Goal: Task Accomplishment & Management: Manage account settings

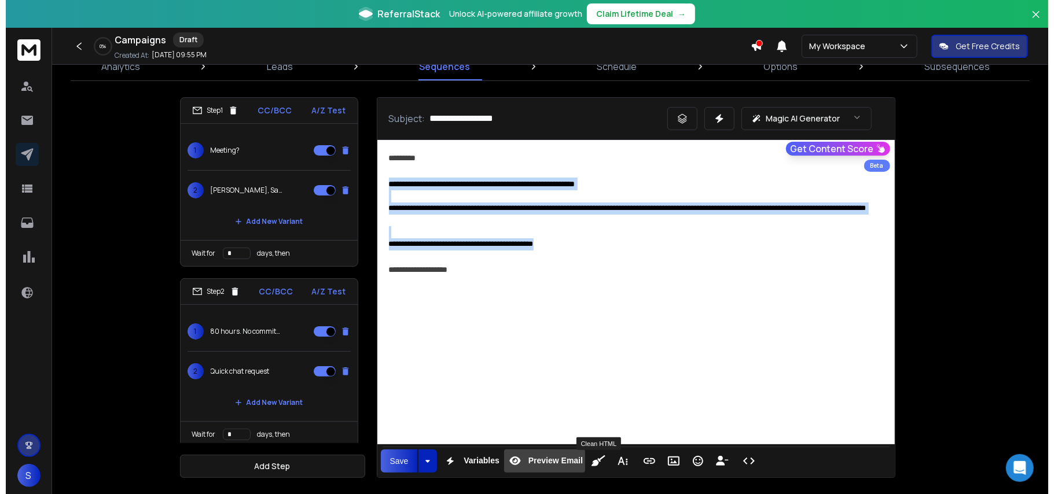
scroll to position [2189, 0]
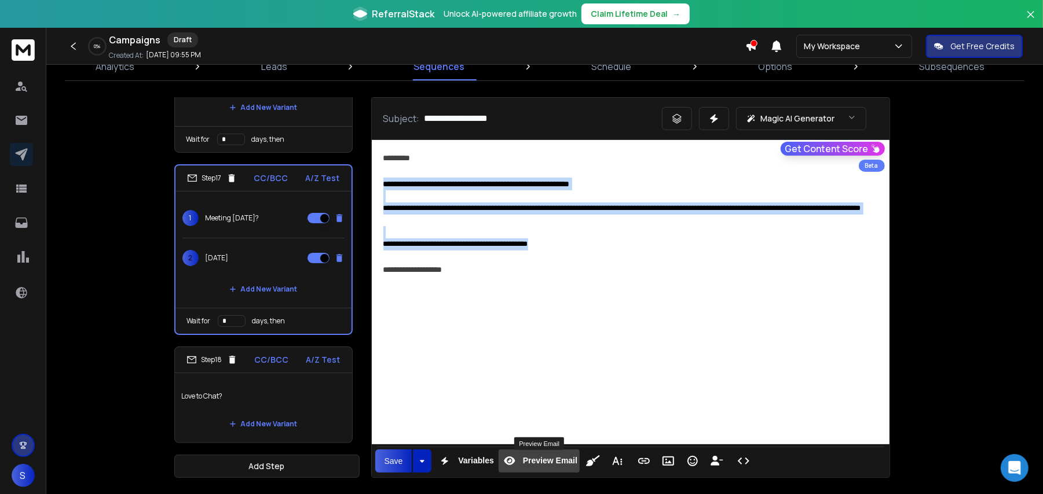
click at [549, 459] on span "Preview Email" at bounding box center [550, 461] width 59 height 10
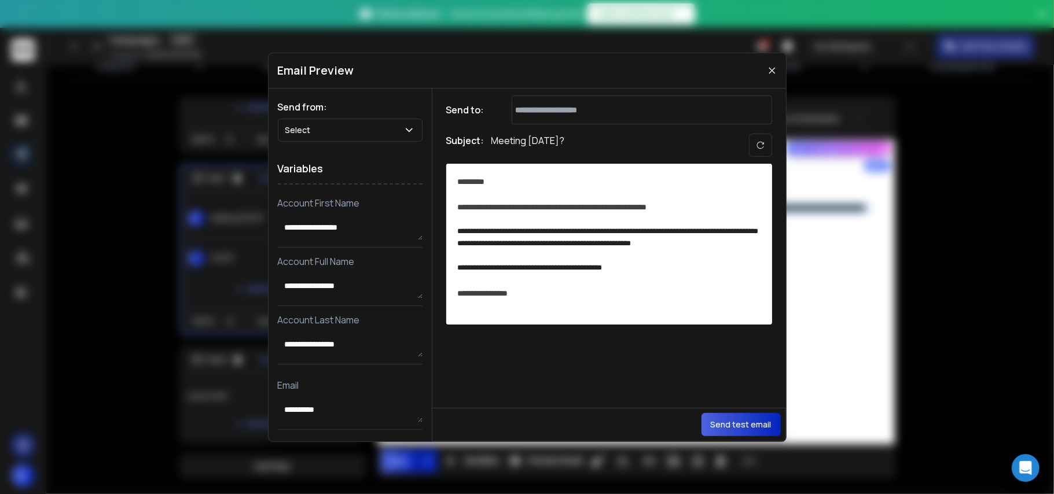
type textarea "********"
type textarea "**********"
type textarea "******"
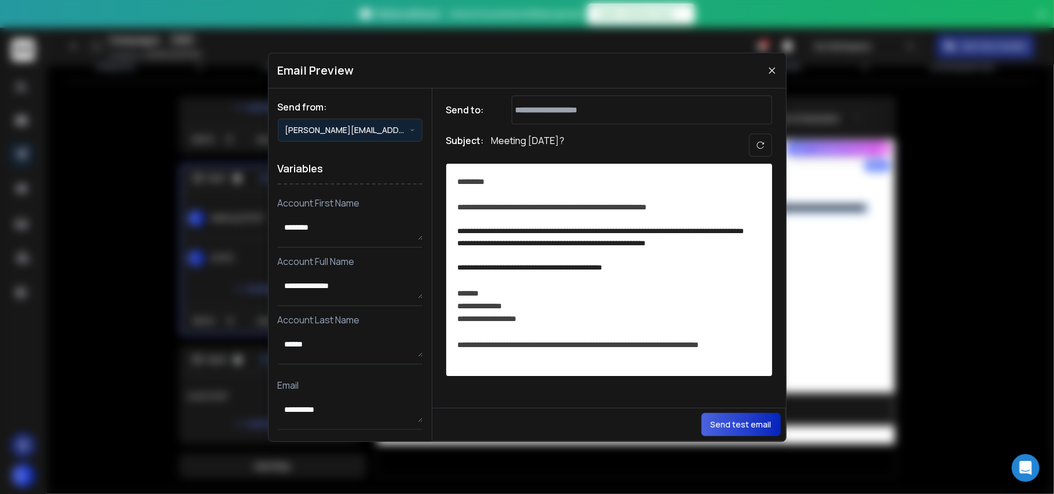
click at [324, 130] on p "[PERSON_NAME][EMAIL_ADDRESS][PERSON_NAME][DOMAIN_NAME]" at bounding box center [347, 130] width 124 height 12
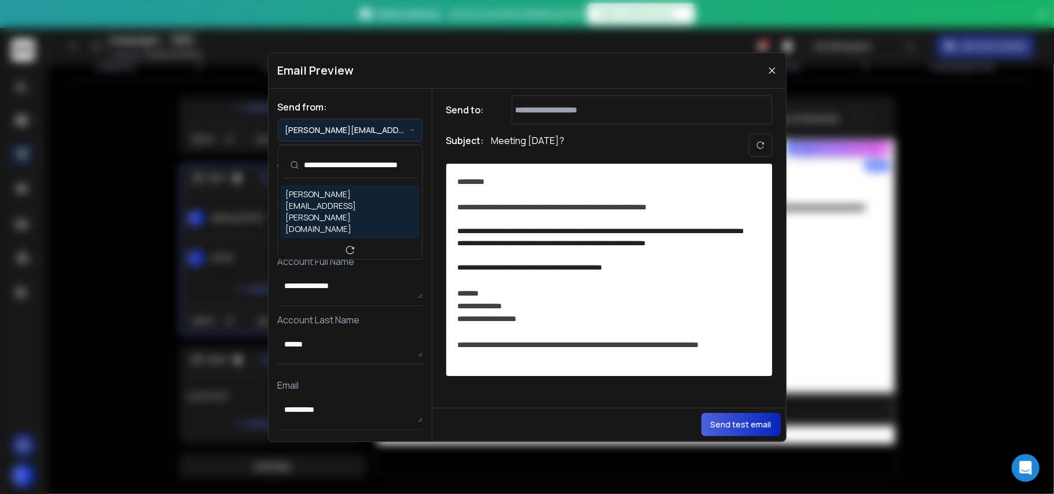
scroll to position [0, 21]
type input "**********"
click at [324, 130] on p "[PERSON_NAME][EMAIL_ADDRESS][PERSON_NAME][DOMAIN_NAME]" at bounding box center [347, 130] width 124 height 12
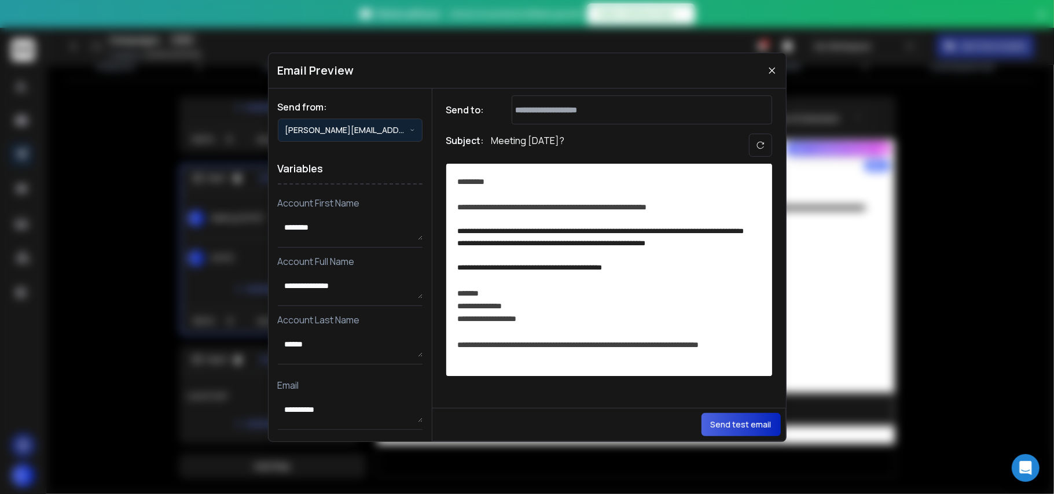
click at [324, 130] on p "[PERSON_NAME][EMAIL_ADDRESS][PERSON_NAME][DOMAIN_NAME]" at bounding box center [347, 130] width 124 height 12
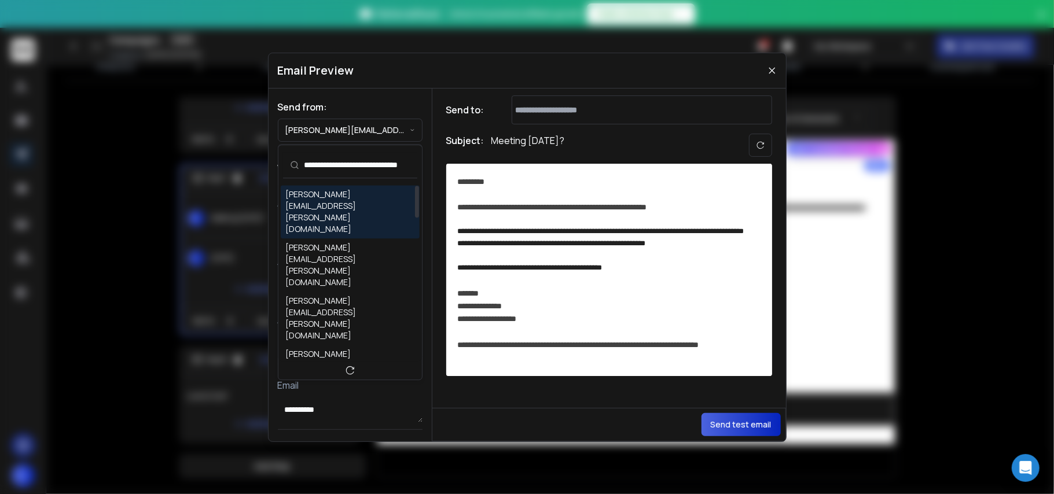
scroll to position [0, 21]
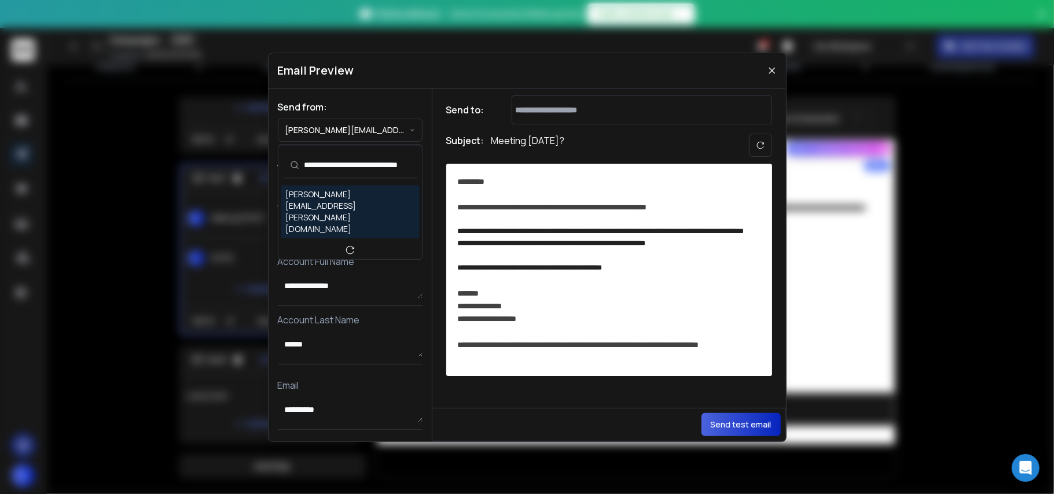
type input "**********"
click at [333, 190] on div "[PERSON_NAME][EMAIL_ADDRESS][PERSON_NAME][DOMAIN_NAME]" at bounding box center [350, 212] width 130 height 46
type textarea "*****"
type textarea "**********"
type textarea "********"
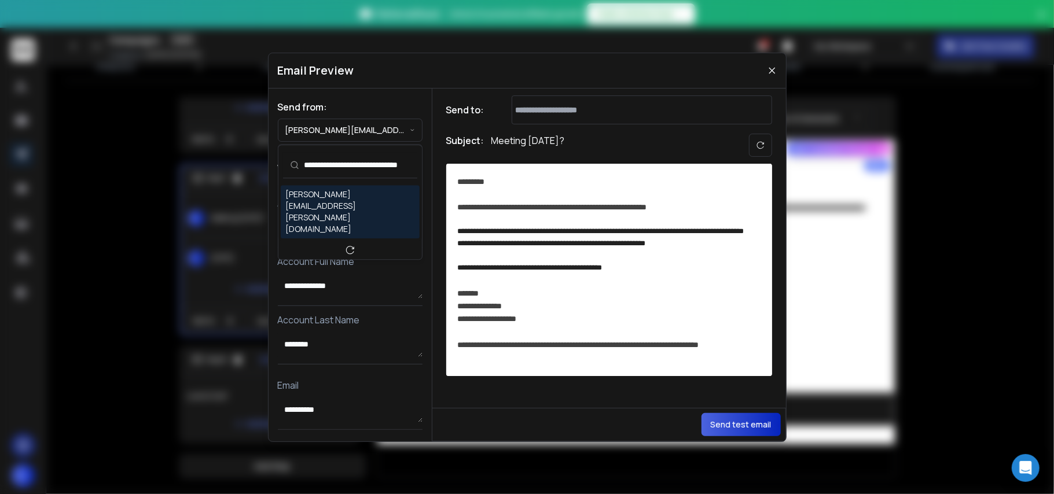
scroll to position [0, 0]
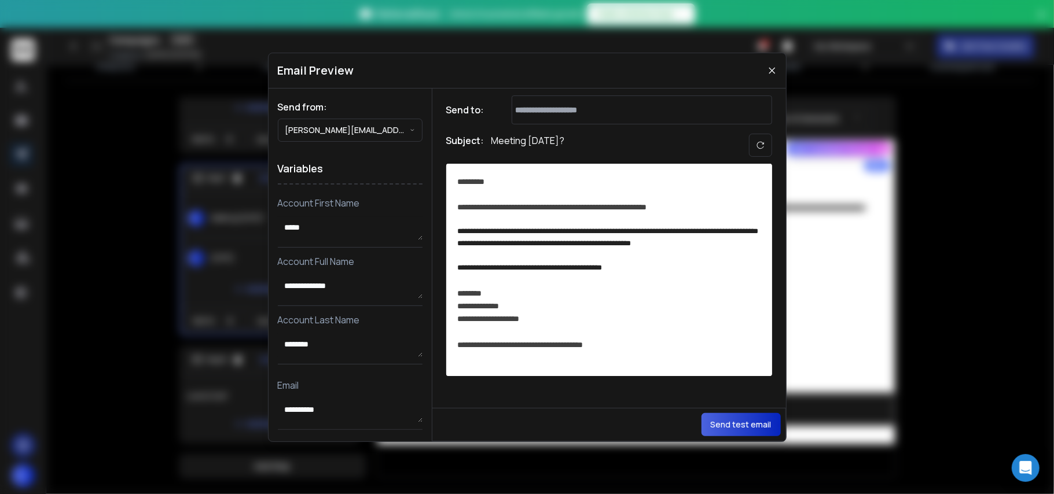
click at [587, 113] on input at bounding box center [642, 110] width 252 height 21
click at [570, 96] on div at bounding box center [642, 110] width 261 height 29
click at [572, 100] on div "[EMAIL_ADDRESS][DOMAIN_NAME]" at bounding box center [600, 110] width 168 height 21
click at [733, 426] on button "Send test email" at bounding box center [741, 424] width 79 height 23
click at [654, 104] on div "[EMAIL_ADDRESS][DOMAIN_NAME]" at bounding box center [600, 110] width 168 height 21
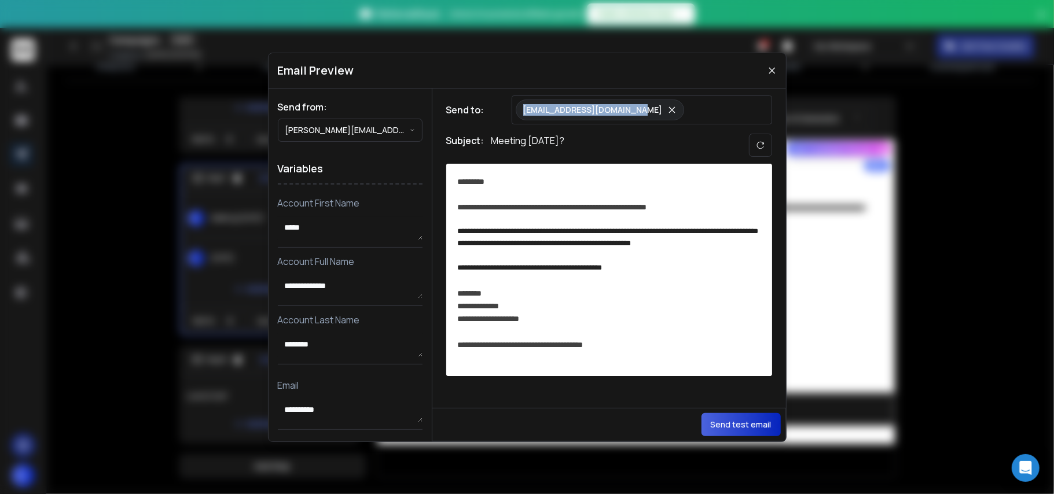
click at [654, 104] on div "[EMAIL_ADDRESS][DOMAIN_NAME]" at bounding box center [600, 110] width 168 height 21
click at [656, 115] on div "[EMAIL_ADDRESS][DOMAIN_NAME]" at bounding box center [600, 110] width 168 height 21
click at [669, 111] on icon at bounding box center [672, 110] width 6 height 6
click at [656, 111] on input at bounding box center [642, 110] width 252 height 21
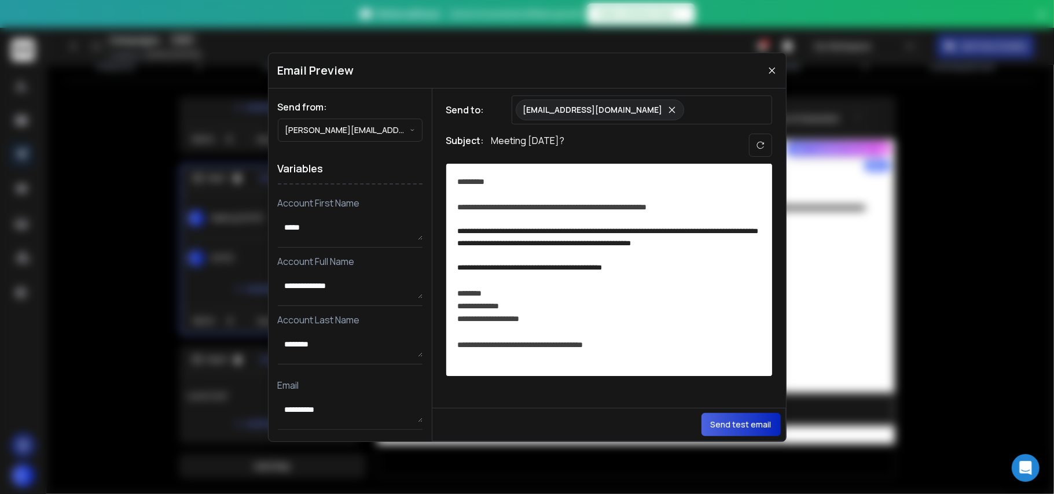
click at [754, 411] on div "Send test email" at bounding box center [610, 425] width 354 height 34
click at [753, 419] on button "Send test email" at bounding box center [741, 424] width 79 height 23
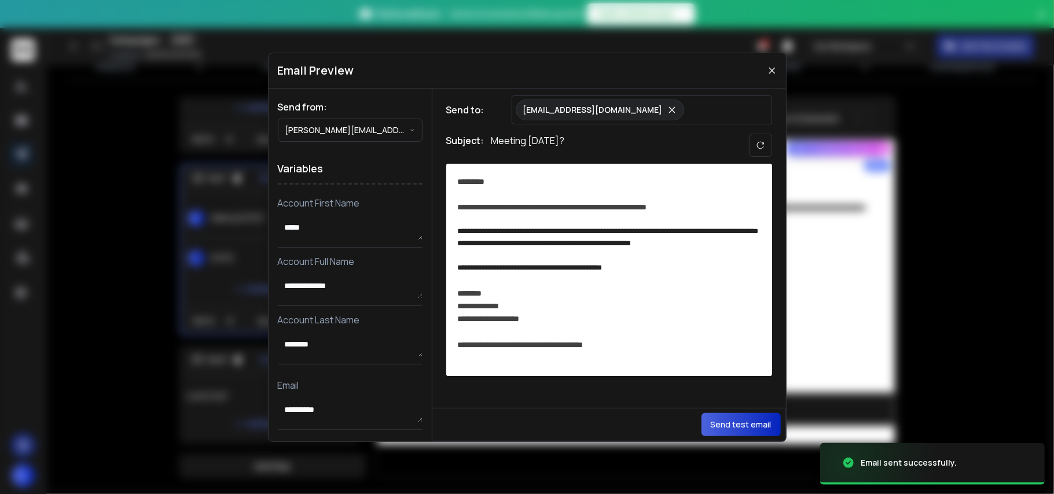
click at [668, 109] on icon at bounding box center [672, 109] width 9 height 9
click at [656, 109] on input at bounding box center [642, 110] width 252 height 21
click at [723, 420] on button "Send test email" at bounding box center [741, 424] width 79 height 23
click at [635, 115] on div "[EMAIL_ADDRESS][DOMAIN_NAME]" at bounding box center [600, 110] width 168 height 21
click at [636, 115] on div "[EMAIL_ADDRESS][DOMAIN_NAME]" at bounding box center [600, 110] width 168 height 21
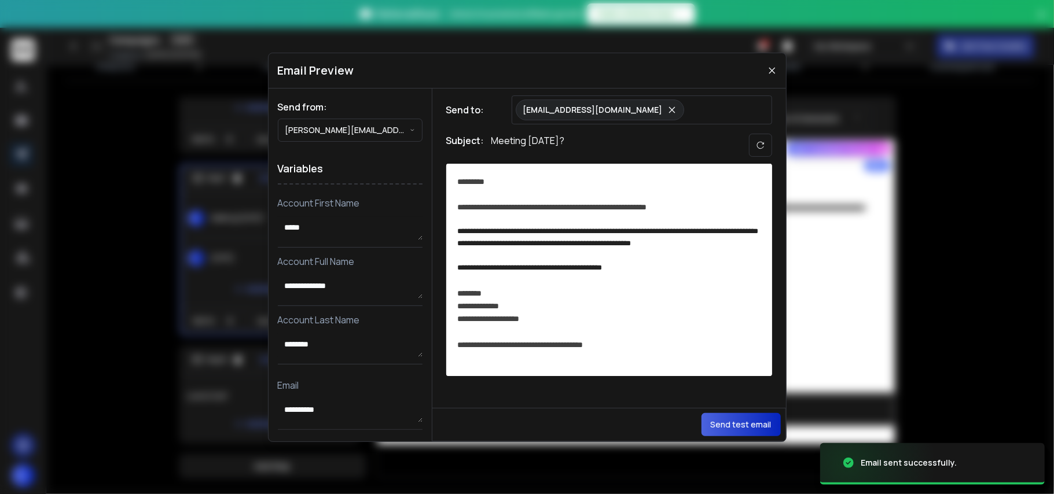
click at [668, 110] on icon at bounding box center [672, 109] width 9 height 9
click at [636, 110] on div at bounding box center [642, 110] width 261 height 29
drag, startPoint x: 727, startPoint y: 416, endPoint x: 712, endPoint y: 418, distance: 15.2
click at [727, 418] on button "Send test email" at bounding box center [741, 424] width 79 height 23
click at [644, 104] on div "[PERSON_NAME][EMAIL_ADDRESS][DOMAIN_NAME]" at bounding box center [634, 110] width 236 height 21
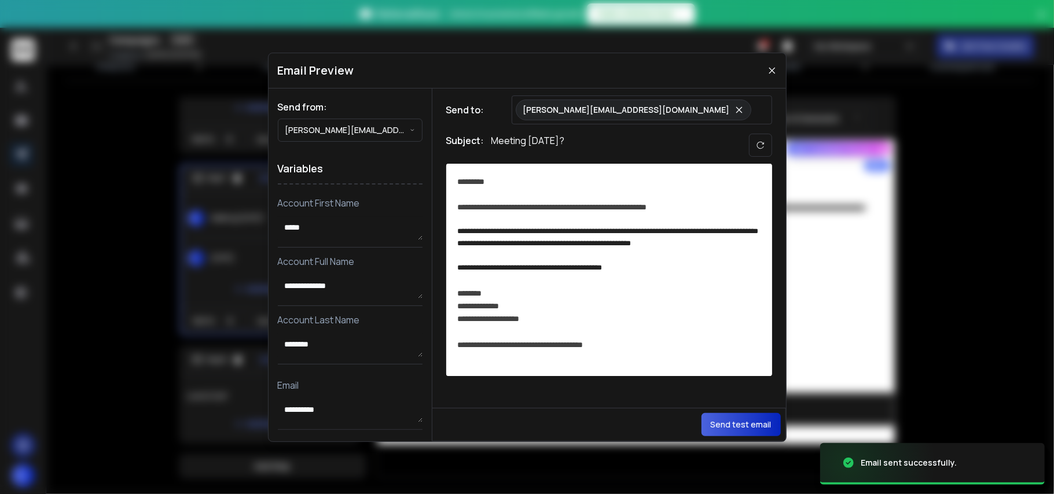
click at [735, 109] on icon at bounding box center [739, 109] width 9 height 9
click at [651, 109] on input at bounding box center [642, 110] width 252 height 21
click at [724, 423] on button "Send test email" at bounding box center [741, 424] width 79 height 23
click at [735, 109] on icon at bounding box center [739, 109] width 9 height 9
click at [655, 109] on input at bounding box center [642, 110] width 252 height 21
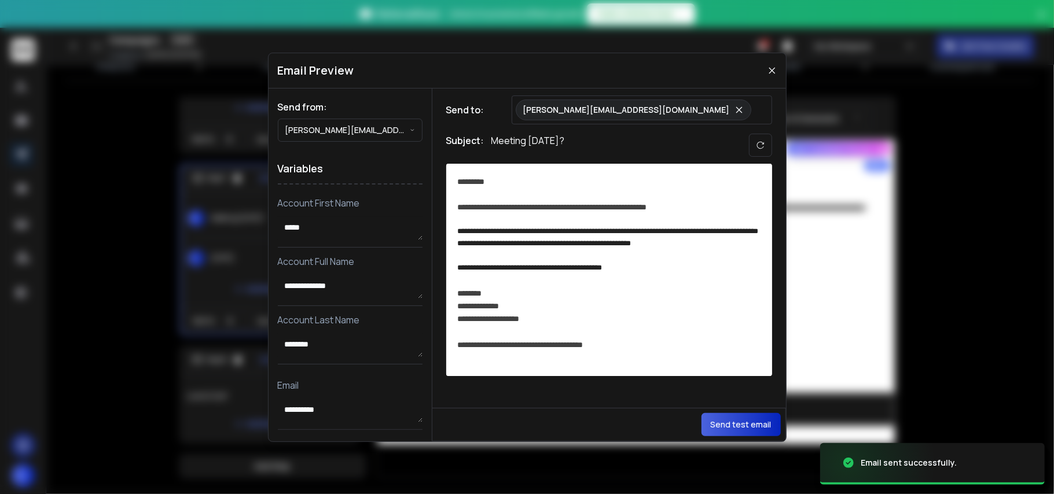
click at [730, 425] on button "Send test email" at bounding box center [741, 424] width 79 height 23
click at [643, 105] on div "[PERSON_NAME][EMAIL_ADDRESS][DOMAIN_NAME]" at bounding box center [634, 110] width 236 height 21
click at [742, 427] on button "Send test email" at bounding box center [741, 424] width 79 height 23
click at [735, 110] on icon at bounding box center [739, 109] width 9 height 9
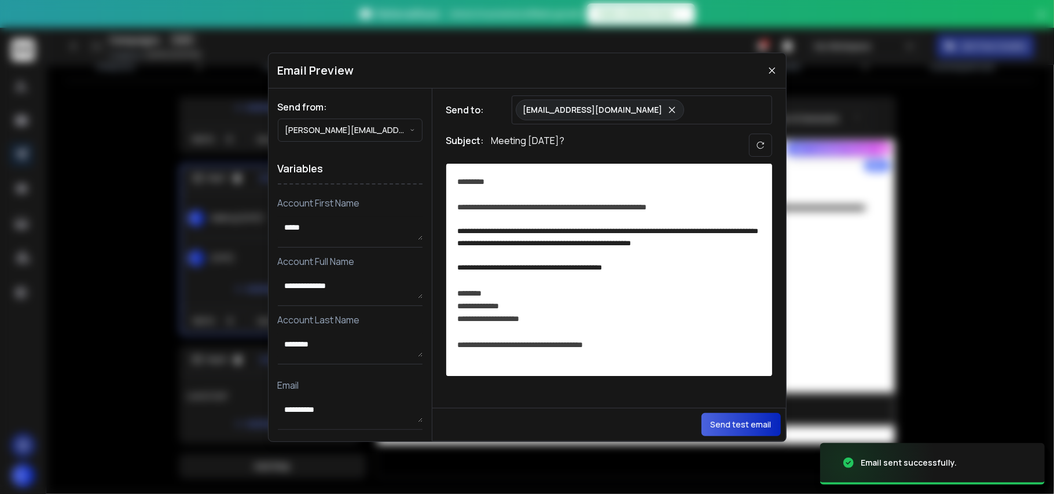
click at [647, 109] on p "[EMAIL_ADDRESS][DOMAIN_NAME]" at bounding box center [593, 110] width 140 height 12
click at [663, 112] on p "[EMAIL_ADDRESS][DOMAIN_NAME]" at bounding box center [593, 110] width 140 height 12
click at [677, 110] on icon at bounding box center [672, 109] width 9 height 9
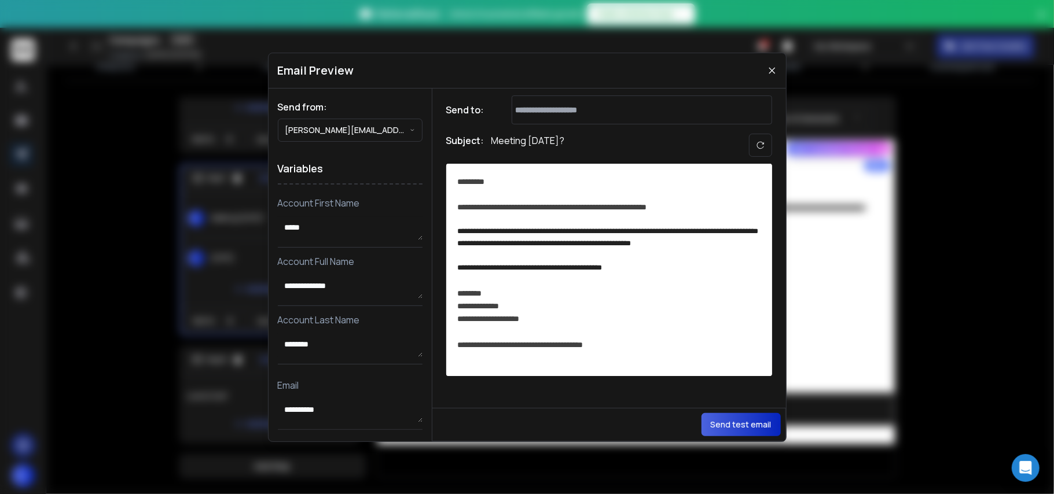
click at [684, 110] on input at bounding box center [642, 110] width 252 height 21
click at [742, 417] on button "Send test email" at bounding box center [741, 424] width 79 height 23
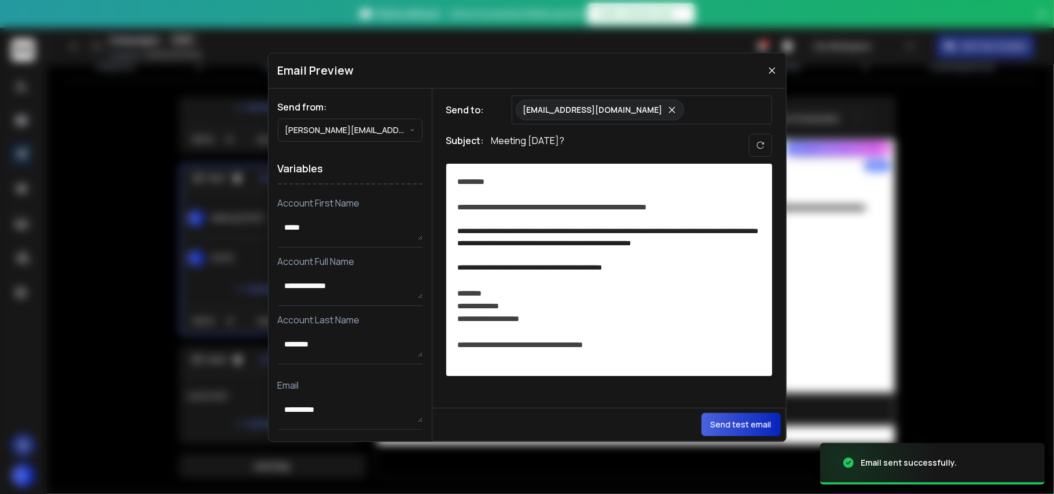
click at [644, 109] on div "[EMAIL_ADDRESS][DOMAIN_NAME]" at bounding box center [600, 110] width 168 height 21
click at [668, 108] on icon at bounding box center [672, 109] width 9 height 9
click at [645, 108] on input at bounding box center [642, 110] width 252 height 21
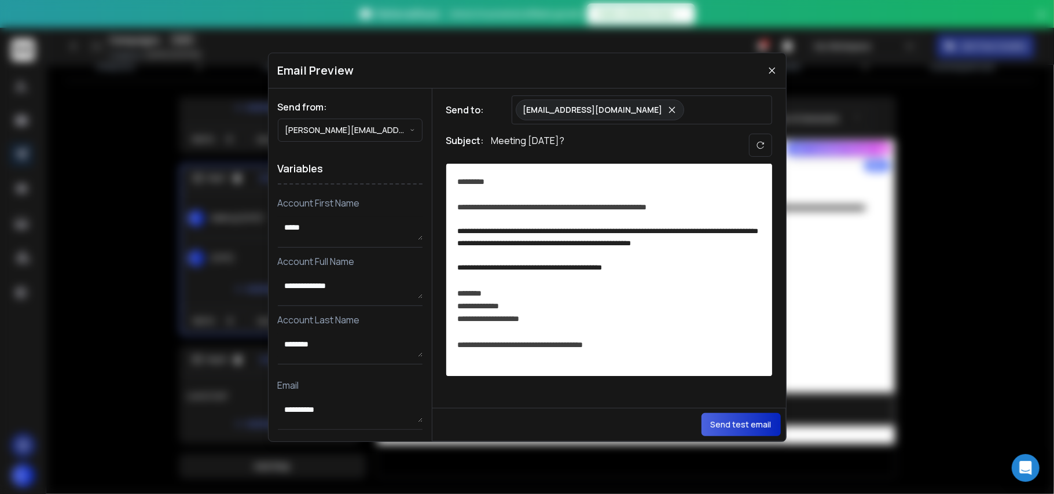
click at [728, 416] on button "Send test email" at bounding box center [741, 424] width 79 height 23
click at [645, 109] on div "[EMAIL_ADDRESS][DOMAIN_NAME]" at bounding box center [600, 110] width 168 height 21
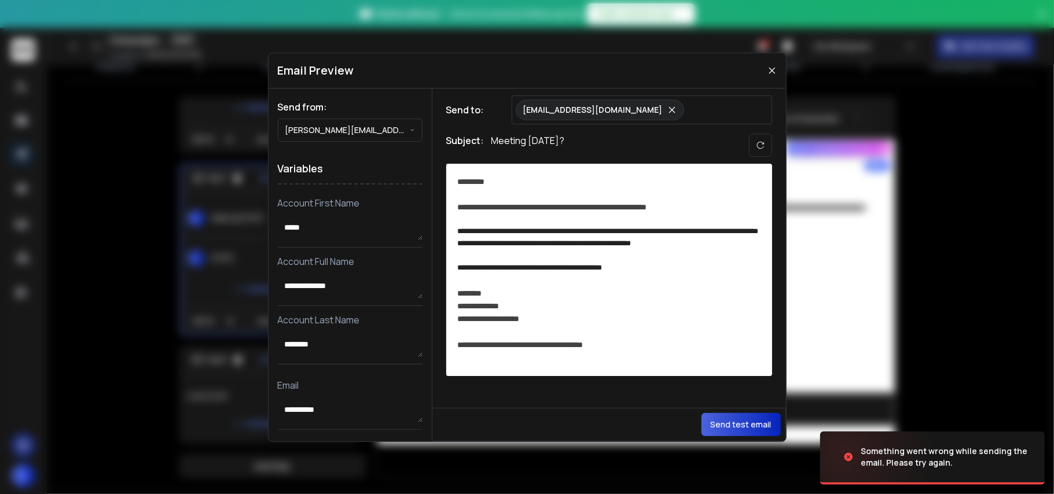
click at [644, 107] on div "[EMAIL_ADDRESS][DOMAIN_NAME]" at bounding box center [600, 110] width 168 height 21
click at [668, 107] on icon at bounding box center [672, 109] width 9 height 9
click at [735, 112] on icon at bounding box center [739, 109] width 9 height 9
click at [756, 112] on input at bounding box center [882, 110] width 252 height 21
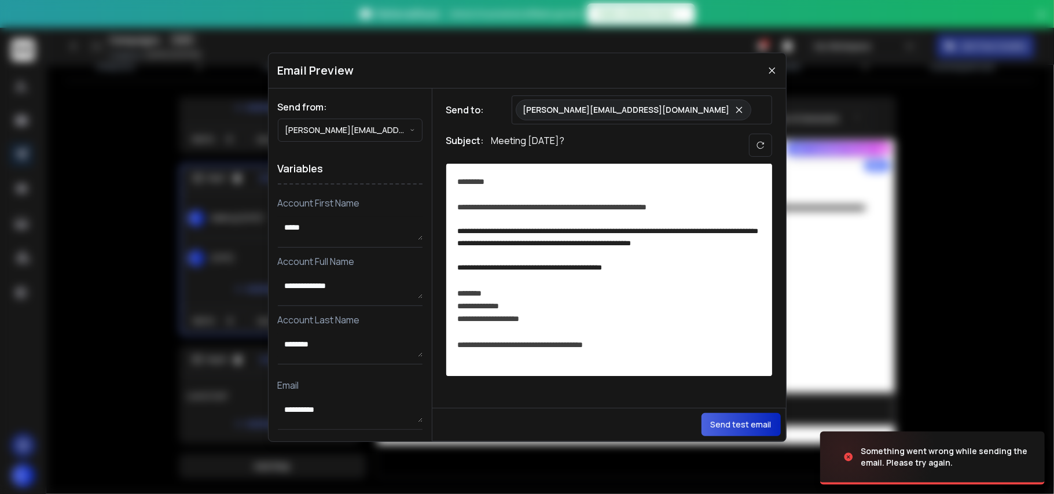
drag, startPoint x: 730, startPoint y: 424, endPoint x: 679, endPoint y: 378, distance: 68.9
click at [728, 418] on button "Send test email" at bounding box center [741, 424] width 79 height 23
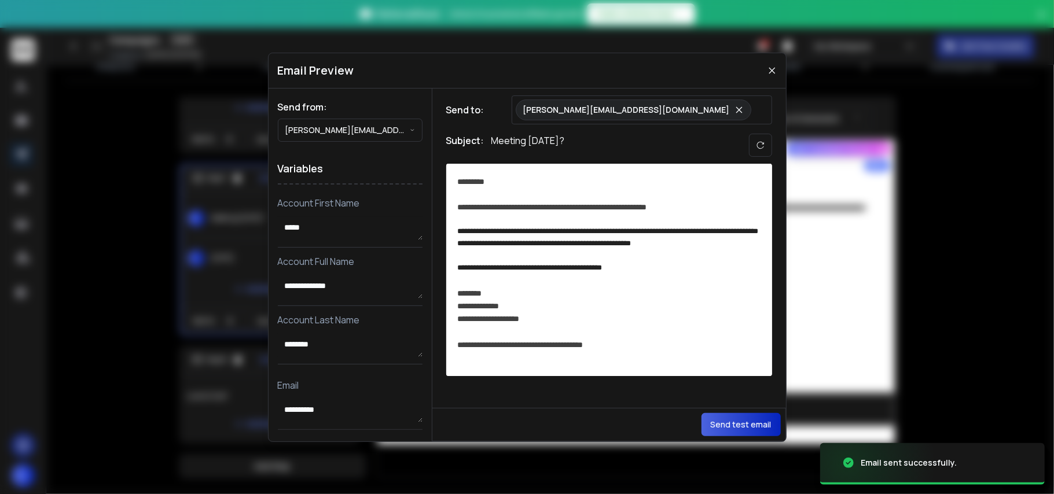
click at [644, 108] on div "[PERSON_NAME][EMAIL_ADDRESS][DOMAIN_NAME]" at bounding box center [634, 110] width 236 height 21
click at [735, 108] on icon at bounding box center [739, 109] width 9 height 9
click at [640, 108] on input at bounding box center [642, 110] width 252 height 21
click at [732, 432] on button "Send test email" at bounding box center [741, 424] width 79 height 23
click at [620, 116] on div "[EMAIL_ADDRESS][DOMAIN_NAME]" at bounding box center [600, 110] width 168 height 21
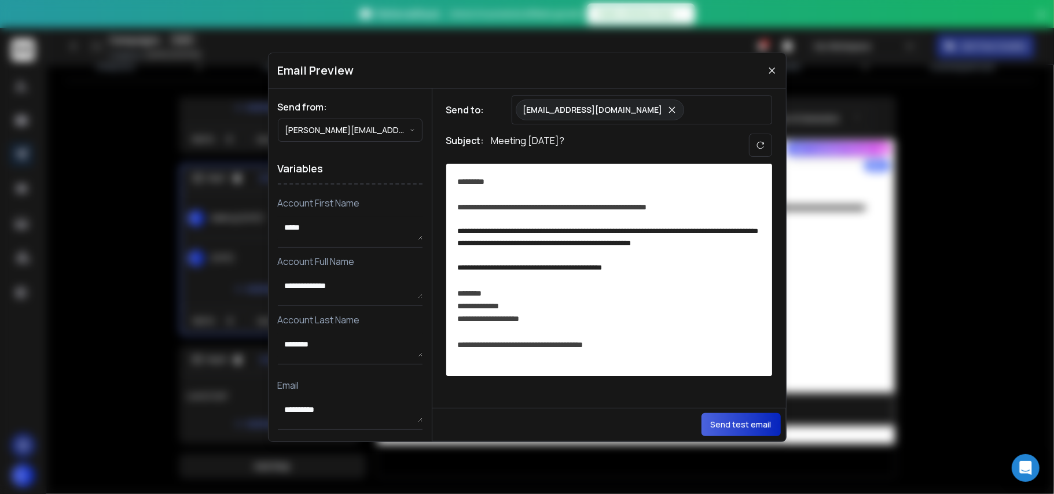
click at [668, 109] on icon at bounding box center [672, 109] width 9 height 9
click at [689, 110] on input at bounding box center [815, 110] width 252 height 21
click at [770, 427] on button "Send test email" at bounding box center [741, 424] width 79 height 23
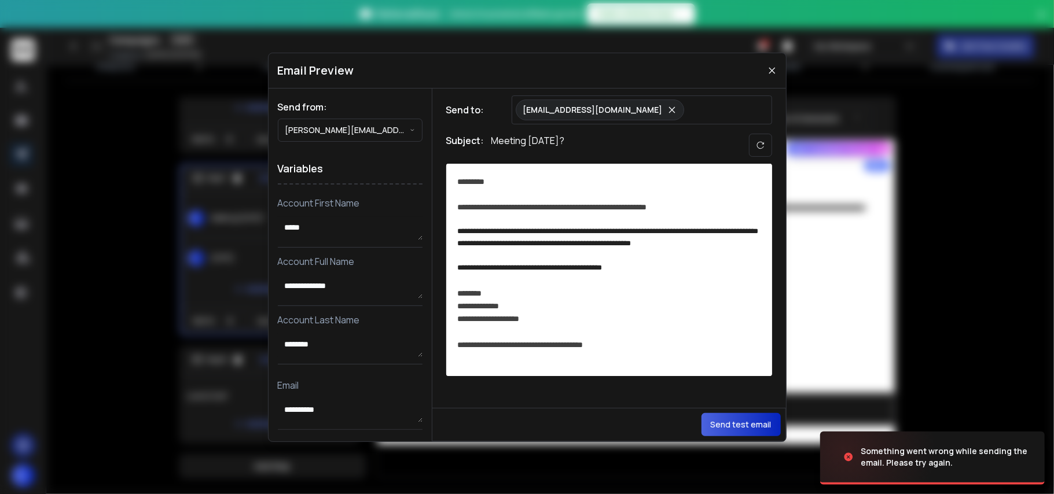
click at [668, 109] on icon at bounding box center [672, 109] width 9 height 9
click at [607, 109] on input at bounding box center [642, 110] width 252 height 21
click at [747, 427] on button "Send test email" at bounding box center [741, 424] width 79 height 23
click at [610, 108] on div "[EMAIL_ADDRESS][PERSON_NAME][DOMAIN_NAME]" at bounding box center [634, 110] width 236 height 21
click at [736, 109] on icon at bounding box center [739, 110] width 6 height 6
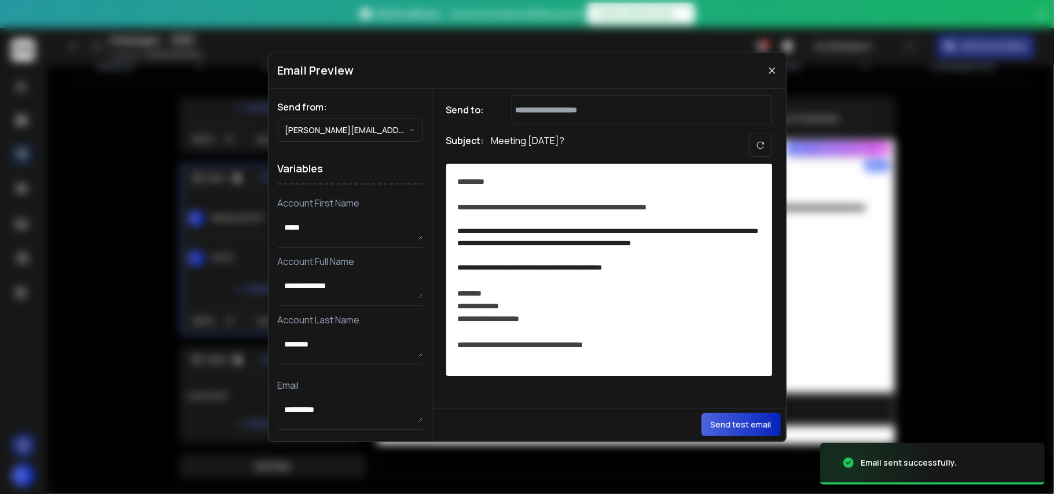
click at [605, 109] on input at bounding box center [642, 110] width 252 height 21
click at [725, 415] on button "Send test email" at bounding box center [741, 424] width 79 height 23
click at [642, 105] on div "[EMAIL_ADDRESS][DOMAIN_NAME]" at bounding box center [600, 110] width 168 height 21
click at [668, 110] on icon at bounding box center [672, 109] width 9 height 9
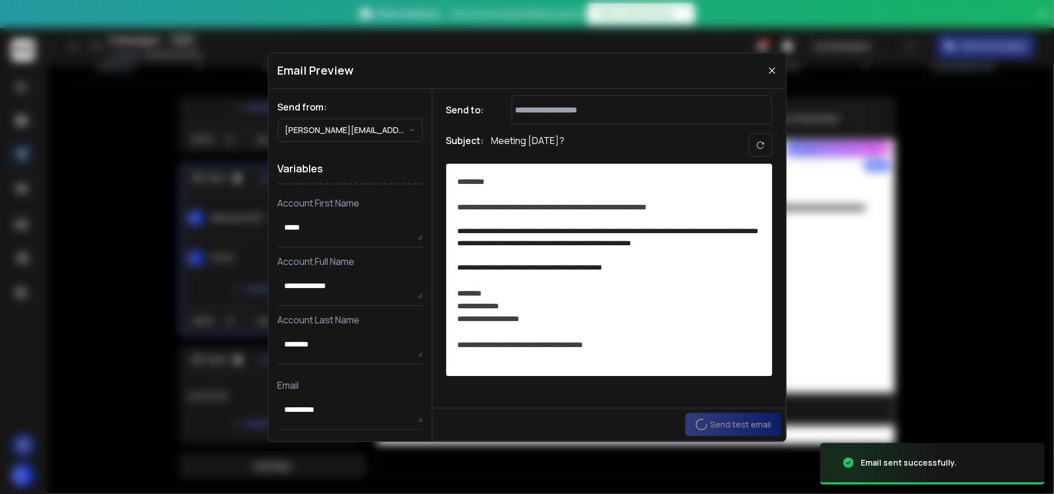
click at [639, 110] on input at bounding box center [642, 110] width 252 height 21
click at [736, 427] on button "Send test email" at bounding box center [741, 424] width 79 height 23
click at [668, 112] on icon at bounding box center [672, 109] width 9 height 9
click at [689, 112] on input at bounding box center [815, 110] width 252 height 21
click at [756, 416] on button "Send test email" at bounding box center [741, 424] width 79 height 23
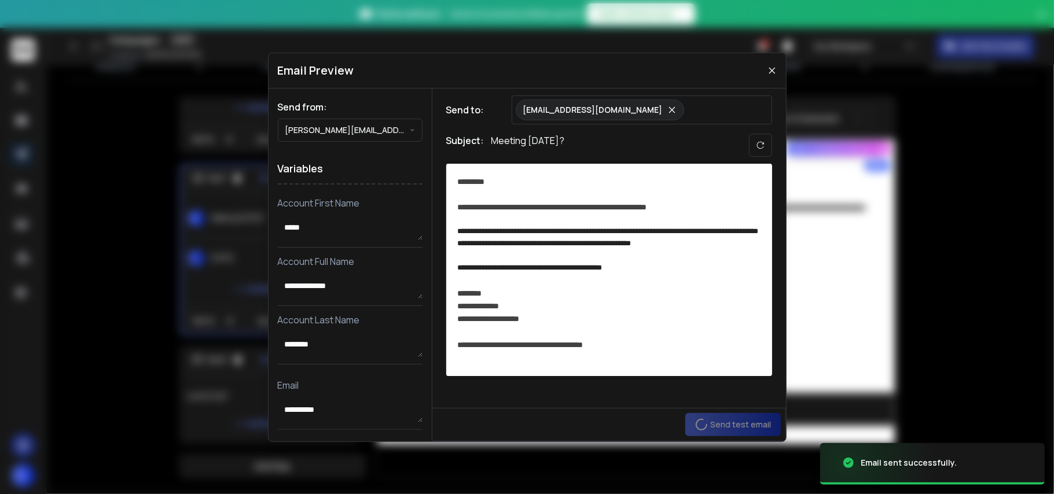
click at [668, 109] on icon at bounding box center [672, 109] width 9 height 9
click at [651, 109] on input at bounding box center [642, 110] width 252 height 21
click at [728, 420] on button "Send test email" at bounding box center [741, 424] width 79 height 23
click at [736, 110] on icon at bounding box center [739, 110] width 6 height 6
click at [610, 108] on input at bounding box center [642, 110] width 252 height 21
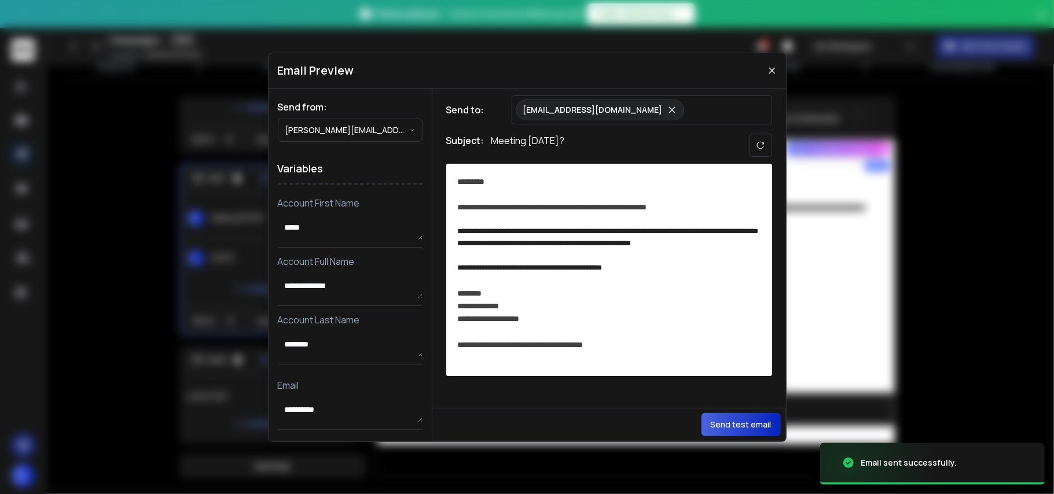
click at [721, 431] on button "Send test email" at bounding box center [741, 424] width 79 height 23
click at [668, 109] on icon at bounding box center [672, 109] width 9 height 9
click at [611, 109] on input at bounding box center [642, 110] width 252 height 21
click at [731, 441] on div "**********" at bounding box center [527, 248] width 519 height 390
click at [737, 429] on button "Send test email" at bounding box center [741, 424] width 79 height 23
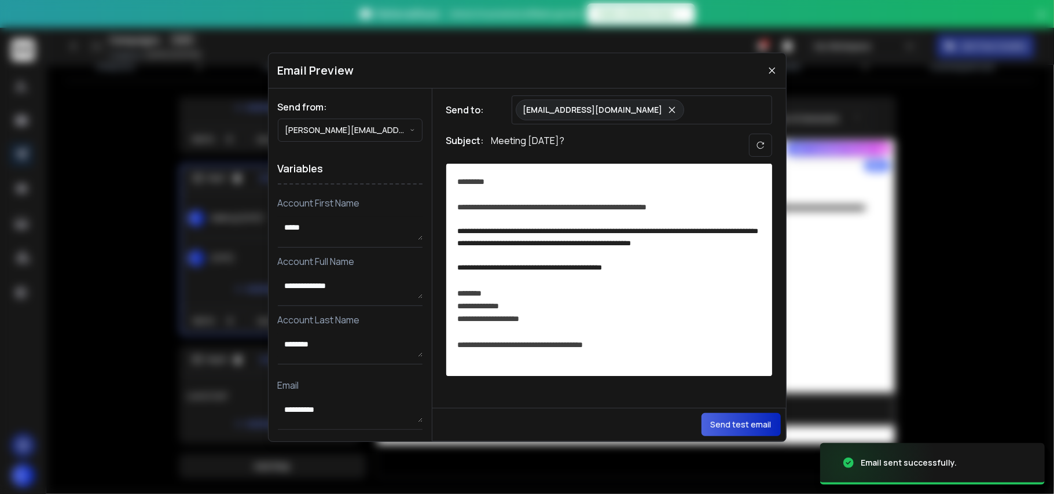
click at [669, 112] on icon at bounding box center [672, 110] width 6 height 6
click at [619, 112] on input at bounding box center [642, 110] width 252 height 21
click at [747, 429] on button "Send test email" at bounding box center [741, 424] width 79 height 23
click at [735, 110] on icon at bounding box center [739, 109] width 9 height 9
click at [756, 110] on input at bounding box center [882, 110] width 252 height 21
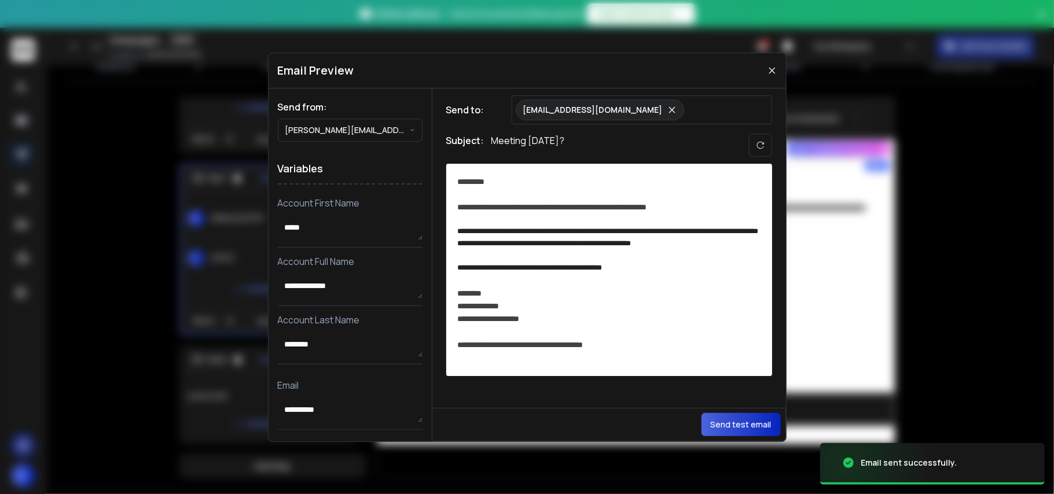
click at [770, 429] on button "Send test email" at bounding box center [741, 424] width 79 height 23
click at [669, 110] on icon at bounding box center [672, 110] width 6 height 6
click at [689, 109] on input at bounding box center [815, 110] width 252 height 21
click at [735, 422] on button "Send test email" at bounding box center [741, 424] width 79 height 23
click at [642, 109] on div "[EMAIL_ADDRESS][DOMAIN_NAME]" at bounding box center [600, 110] width 168 height 21
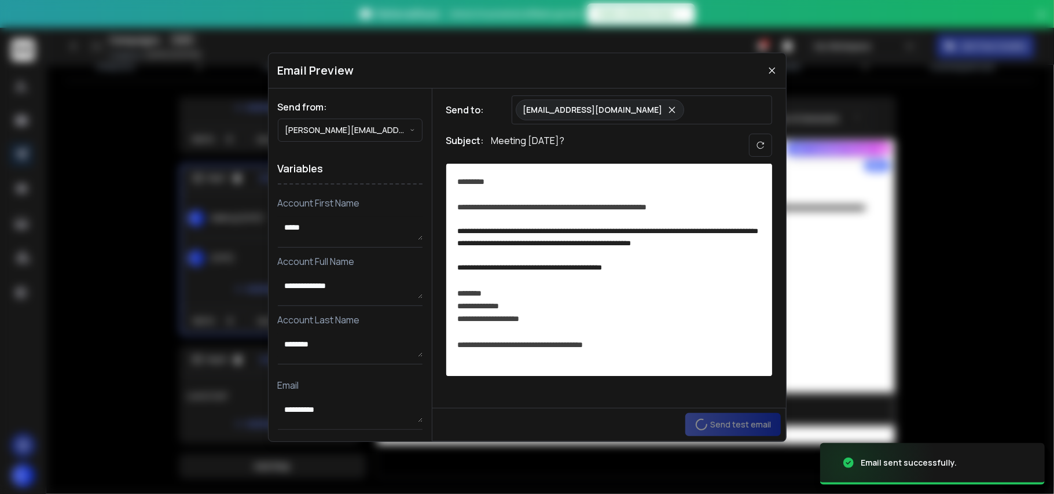
click at [645, 109] on div "[EMAIL_ADDRESS][DOMAIN_NAME]" at bounding box center [600, 110] width 168 height 21
click at [668, 110] on icon at bounding box center [672, 109] width 9 height 9
click at [647, 111] on input at bounding box center [642, 110] width 252 height 21
click at [716, 430] on button "Send test email" at bounding box center [741, 424] width 79 height 23
click at [670, 107] on div "[PERSON_NAME][EMAIL_ADDRESS][PERSON_NAME][DOMAIN_NAME]" at bounding box center [667, 110] width 303 height 21
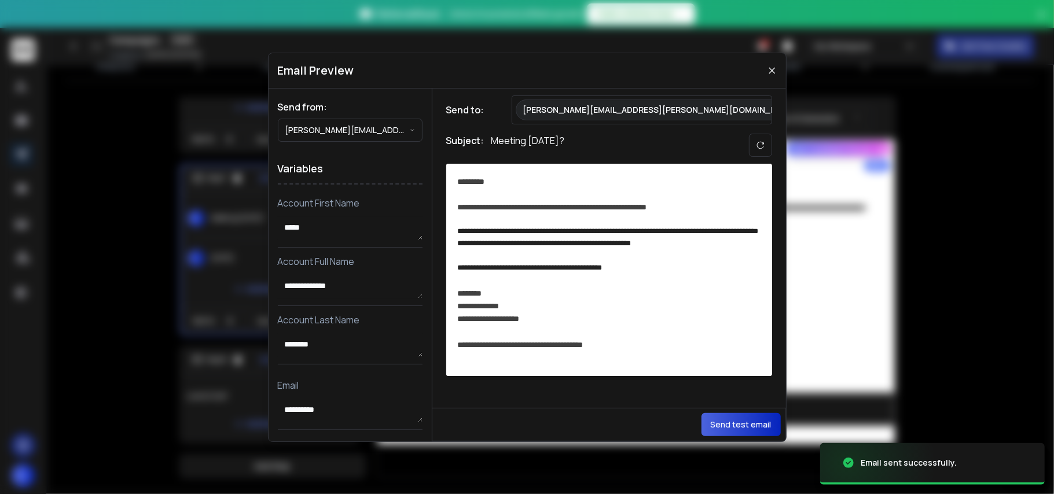
click at [802, 112] on icon at bounding box center [806, 109] width 9 height 9
click at [823, 112] on input at bounding box center [949, 110] width 252 height 21
click at [730, 431] on button "Send test email" at bounding box center [741, 424] width 79 height 23
click at [623, 114] on div "[EMAIL_ADDRESS][DOMAIN_NAME]" at bounding box center [600, 110] width 168 height 21
click at [668, 107] on icon at bounding box center [672, 109] width 9 height 9
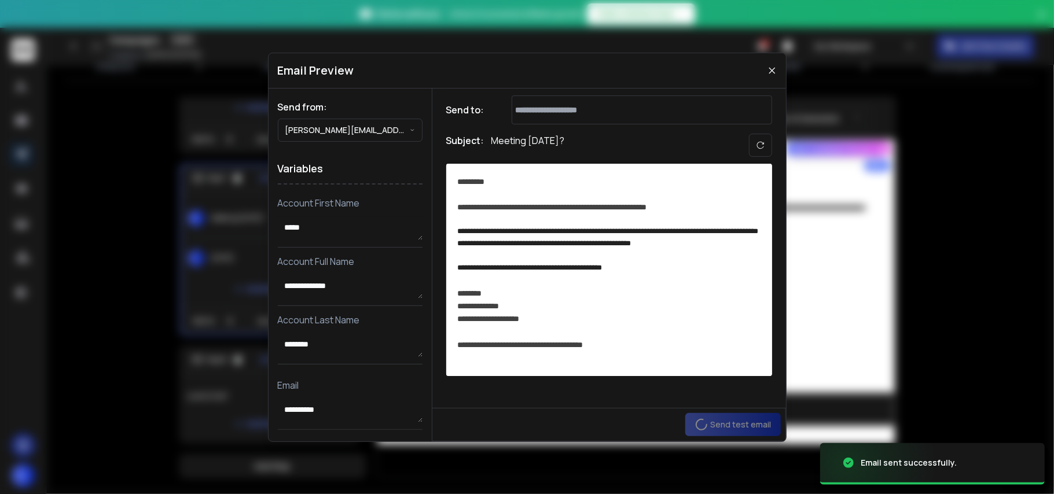
click at [626, 107] on input at bounding box center [642, 110] width 252 height 21
click at [714, 426] on button "Send test email" at bounding box center [741, 424] width 79 height 23
click at [736, 112] on icon at bounding box center [739, 110] width 6 height 6
click at [637, 112] on input at bounding box center [642, 110] width 252 height 21
click at [728, 423] on button "Send test email" at bounding box center [741, 424] width 79 height 23
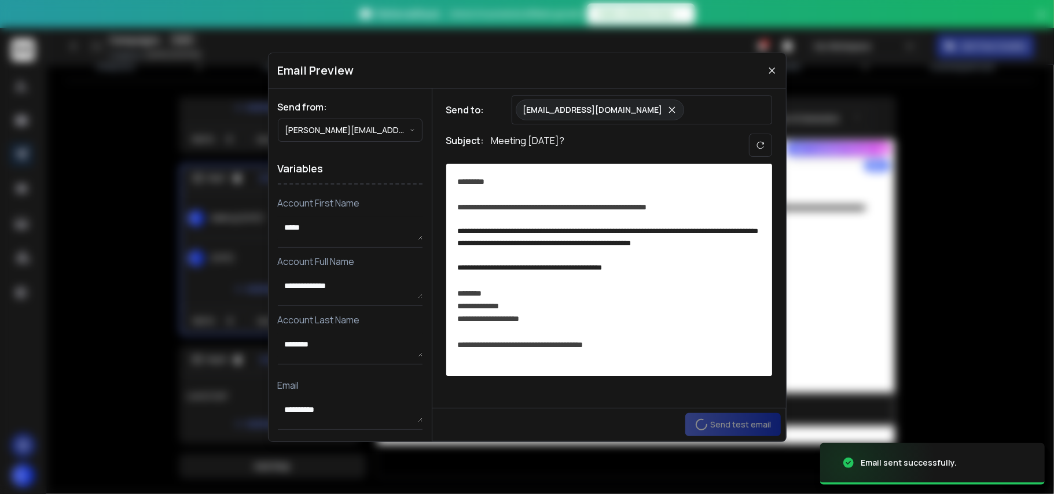
click at [668, 109] on icon at bounding box center [672, 109] width 9 height 9
click at [640, 109] on input at bounding box center [642, 110] width 252 height 21
click at [740, 429] on button "Send test email" at bounding box center [741, 424] width 79 height 23
click at [624, 113] on div "[PERSON_NAME][EMAIL_ADDRESS][DOMAIN_NAME]" at bounding box center [634, 110] width 236 height 21
click at [735, 109] on icon at bounding box center [739, 109] width 9 height 9
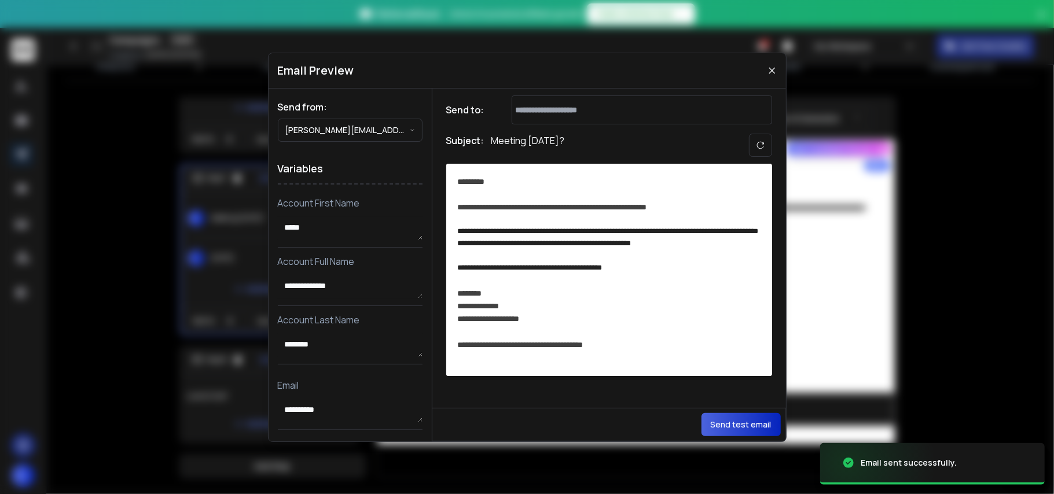
click at [629, 109] on input at bounding box center [642, 110] width 252 height 21
click at [745, 425] on button "Send test email" at bounding box center [741, 424] width 79 height 23
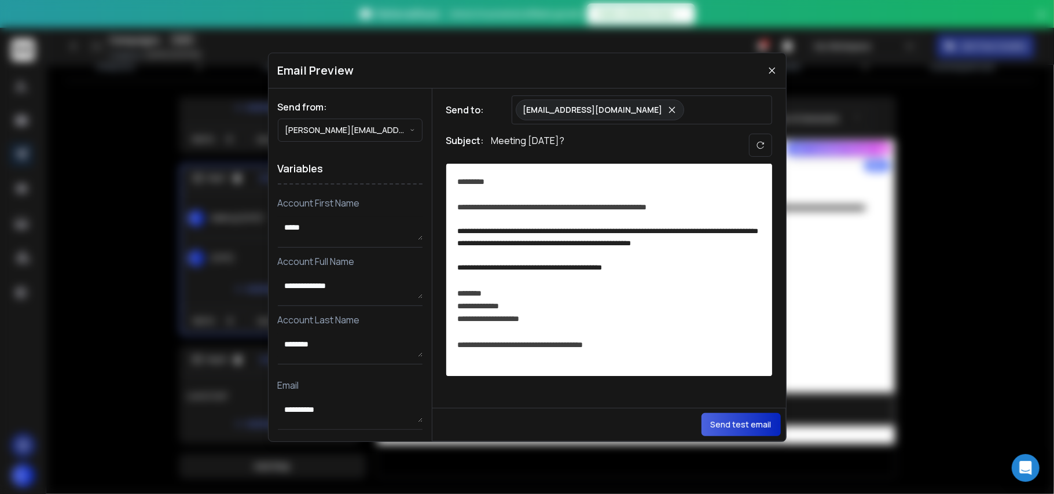
click at [668, 111] on icon at bounding box center [672, 109] width 9 height 9
click at [689, 111] on input at bounding box center [815, 110] width 252 height 21
click at [733, 428] on button "Send test email" at bounding box center [741, 424] width 79 height 23
drag, startPoint x: 637, startPoint y: 102, endPoint x: 633, endPoint y: 114, distance: 12.1
click at [635, 111] on div "[PERSON_NAME][EMAIL_ADDRESS][DOMAIN_NAME]" at bounding box center [634, 110] width 236 height 21
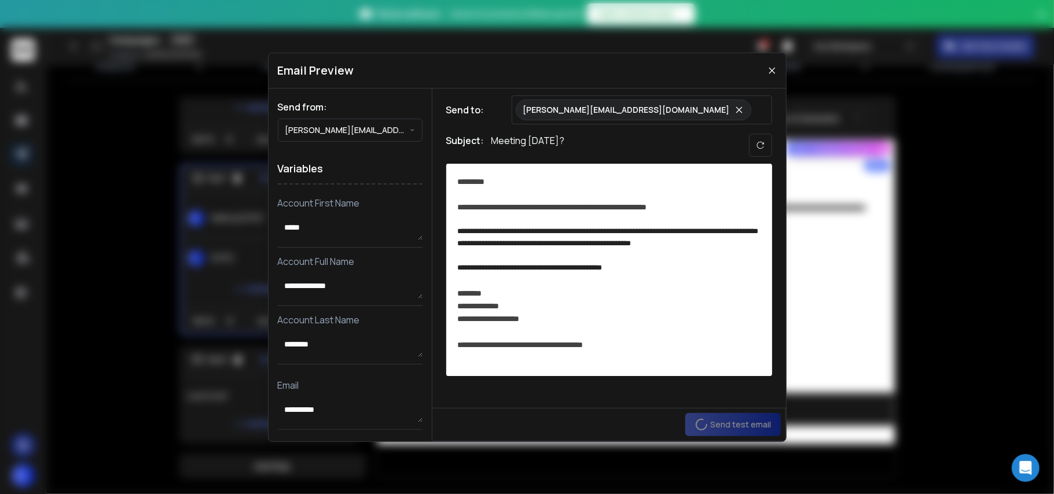
click at [735, 114] on icon at bounding box center [739, 109] width 9 height 9
click at [756, 114] on input at bounding box center [882, 110] width 252 height 21
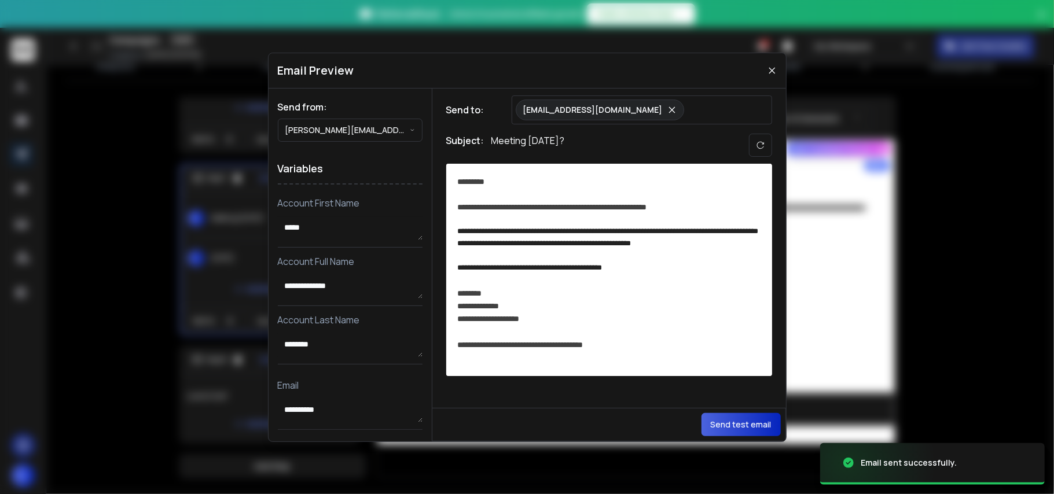
click at [739, 430] on button "Send test email" at bounding box center [741, 424] width 79 height 23
click at [668, 110] on icon at bounding box center [672, 109] width 9 height 9
click at [629, 110] on input at bounding box center [642, 110] width 252 height 21
click at [717, 419] on button "Send test email" at bounding box center [741, 424] width 79 height 23
click at [668, 109] on icon at bounding box center [672, 109] width 9 height 9
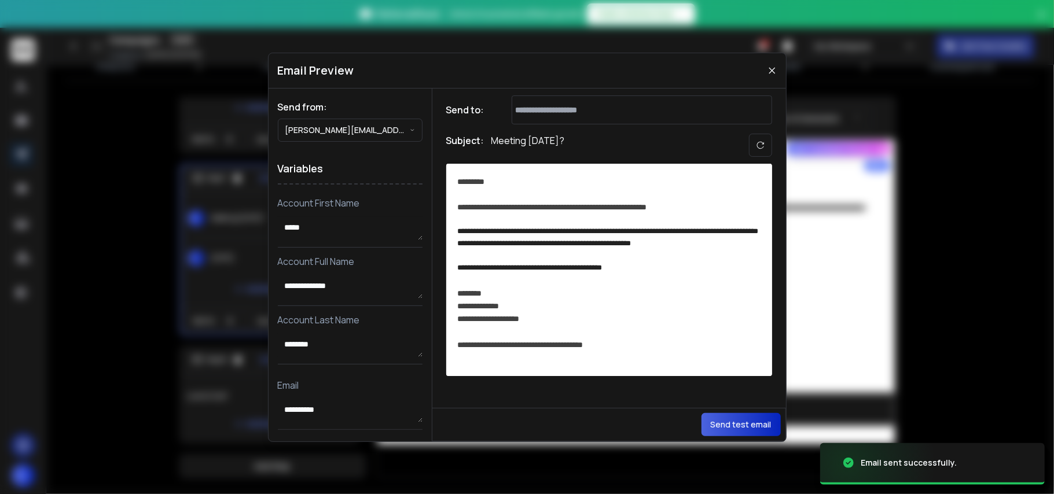
click at [611, 109] on input at bounding box center [642, 110] width 252 height 21
click at [725, 422] on button "Send test email" at bounding box center [741, 424] width 79 height 23
click at [668, 112] on icon at bounding box center [672, 109] width 9 height 9
click at [689, 112] on input at bounding box center [815, 110] width 252 height 21
click at [760, 424] on button "Send test email" at bounding box center [741, 424] width 79 height 23
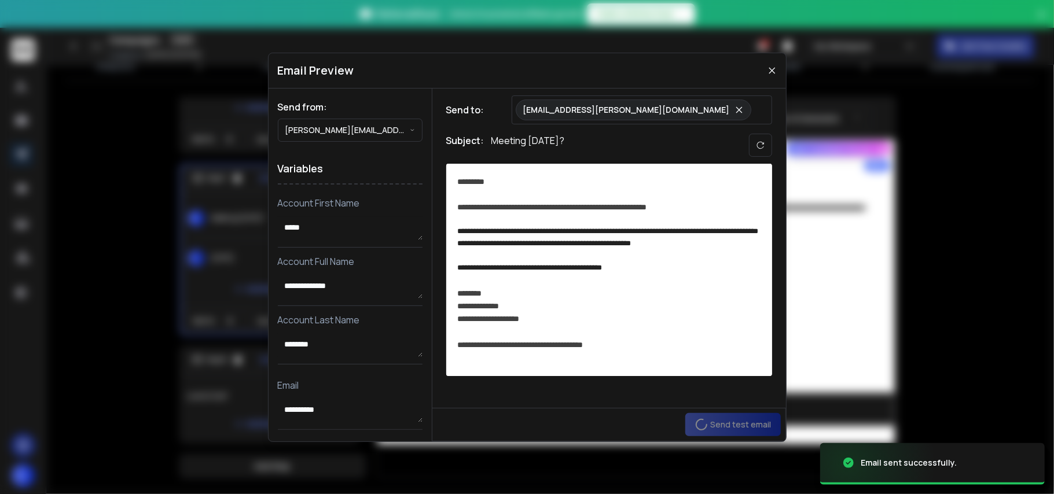
click at [735, 107] on icon at bounding box center [739, 109] width 9 height 9
click at [756, 107] on input at bounding box center [882, 110] width 252 height 21
click at [721, 430] on button "Send test email" at bounding box center [741, 424] width 79 height 23
click at [735, 107] on icon at bounding box center [739, 109] width 9 height 9
click at [623, 107] on input at bounding box center [642, 110] width 252 height 21
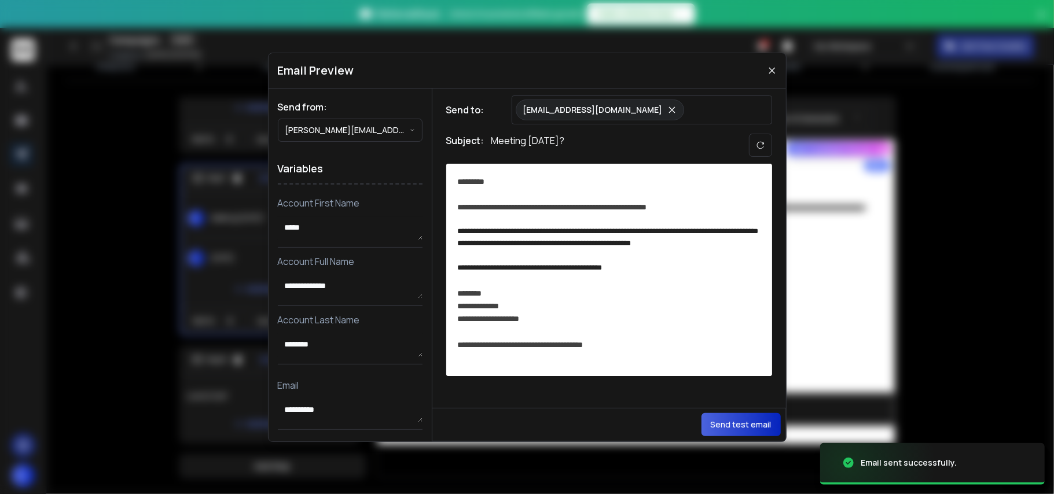
click at [749, 425] on button "Send test email" at bounding box center [741, 424] width 79 height 23
click at [651, 105] on div "[EMAIL_ADDRESS][DOMAIN_NAME]" at bounding box center [600, 110] width 168 height 21
click at [668, 112] on icon at bounding box center [672, 109] width 9 height 9
click at [643, 112] on input at bounding box center [642, 110] width 252 height 21
click at [761, 426] on button "Send test email" at bounding box center [741, 424] width 79 height 23
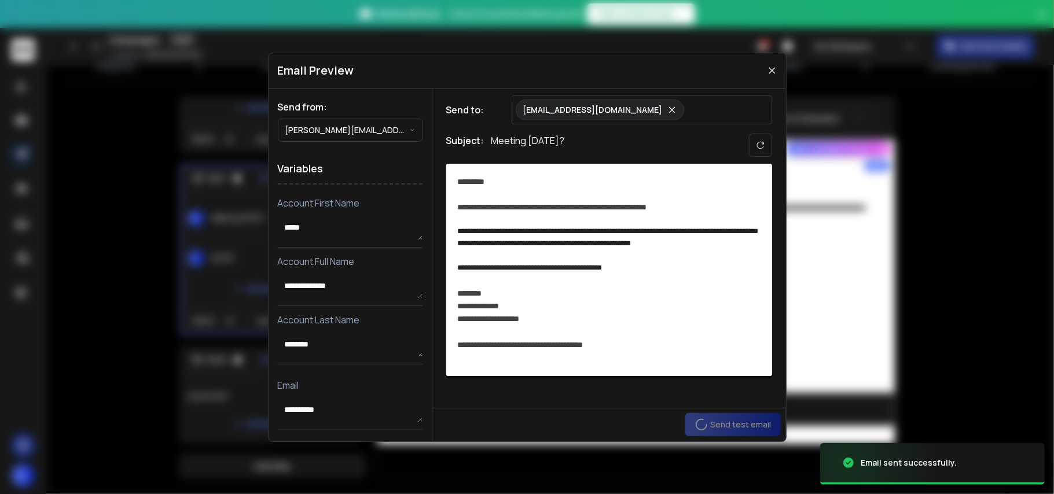
click at [668, 107] on icon at bounding box center [672, 109] width 9 height 9
click at [600, 107] on input at bounding box center [642, 110] width 252 height 21
drag, startPoint x: 725, startPoint y: 411, endPoint x: 725, endPoint y: 422, distance: 11.0
click at [724, 415] on div "Send test email" at bounding box center [610, 425] width 354 height 34
click at [725, 423] on button "Send test email" at bounding box center [741, 424] width 79 height 23
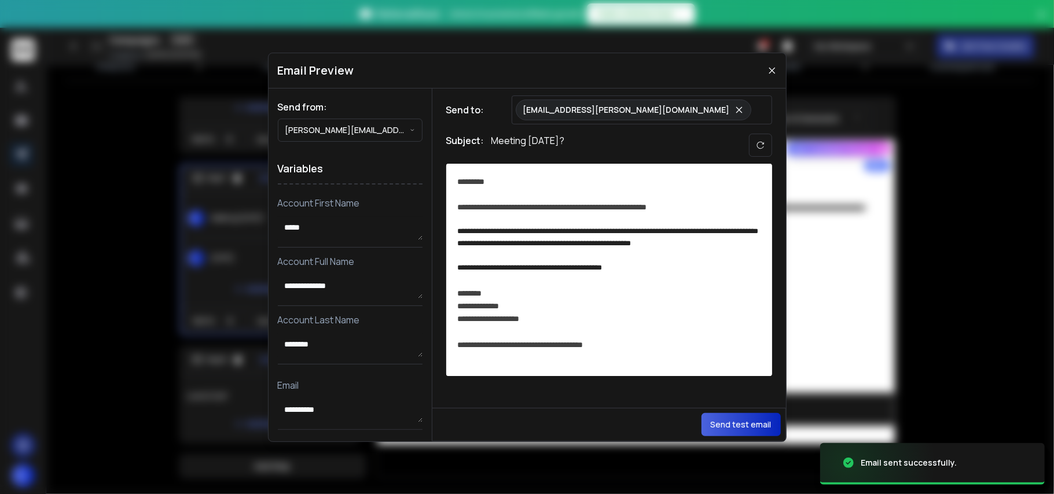
click at [735, 108] on icon at bounding box center [739, 109] width 9 height 9
click at [747, 425] on button "Send test email" at bounding box center [741, 424] width 79 height 23
click at [802, 107] on icon at bounding box center [806, 109] width 9 height 9
click at [672, 107] on input at bounding box center [642, 110] width 252 height 21
click at [753, 417] on button "Send test email" at bounding box center [741, 424] width 79 height 23
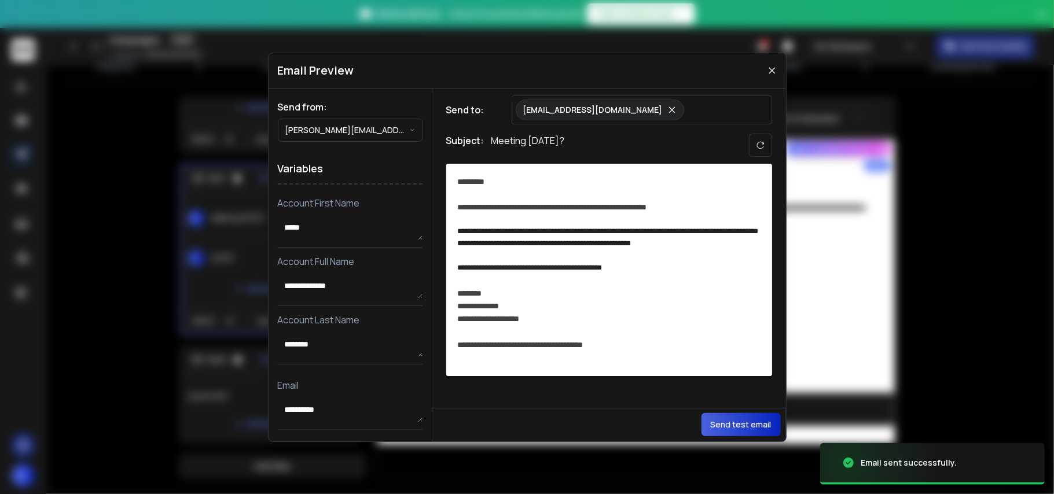
click at [668, 110] on icon at bounding box center [672, 109] width 9 height 9
click at [639, 110] on input at bounding box center [642, 110] width 252 height 21
click at [728, 426] on button "Send test email" at bounding box center [741, 424] width 79 height 23
click at [802, 107] on icon at bounding box center [806, 109] width 9 height 9
click at [642, 107] on input at bounding box center [642, 110] width 252 height 21
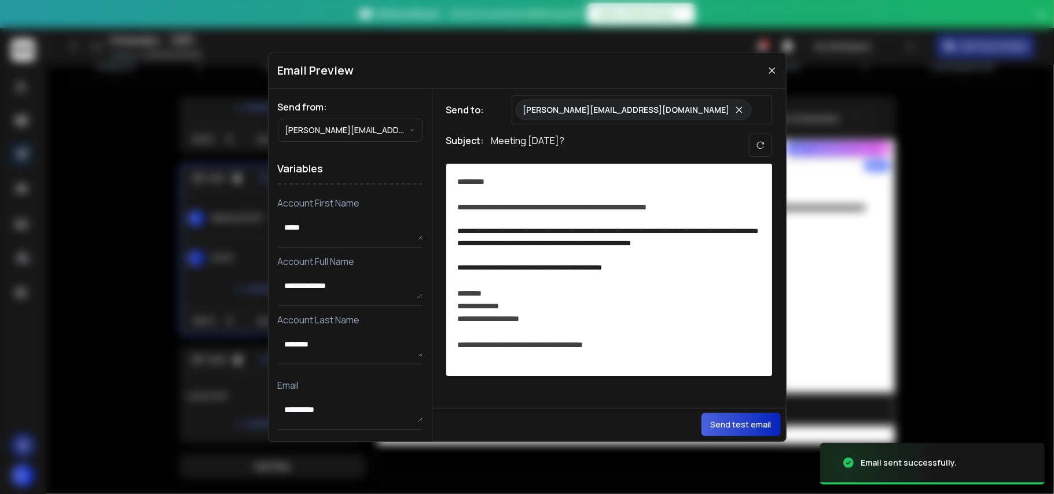
click at [707, 431] on button "Send test email" at bounding box center [741, 424] width 79 height 23
click at [736, 112] on icon at bounding box center [739, 110] width 6 height 6
click at [645, 112] on input at bounding box center [642, 110] width 252 height 21
drag, startPoint x: 721, startPoint y: 431, endPoint x: 710, endPoint y: 412, distance: 21.8
click at [721, 427] on button "Send test email" at bounding box center [741, 424] width 79 height 23
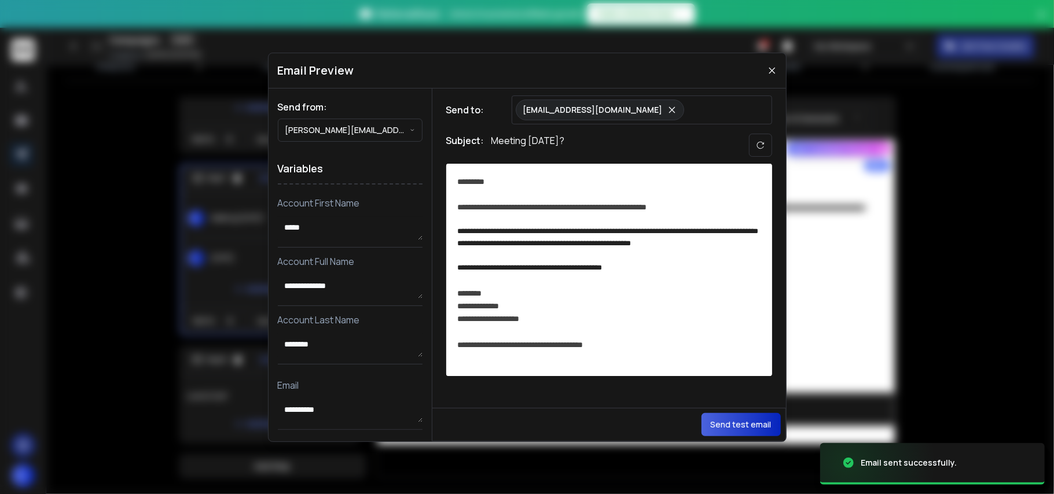
click at [626, 116] on div "[EMAIL_ADDRESS][DOMAIN_NAME]" at bounding box center [600, 110] width 168 height 21
click at [668, 109] on icon at bounding box center [672, 109] width 9 height 9
click at [621, 109] on input at bounding box center [642, 110] width 252 height 21
click at [735, 416] on button "Send test email" at bounding box center [741, 424] width 79 height 23
click at [802, 112] on icon at bounding box center [806, 109] width 9 height 9
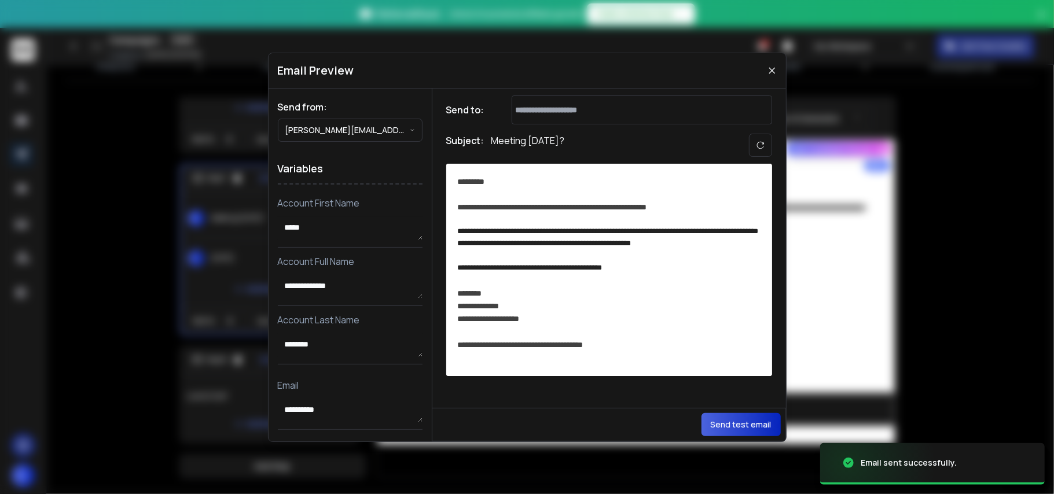
click at [618, 112] on input at bounding box center [642, 110] width 252 height 21
click at [731, 431] on button "Send test email" at bounding box center [741, 424] width 79 height 23
click at [668, 110] on icon at bounding box center [672, 109] width 9 height 9
click at [749, 429] on button "Send test email" at bounding box center [741, 424] width 79 height 23
click at [331, 130] on p "[PERSON_NAME][EMAIL_ADDRESS][PERSON_NAME][DOMAIN_NAME]" at bounding box center [347, 130] width 124 height 12
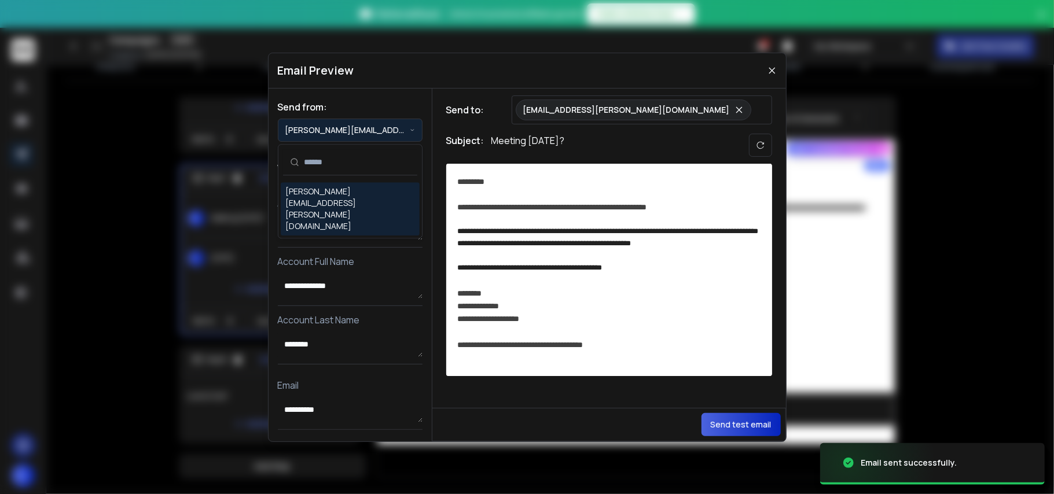
click at [331, 131] on p "[PERSON_NAME][EMAIL_ADDRESS][PERSON_NAME][DOMAIN_NAME]" at bounding box center [347, 130] width 124 height 12
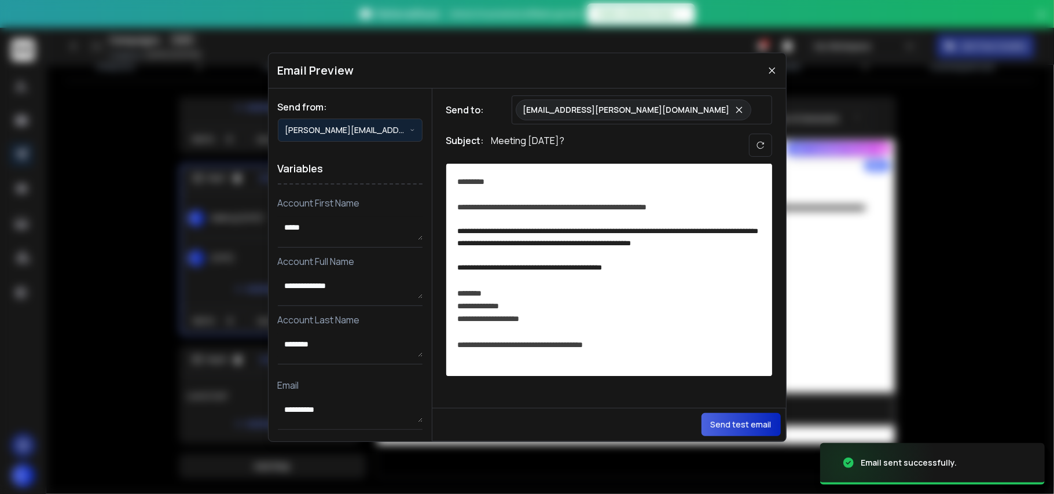
click at [331, 131] on p "[PERSON_NAME][EMAIL_ADDRESS][PERSON_NAME][DOMAIN_NAME]" at bounding box center [347, 130] width 124 height 12
type input "**********"
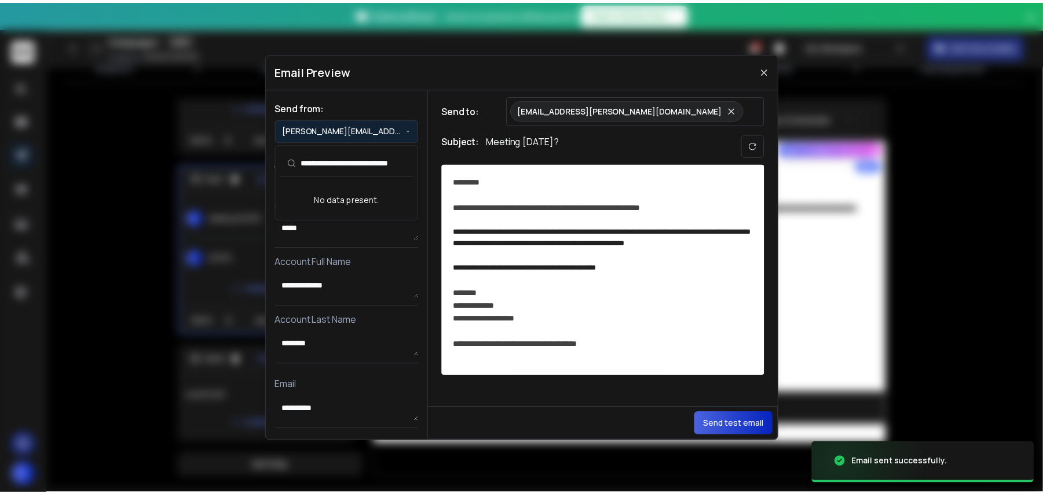
scroll to position [0, 0]
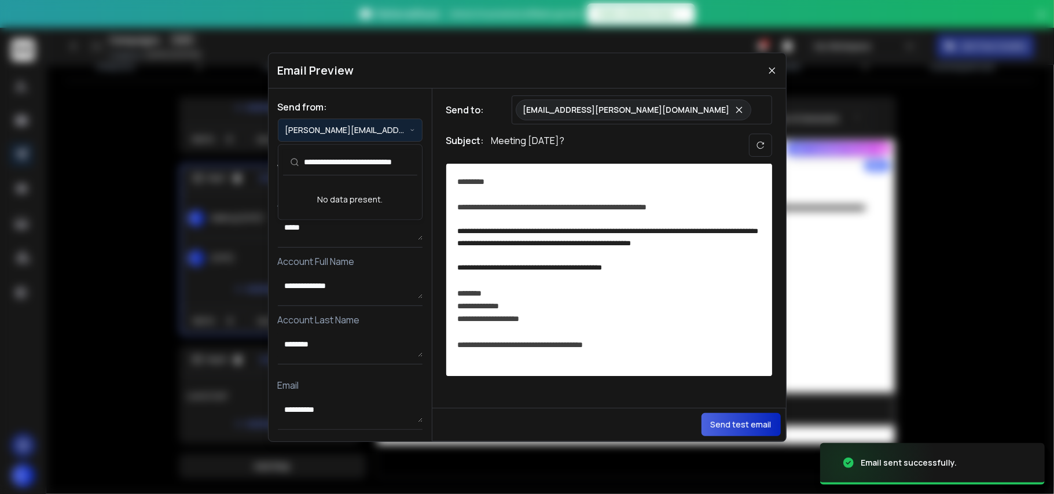
click at [345, 125] on p "[PERSON_NAME][EMAIL_ADDRESS][PERSON_NAME][DOMAIN_NAME]" at bounding box center [347, 130] width 124 height 12
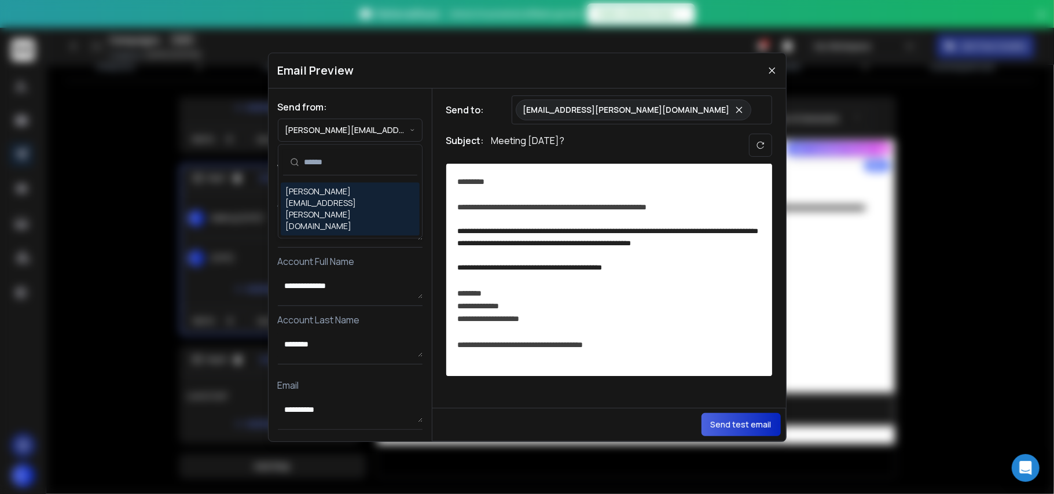
click at [343, 195] on div "[PERSON_NAME][EMAIL_ADDRESS][PERSON_NAME][DOMAIN_NAME]" at bounding box center [350, 209] width 130 height 46
type textarea "*****"
type textarea "**********"
type textarea "******"
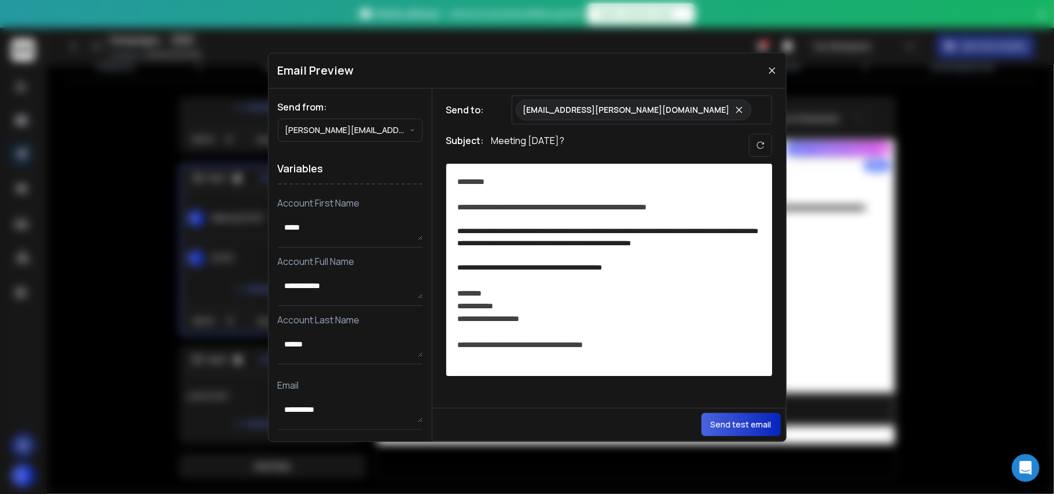
click at [607, 109] on div "[EMAIL_ADDRESS][PERSON_NAME][DOMAIN_NAME]" at bounding box center [634, 110] width 236 height 21
click at [735, 110] on icon at bounding box center [739, 109] width 9 height 9
click at [756, 110] on input at bounding box center [882, 110] width 252 height 21
click at [762, 424] on button "Send test email" at bounding box center [741, 424] width 79 height 23
click at [365, 135] on p "[PERSON_NAME][EMAIL_ADDRESS][PERSON_NAME][DOMAIN_NAME]" at bounding box center [347, 130] width 124 height 12
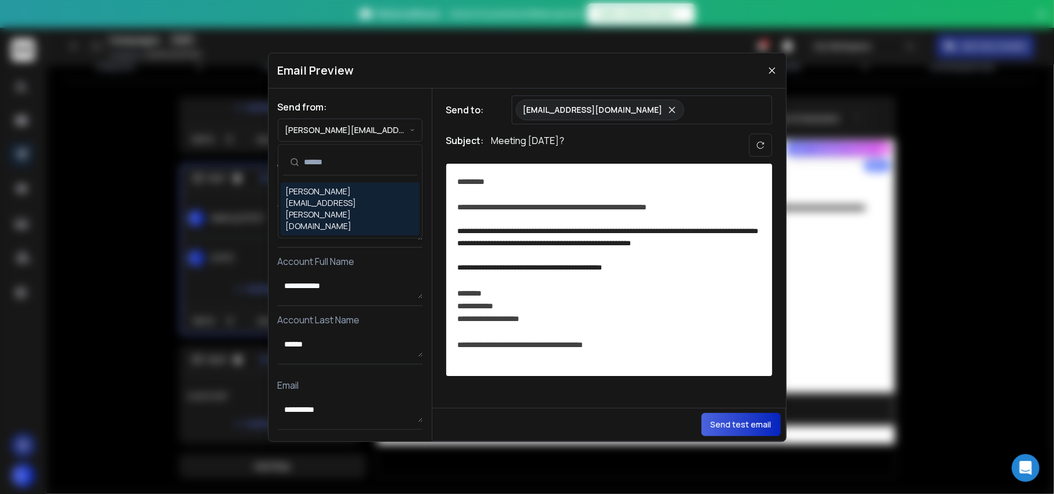
click at [616, 115] on div "[EMAIL_ADDRESS][DOMAIN_NAME]" at bounding box center [600, 110] width 168 height 21
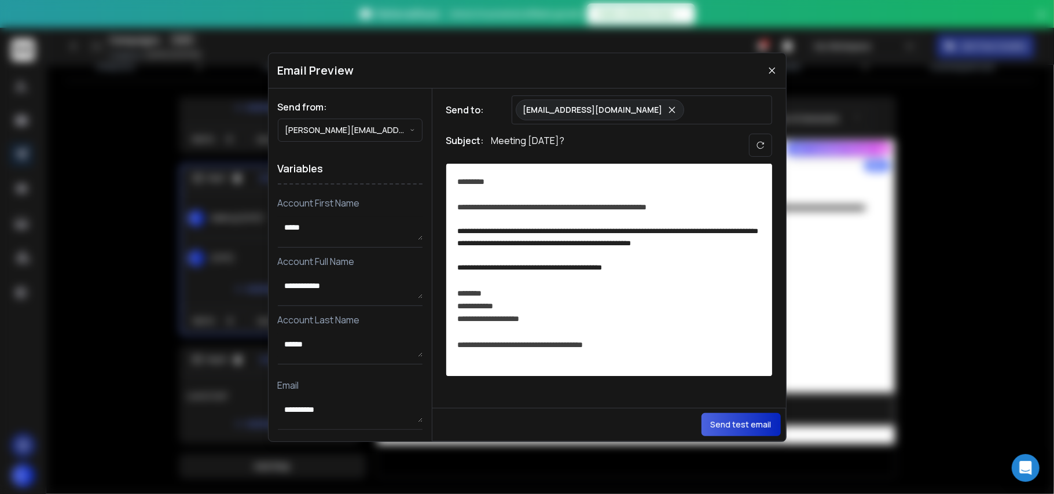
click at [616, 114] on div "[EMAIL_ADDRESS][DOMAIN_NAME]" at bounding box center [600, 110] width 168 height 21
click at [616, 112] on div "[EMAIL_ADDRESS][DOMAIN_NAME]" at bounding box center [600, 110] width 168 height 21
click at [668, 113] on icon at bounding box center [672, 109] width 9 height 9
click at [721, 418] on button "Send test email" at bounding box center [741, 424] width 79 height 23
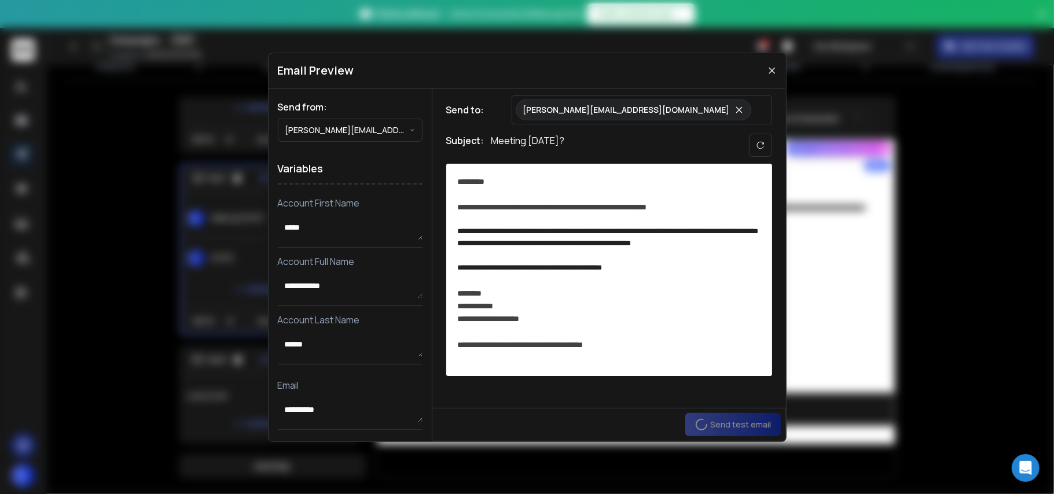
click at [650, 112] on div "[PERSON_NAME][EMAIL_ADDRESS][DOMAIN_NAME]" at bounding box center [634, 110] width 236 height 21
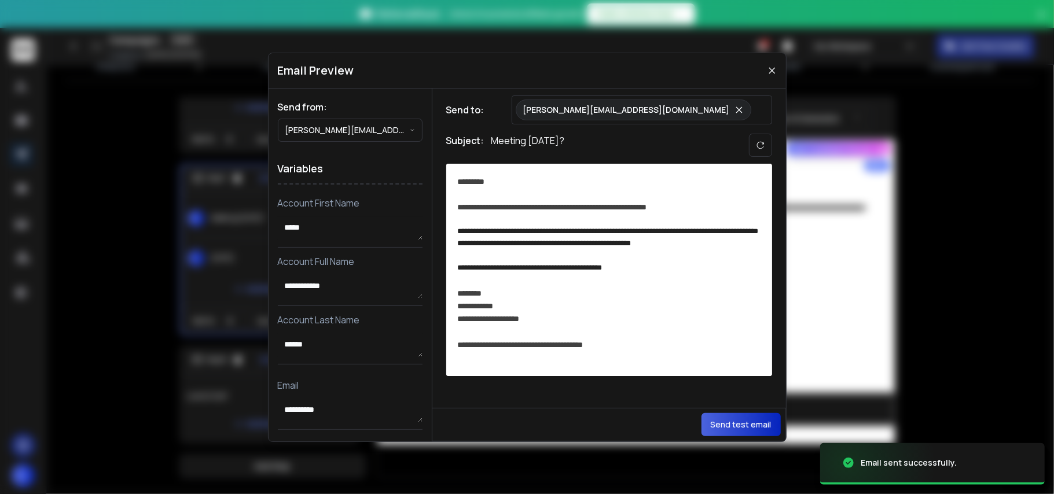
click at [735, 113] on icon at bounding box center [739, 109] width 9 height 9
click at [740, 424] on button "Send test email" at bounding box center [741, 424] width 79 height 23
click at [668, 111] on icon at bounding box center [672, 109] width 9 height 9
click at [640, 111] on input at bounding box center [642, 110] width 252 height 21
click at [720, 431] on button "Send test email" at bounding box center [741, 424] width 79 height 23
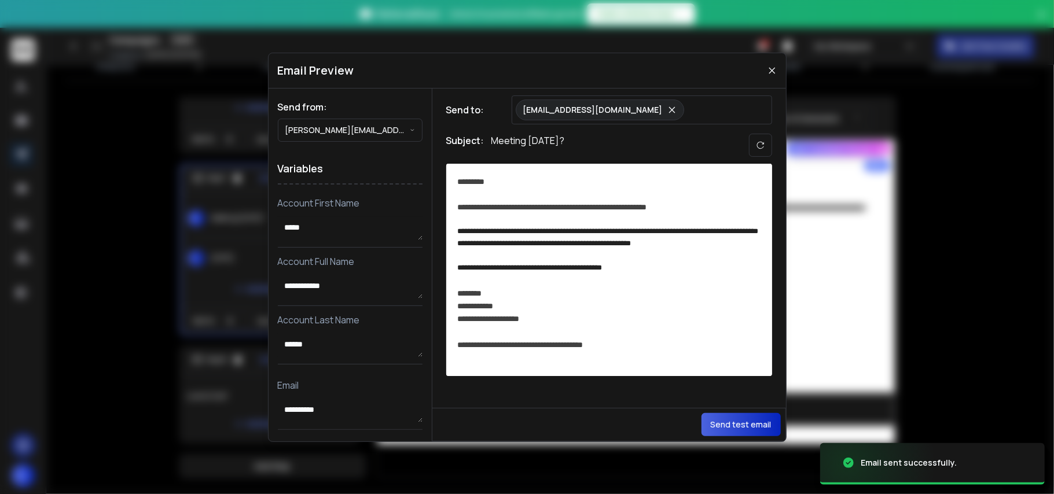
click at [668, 109] on icon at bounding box center [672, 109] width 9 height 9
click at [638, 109] on input at bounding box center [642, 110] width 252 height 21
click at [740, 422] on button "Send test email" at bounding box center [741, 424] width 79 height 23
click at [735, 109] on icon at bounding box center [739, 109] width 9 height 9
click at [756, 109] on input at bounding box center [882, 110] width 252 height 21
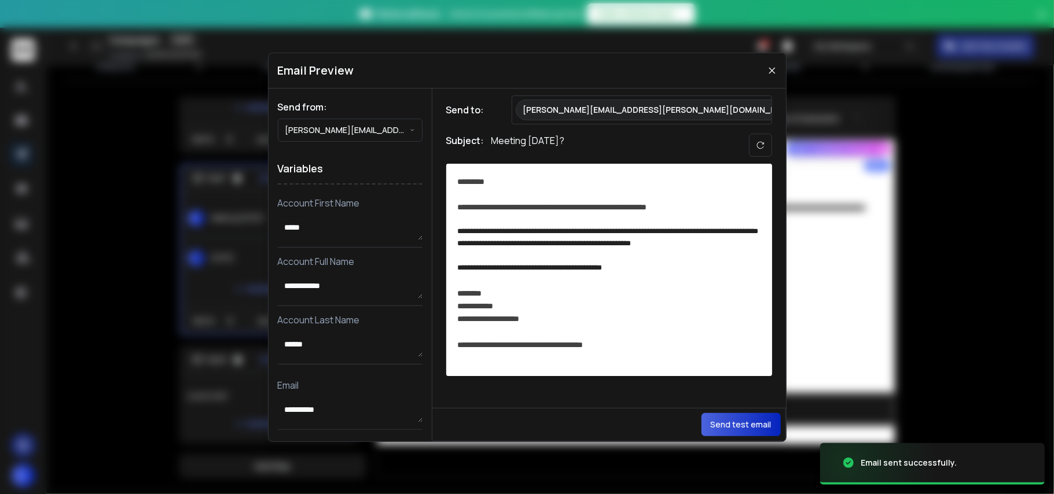
click at [751, 413] on button "Send test email" at bounding box center [741, 424] width 79 height 23
click at [802, 107] on icon at bounding box center [806, 109] width 9 height 9
click at [823, 107] on input at bounding box center [949, 110] width 252 height 21
click at [753, 413] on button "Send test email" at bounding box center [741, 424] width 79 height 23
click at [754, 424] on div "Send test email" at bounding box center [610, 425] width 354 height 34
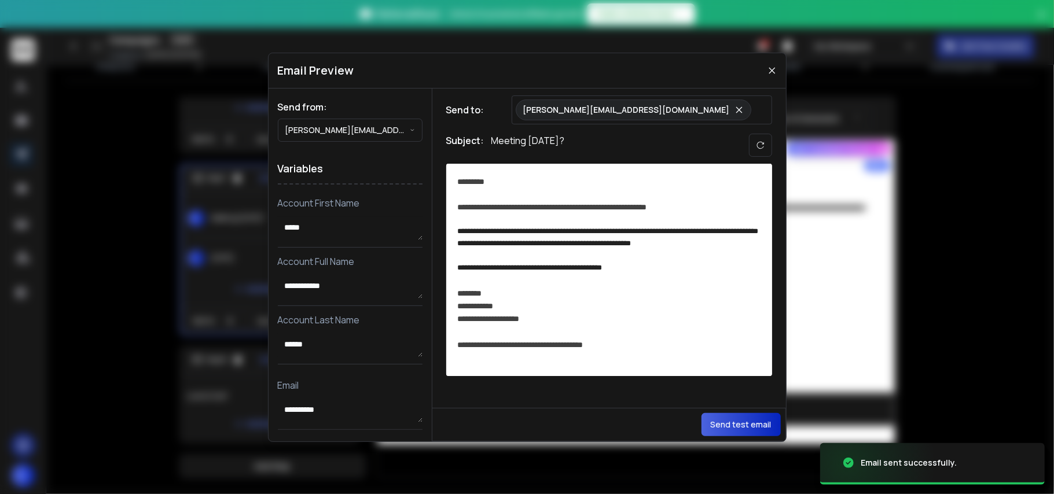
click at [647, 115] on div "[PERSON_NAME][EMAIL_ADDRESS][DOMAIN_NAME]" at bounding box center [634, 110] width 236 height 21
click at [644, 116] on div "[PERSON_NAME][EMAIL_ADDRESS][DOMAIN_NAME]" at bounding box center [634, 110] width 236 height 21
click at [735, 109] on icon at bounding box center [739, 109] width 9 height 9
click at [742, 433] on button "Send test email" at bounding box center [741, 424] width 79 height 23
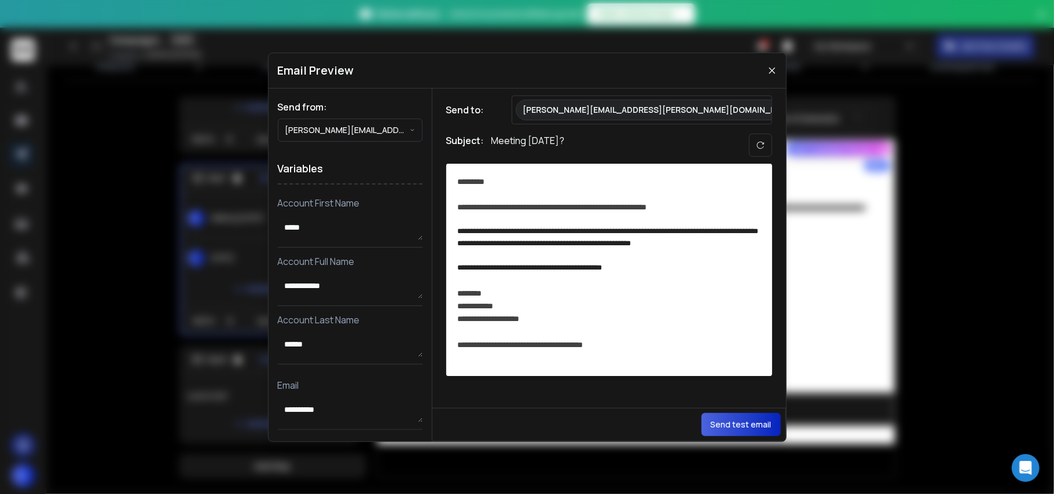
click at [802, 105] on icon at bounding box center [806, 109] width 9 height 9
click at [681, 105] on input at bounding box center [642, 110] width 252 height 21
click at [748, 424] on button "Send test email" at bounding box center [741, 424] width 79 height 23
click at [735, 112] on icon at bounding box center [739, 109] width 9 height 9
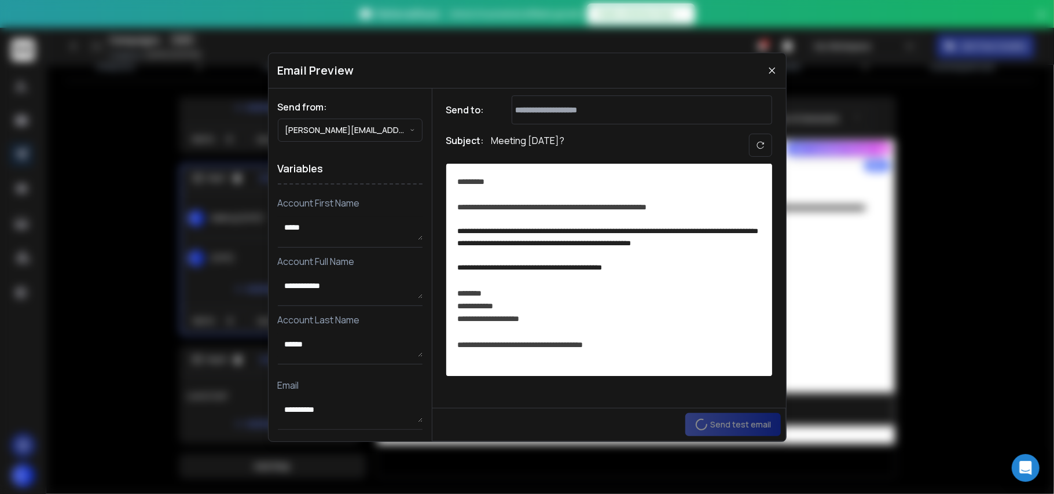
click at [626, 112] on input at bounding box center [642, 110] width 252 height 21
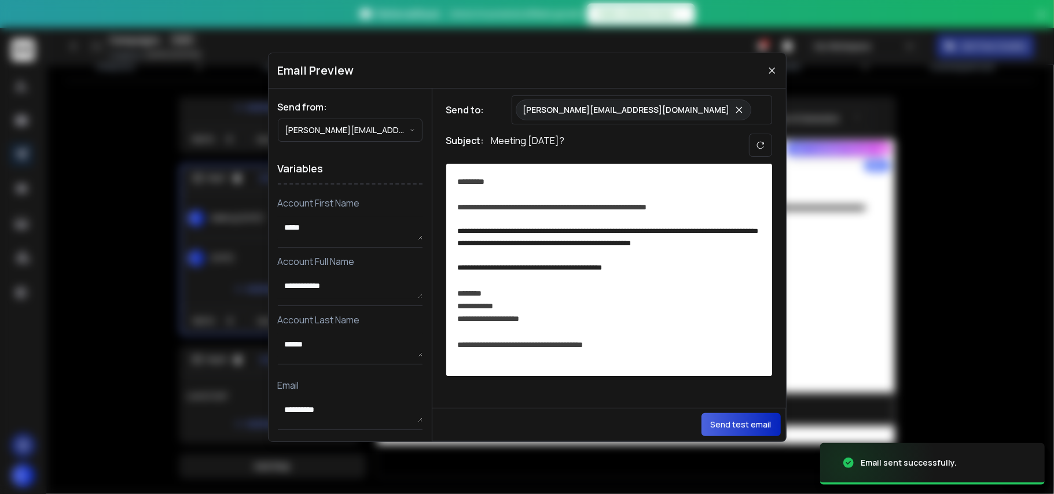
click at [709, 420] on button "Send test email" at bounding box center [741, 424] width 79 height 23
click at [735, 109] on icon at bounding box center [739, 109] width 9 height 9
click at [654, 109] on input at bounding box center [642, 110] width 252 height 21
click at [728, 420] on button "Send test email" at bounding box center [741, 424] width 79 height 23
click at [802, 108] on icon at bounding box center [806, 109] width 9 height 9
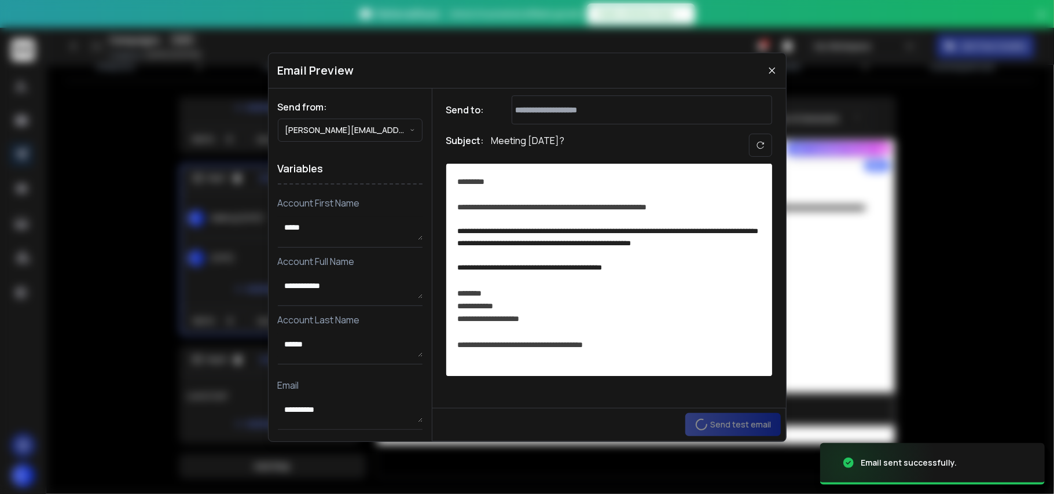
click at [688, 108] on input at bounding box center [642, 110] width 252 height 21
click at [677, 110] on icon at bounding box center [672, 109] width 9 height 9
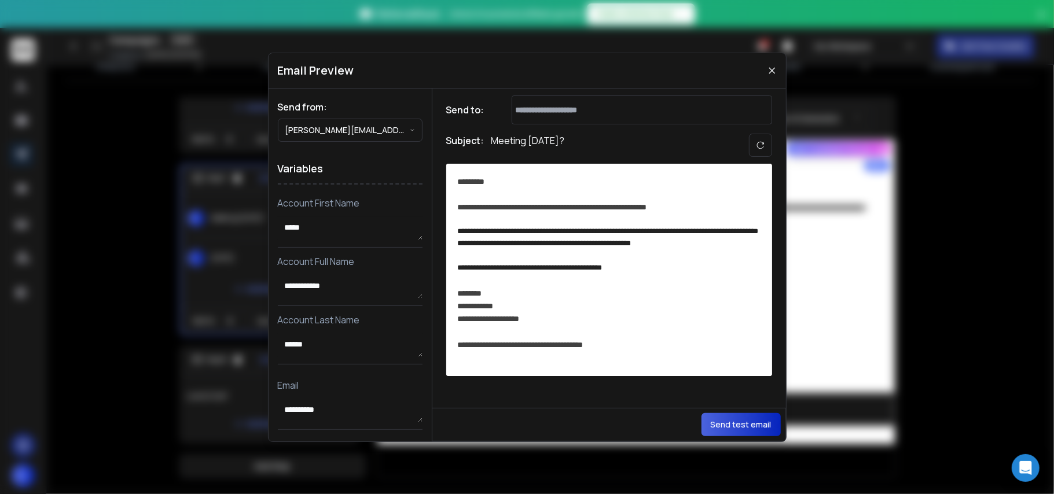
click at [698, 111] on input at bounding box center [642, 110] width 252 height 21
click at [754, 427] on button "Send test email" at bounding box center [741, 424] width 79 height 23
click at [677, 112] on icon at bounding box center [672, 109] width 9 height 9
click at [703, 112] on input at bounding box center [642, 110] width 252 height 21
click at [760, 425] on button "Send test email" at bounding box center [741, 424] width 79 height 23
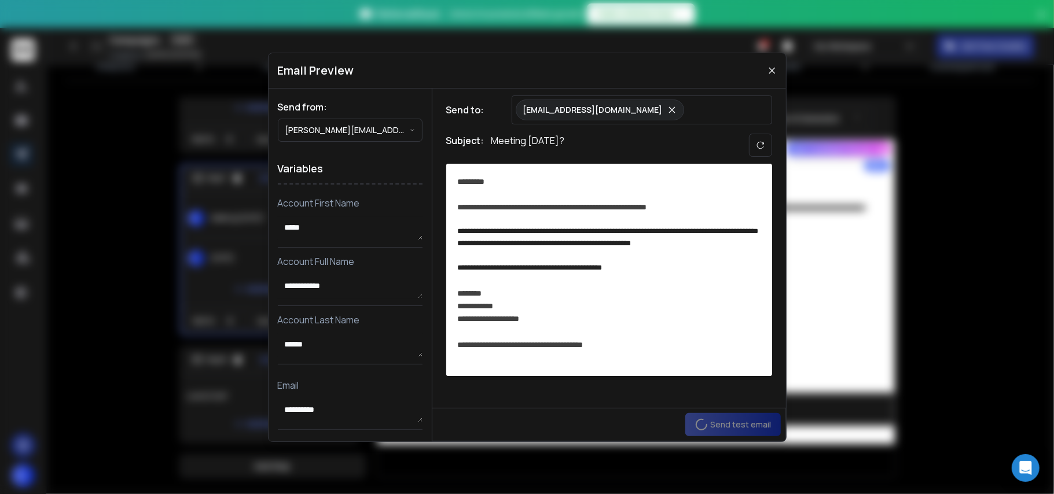
click at [607, 115] on div "[EMAIL_ADDRESS][DOMAIN_NAME]" at bounding box center [600, 110] width 168 height 21
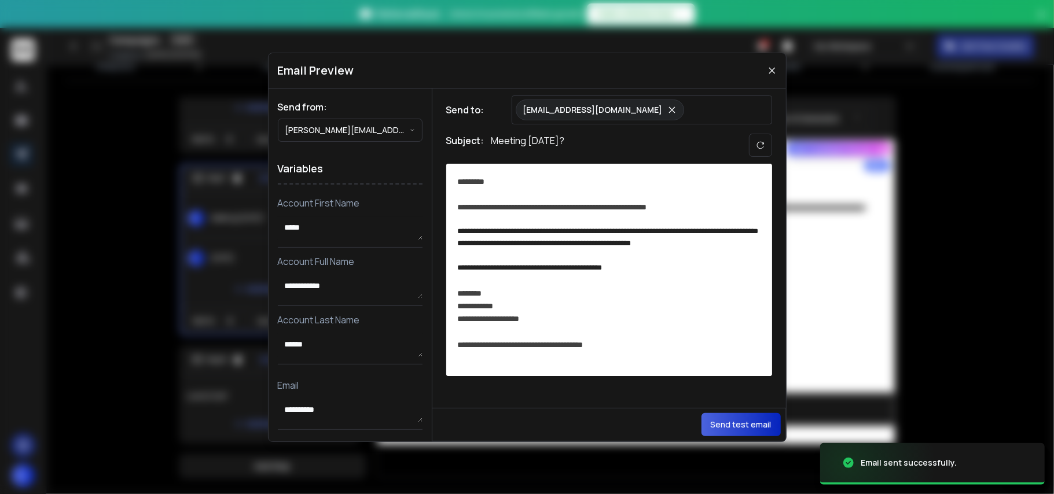
click at [668, 108] on icon at bounding box center [672, 109] width 9 height 9
click at [607, 108] on div "[EMAIL_ADDRESS][DOMAIN_NAME]" at bounding box center [642, 110] width 261 height 29
click at [739, 422] on button "Send test email" at bounding box center [741, 424] width 79 height 23
click at [639, 112] on div "[EMAIL_ADDRESS][DOMAIN_NAME]" at bounding box center [600, 110] width 168 height 21
click at [668, 110] on icon at bounding box center [672, 109] width 9 height 9
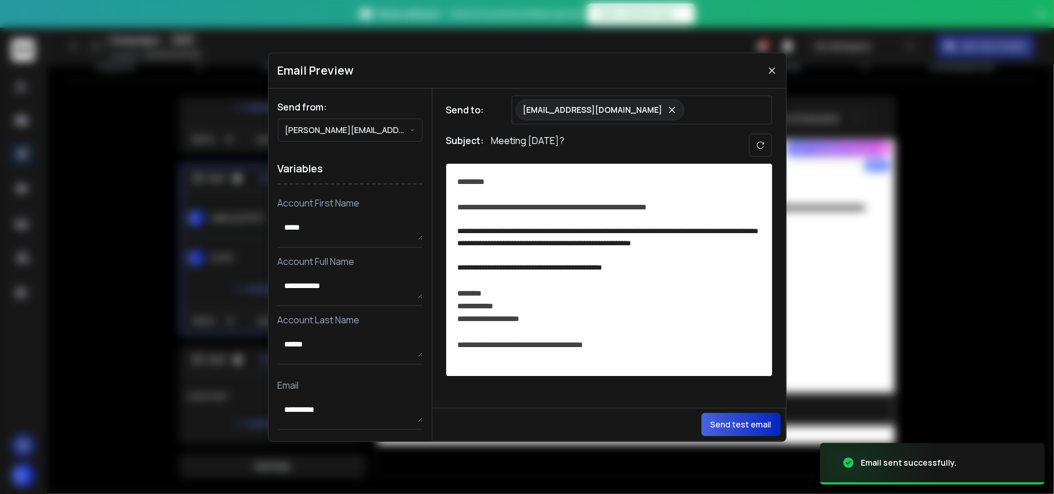
click at [689, 110] on input at bounding box center [815, 110] width 252 height 21
click at [714, 418] on button "Send test email" at bounding box center [741, 424] width 79 height 23
click at [658, 113] on div "[PERSON_NAME][EMAIL_ADDRESS][DOMAIN_NAME]" at bounding box center [634, 110] width 236 height 21
click at [735, 113] on icon at bounding box center [739, 109] width 9 height 9
click at [756, 113] on input at bounding box center [882, 110] width 252 height 21
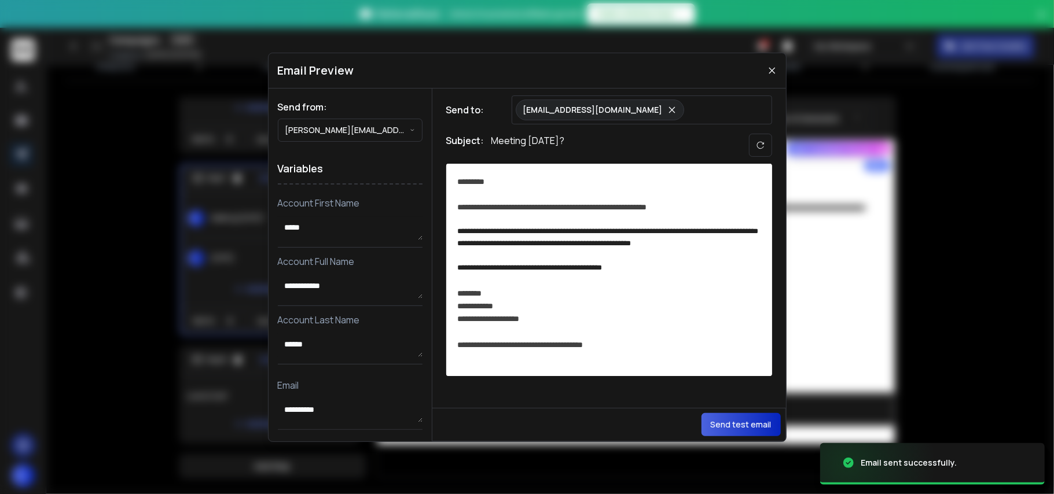
click at [764, 430] on button "Send test email" at bounding box center [741, 424] width 79 height 23
click at [668, 109] on icon at bounding box center [672, 109] width 9 height 9
click at [689, 109] on input at bounding box center [815, 110] width 252 height 21
click at [739, 432] on button "Send test email" at bounding box center [741, 424] width 79 height 23
click at [635, 105] on div "[EMAIL_ADDRESS][DOMAIN_NAME]" at bounding box center [600, 110] width 168 height 21
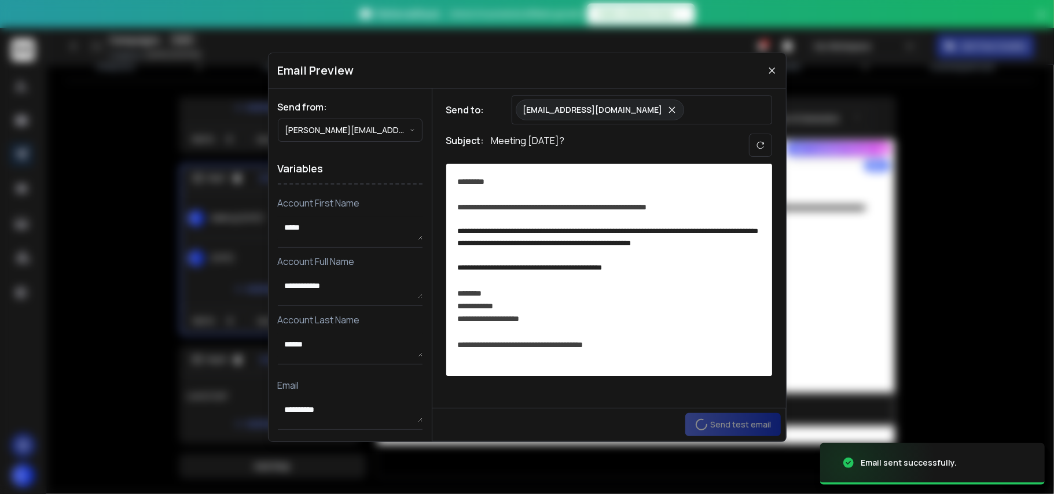
click at [668, 112] on icon at bounding box center [672, 109] width 9 height 9
click at [689, 112] on input at bounding box center [815, 110] width 252 height 21
drag, startPoint x: 725, startPoint y: 420, endPoint x: 679, endPoint y: 408, distance: 47.9
click at [725, 422] on button "Send test email" at bounding box center [741, 424] width 79 height 23
click at [668, 113] on icon at bounding box center [672, 109] width 9 height 9
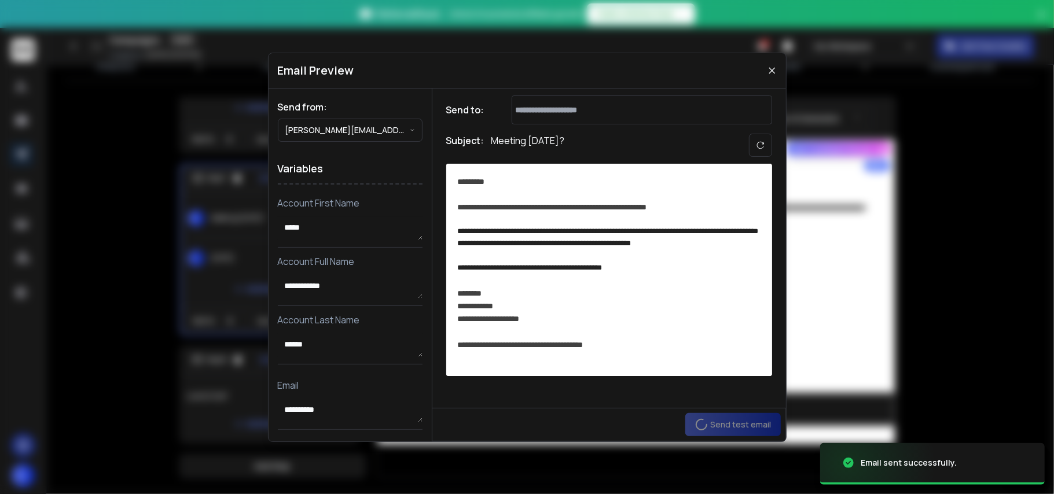
click at [648, 113] on input at bounding box center [642, 110] width 252 height 21
click at [718, 425] on button "Send test email" at bounding box center [741, 424] width 79 height 23
click at [668, 111] on icon at bounding box center [672, 109] width 9 height 9
click at [644, 110] on input at bounding box center [642, 110] width 252 height 21
click at [730, 424] on button "Send test email" at bounding box center [741, 424] width 79 height 23
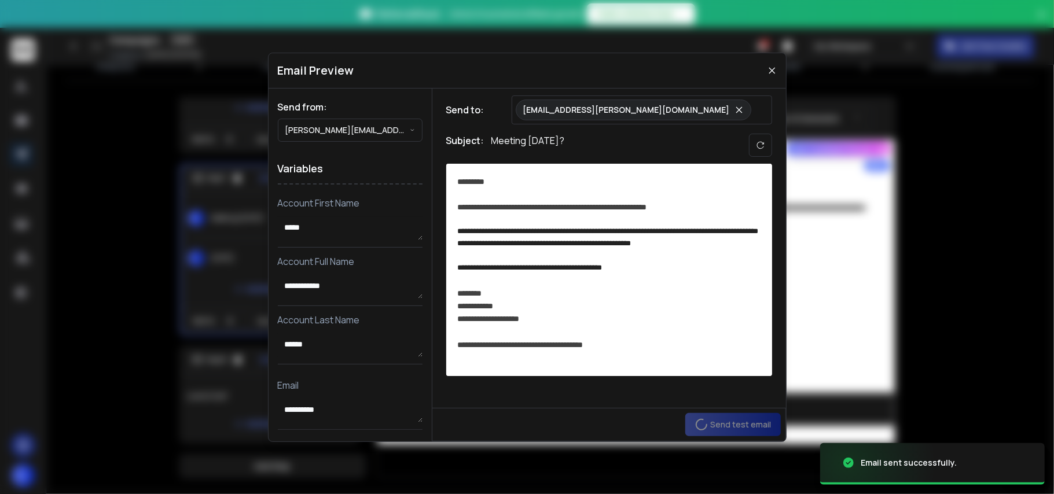
click at [736, 112] on icon at bounding box center [739, 110] width 6 height 6
click at [674, 112] on input at bounding box center [642, 110] width 252 height 21
click at [752, 427] on button "Send test email" at bounding box center [741, 424] width 79 height 23
click at [802, 109] on icon at bounding box center [806, 109] width 9 height 9
click at [667, 109] on input at bounding box center [642, 110] width 252 height 21
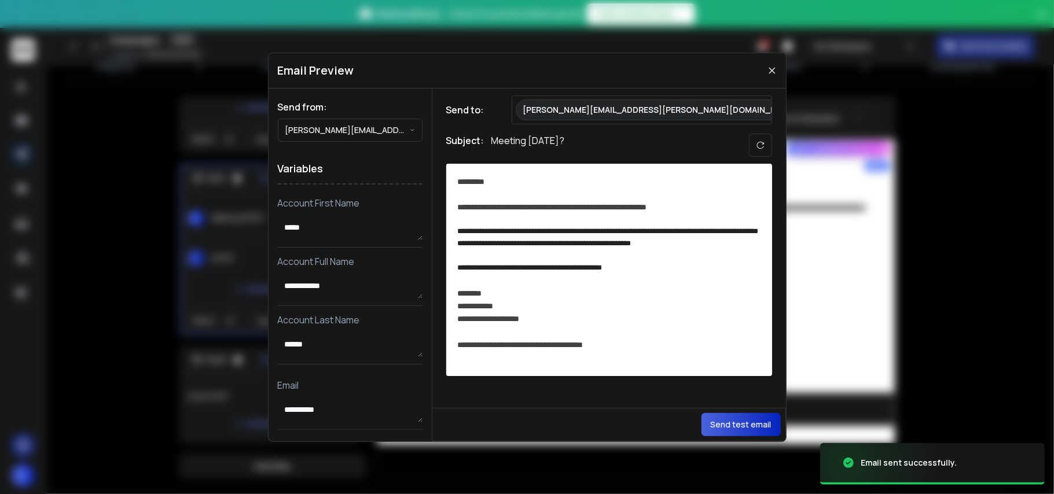
click at [723, 432] on button "Send test email" at bounding box center [741, 424] width 79 height 23
click at [666, 109] on div "[PERSON_NAME][EMAIL_ADDRESS][PERSON_NAME][DOMAIN_NAME]" at bounding box center [667, 110] width 303 height 21
click at [802, 111] on icon at bounding box center [806, 109] width 9 height 9
click at [823, 111] on input at bounding box center [949, 110] width 252 height 21
drag, startPoint x: 712, startPoint y: 424, endPoint x: 667, endPoint y: 415, distance: 46.0
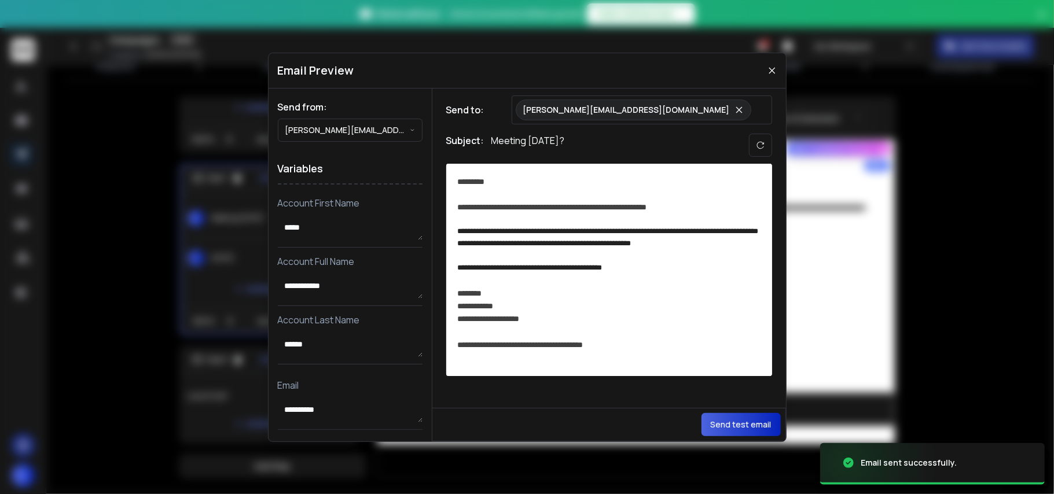
click at [713, 424] on button "Send test email" at bounding box center [741, 424] width 79 height 23
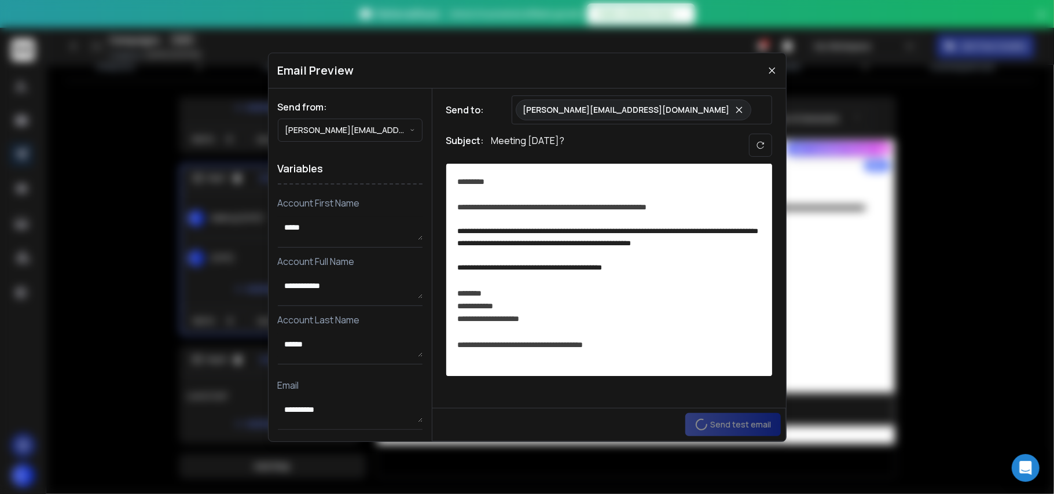
click at [735, 110] on icon at bounding box center [739, 109] width 9 height 9
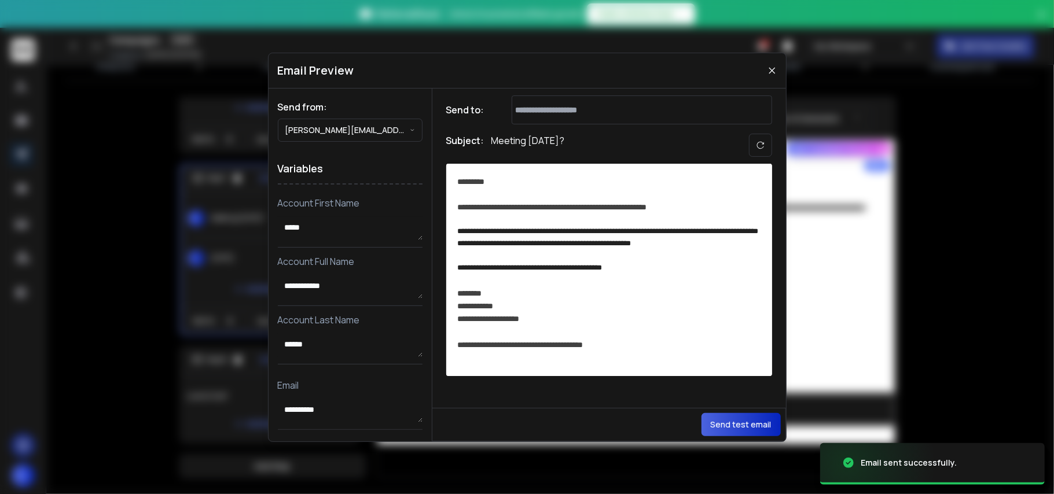
click at [660, 111] on input at bounding box center [642, 110] width 252 height 21
click at [730, 425] on button "Send test email" at bounding box center [741, 424] width 79 height 23
click at [630, 102] on div "[PERSON_NAME][EMAIL_ADDRESS][PERSON_NAME][PERSON_NAME][DOMAIN_NAME]" at bounding box center [701, 110] width 370 height 21
click at [869, 105] on icon at bounding box center [873, 109] width 9 height 9
click at [630, 105] on input at bounding box center [642, 110] width 252 height 21
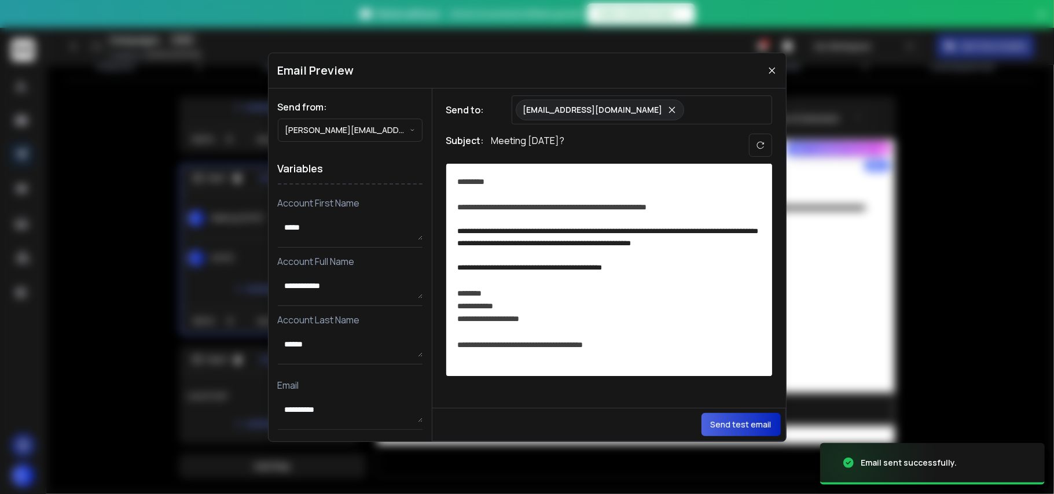
click at [743, 415] on button "Send test email" at bounding box center [741, 424] width 79 height 23
click at [668, 111] on icon at bounding box center [672, 109] width 9 height 9
click at [619, 111] on input at bounding box center [642, 110] width 252 height 21
click at [708, 420] on button "Send test email" at bounding box center [741, 424] width 79 height 23
click at [672, 112] on div "[PERSON_NAME][EMAIL_ADDRESS][PERSON_NAME][DOMAIN_NAME]" at bounding box center [667, 110] width 303 height 21
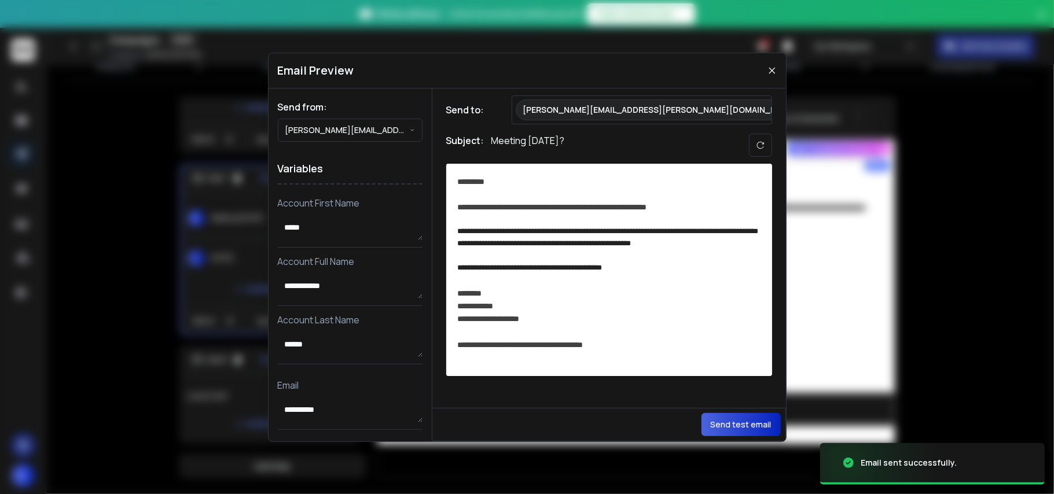
click at [672, 112] on div "[PERSON_NAME][EMAIL_ADDRESS][PERSON_NAME][DOMAIN_NAME]" at bounding box center [667, 110] width 303 height 21
click at [669, 109] on div "[PERSON_NAME][EMAIL_ADDRESS][PERSON_NAME][DOMAIN_NAME]" at bounding box center [667, 110] width 303 height 21
click at [803, 110] on icon at bounding box center [806, 110] width 6 height 6
click at [823, 110] on input at bounding box center [949, 110] width 252 height 21
click at [742, 428] on button "Send test email" at bounding box center [741, 424] width 79 height 23
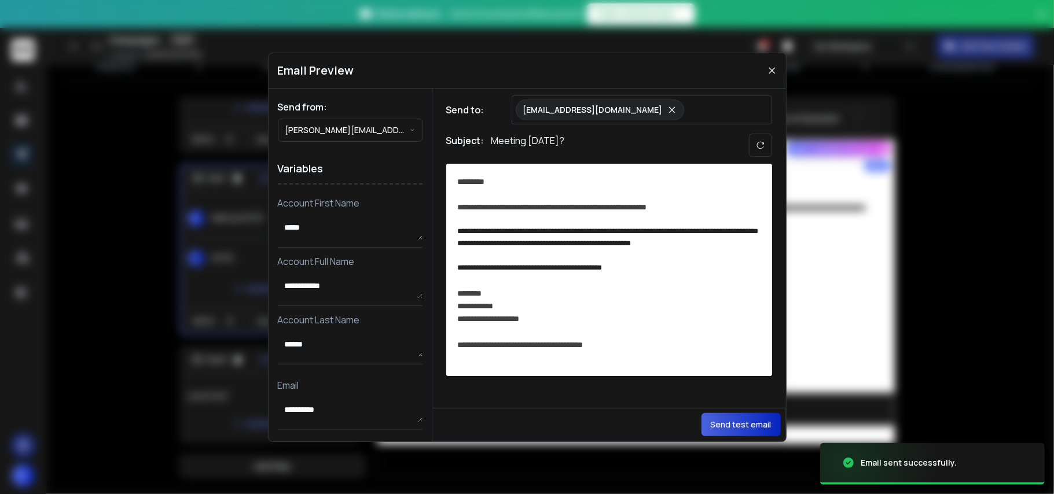
click at [668, 109] on icon at bounding box center [672, 109] width 9 height 9
click at [689, 109] on input at bounding box center [815, 110] width 252 height 21
click at [736, 422] on button "Send test email" at bounding box center [741, 424] width 79 height 23
click at [668, 107] on icon at bounding box center [672, 109] width 9 height 9
click at [689, 107] on input at bounding box center [815, 110] width 252 height 21
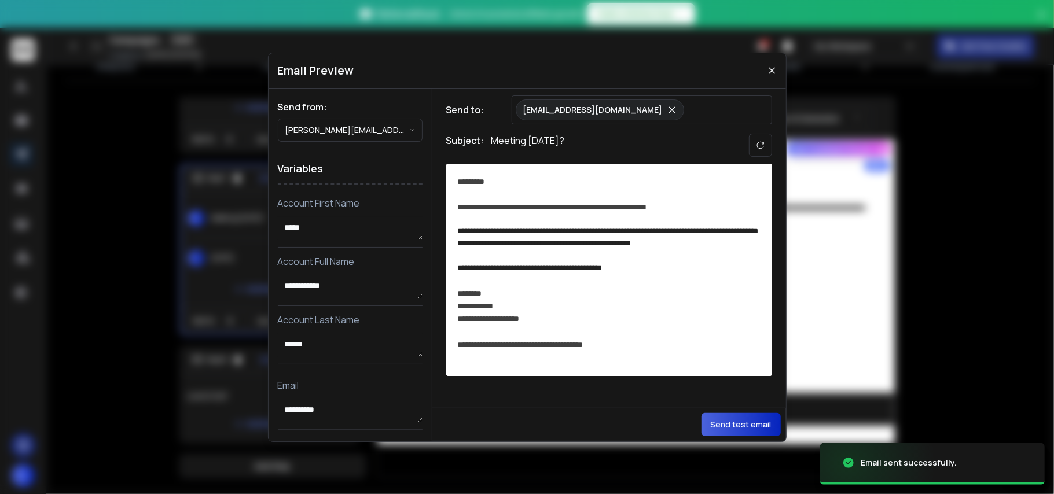
click at [728, 422] on button "Send test email" at bounding box center [741, 424] width 79 height 23
click at [322, 128] on p "[PERSON_NAME][EMAIL_ADDRESS][PERSON_NAME][DOMAIN_NAME]" at bounding box center [347, 130] width 124 height 12
type input "**********"
click at [322, 130] on p "[PERSON_NAME][EMAIL_ADDRESS][PERSON_NAME][DOMAIN_NAME]" at bounding box center [347, 130] width 124 height 12
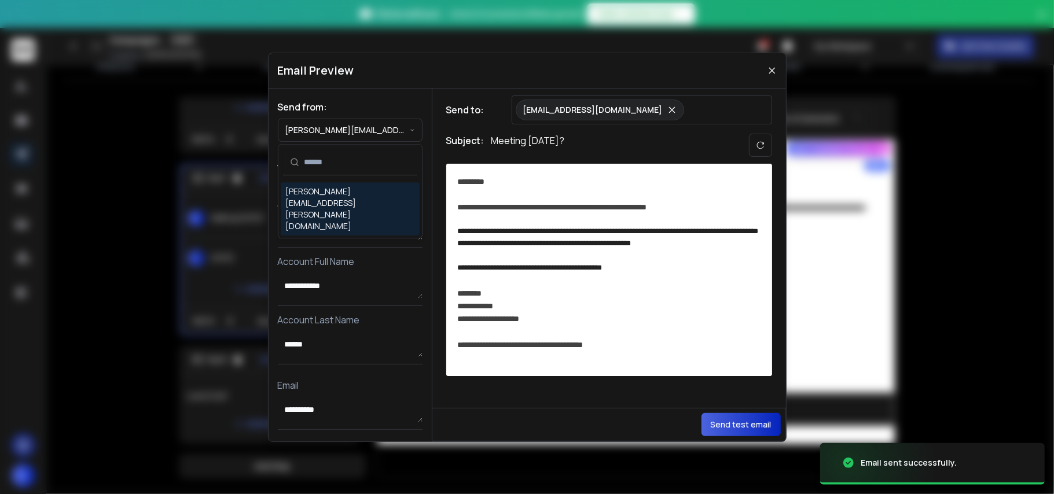
click at [308, 193] on div "[PERSON_NAME][EMAIL_ADDRESS][PERSON_NAME][DOMAIN_NAME]" at bounding box center [350, 209] width 130 height 46
type textarea "****"
type textarea "**********"
type textarea "******"
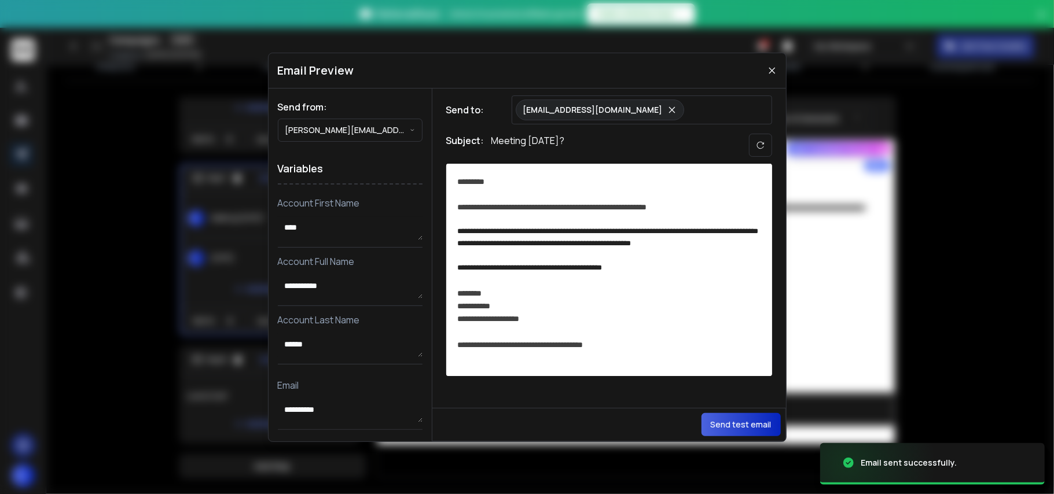
click at [617, 104] on div "[EMAIL_ADDRESS][DOMAIN_NAME]" at bounding box center [600, 110] width 168 height 21
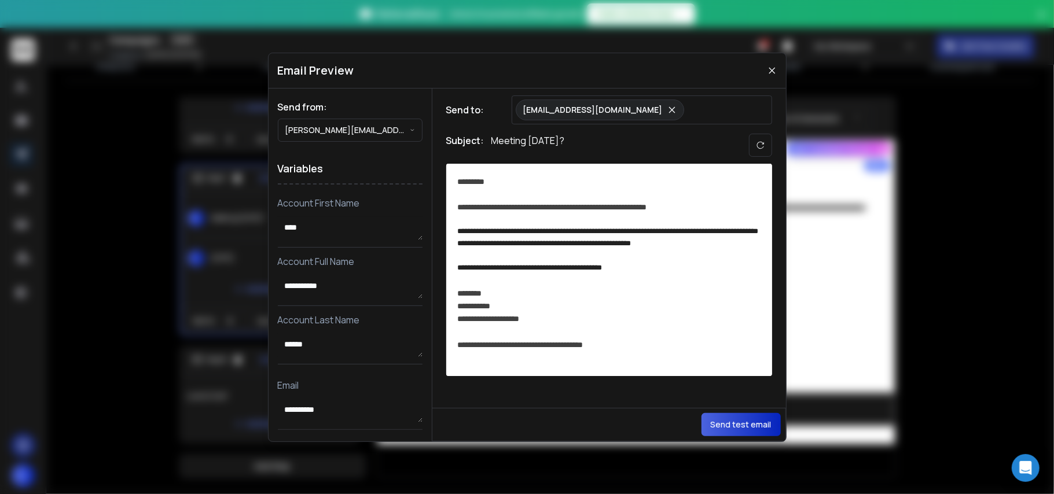
click at [617, 104] on div "[EMAIL_ADDRESS][DOMAIN_NAME]" at bounding box center [600, 110] width 168 height 21
click at [669, 109] on icon at bounding box center [672, 110] width 6 height 6
click at [616, 110] on input at bounding box center [642, 110] width 252 height 21
click at [747, 432] on button "Send test email" at bounding box center [741, 424] width 79 height 23
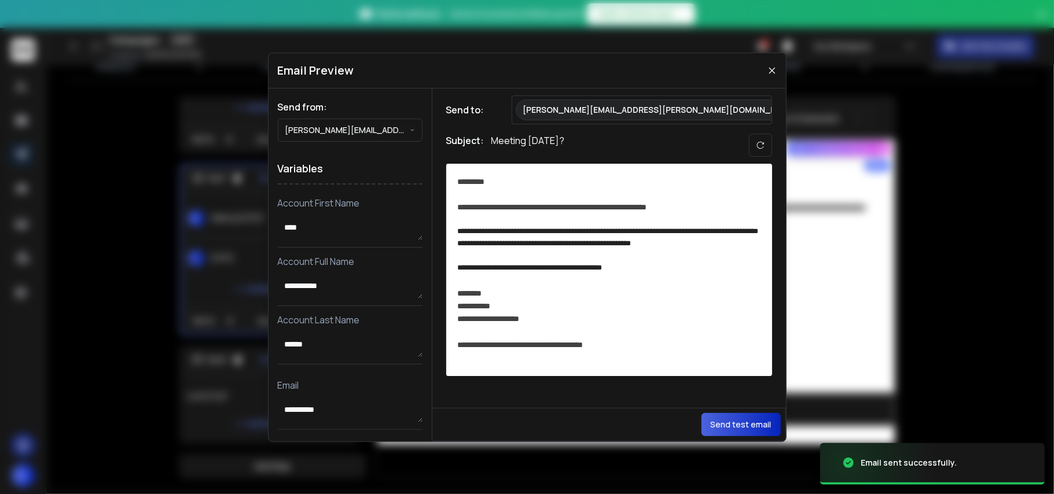
click at [802, 109] on icon at bounding box center [806, 109] width 9 height 9
click at [639, 109] on input at bounding box center [642, 110] width 252 height 21
click at [760, 442] on div "**********" at bounding box center [527, 247] width 1054 height 413
click at [765, 431] on button "Send test email" at bounding box center [741, 424] width 79 height 23
click at [668, 108] on icon at bounding box center [672, 109] width 9 height 9
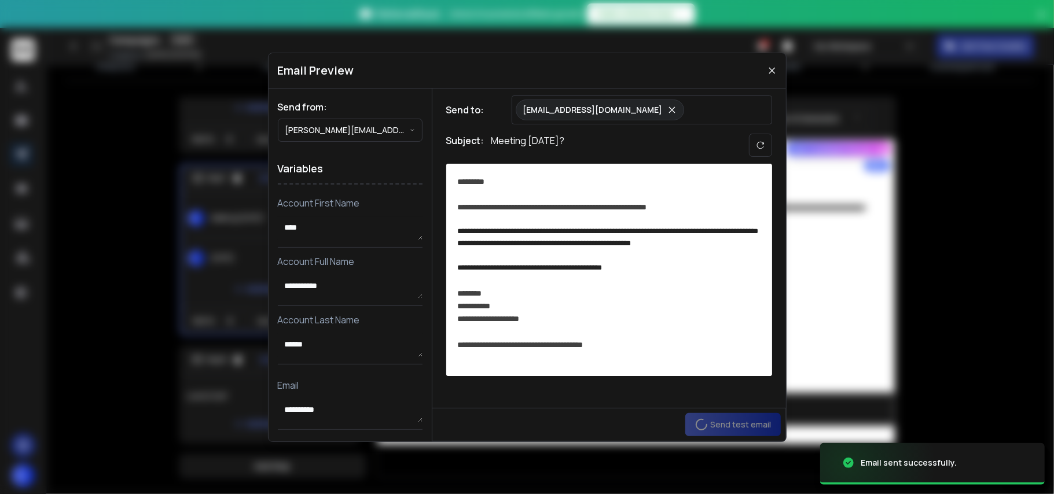
click at [689, 108] on input at bounding box center [815, 110] width 252 height 21
click at [718, 429] on button "Send test email" at bounding box center [741, 424] width 79 height 23
click at [668, 112] on icon at bounding box center [672, 109] width 9 height 9
click at [730, 417] on button "Send test email" at bounding box center [741, 424] width 79 height 23
click at [656, 110] on div "[PERSON_NAME][EMAIL_ADDRESS][DOMAIN_NAME]" at bounding box center [634, 110] width 236 height 21
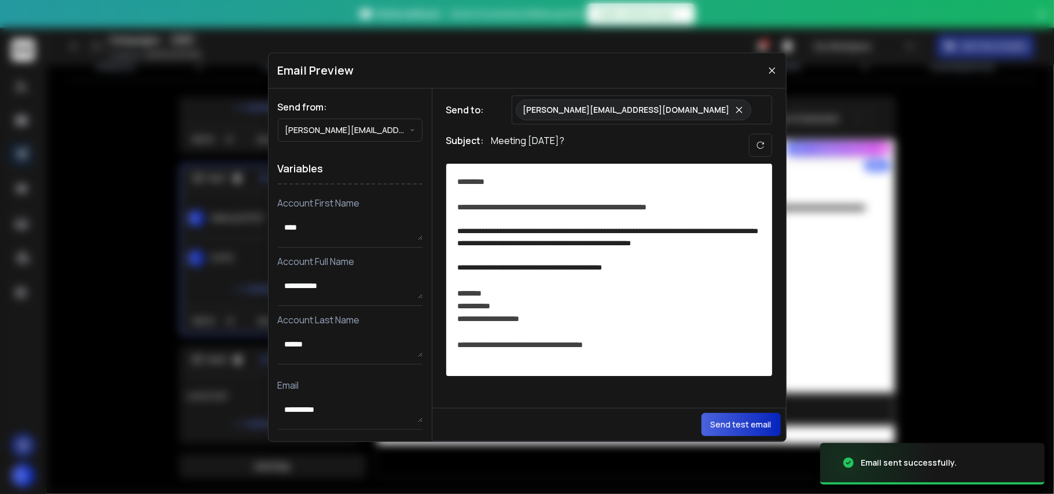
click at [735, 109] on icon at bounding box center [739, 109] width 9 height 9
click at [649, 109] on input at bounding box center [642, 110] width 252 height 21
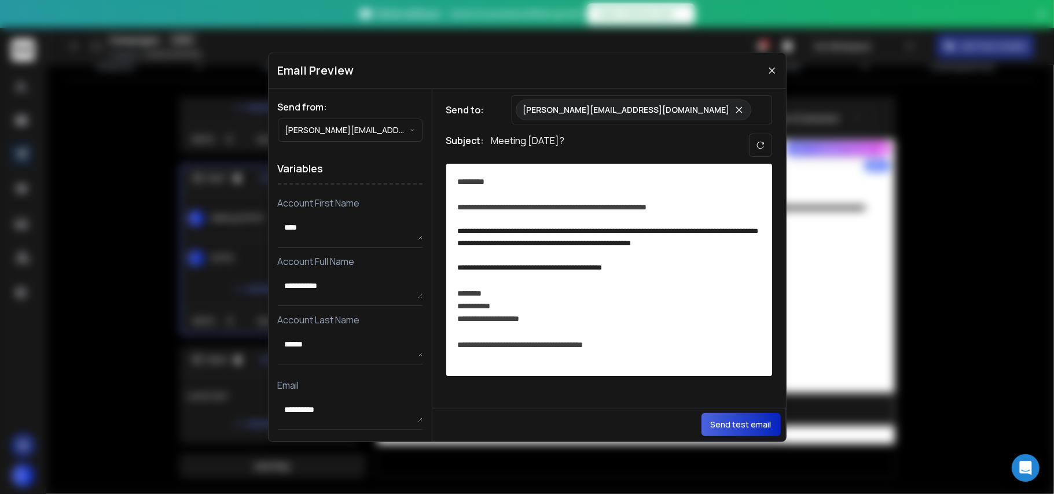
click at [757, 429] on button "Send test email" at bounding box center [741, 424] width 79 height 23
click at [735, 108] on icon at bounding box center [739, 109] width 9 height 9
click at [756, 108] on input at bounding box center [882, 110] width 252 height 21
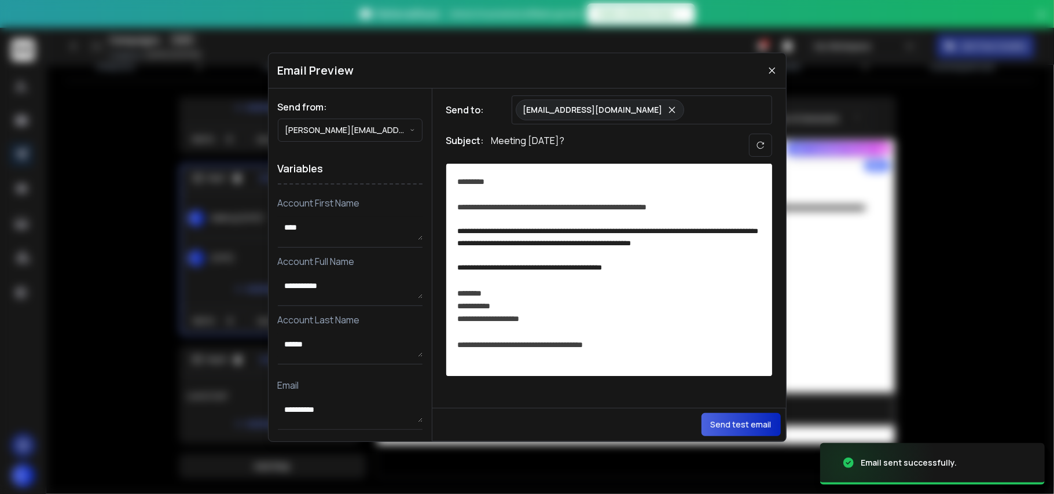
click at [728, 441] on div "Send test email" at bounding box center [610, 425] width 354 height 34
click at [728, 427] on button "Send test email" at bounding box center [741, 424] width 79 height 23
click at [668, 111] on icon at bounding box center [672, 109] width 9 height 9
click at [586, 111] on input at bounding box center [642, 110] width 252 height 21
click at [736, 422] on button "Send test email" at bounding box center [741, 424] width 79 height 23
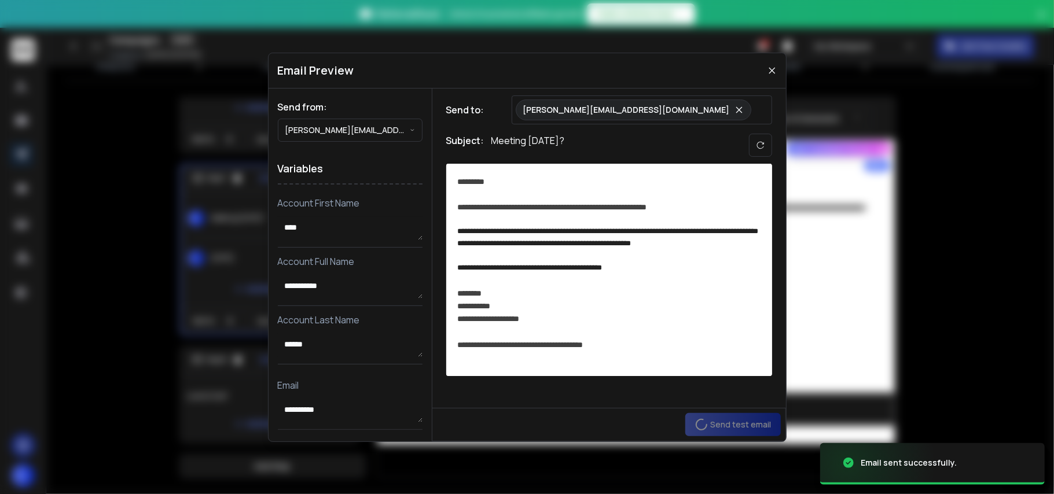
click at [736, 111] on icon at bounding box center [739, 110] width 6 height 6
click at [756, 111] on input at bounding box center [882, 110] width 252 height 21
click at [716, 418] on button "Send test email" at bounding box center [741, 424] width 79 height 23
click at [735, 109] on icon at bounding box center [739, 109] width 9 height 9
click at [756, 109] on input at bounding box center [882, 110] width 252 height 21
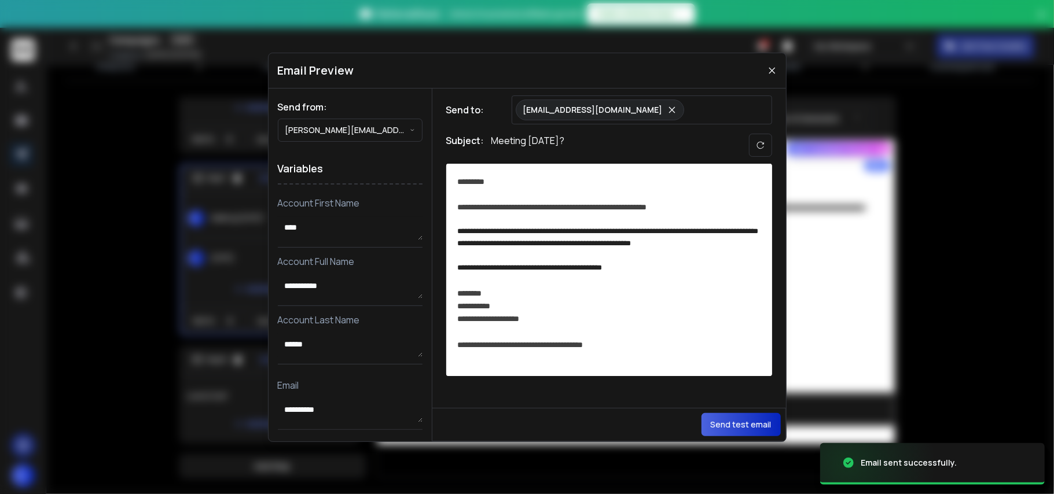
click at [713, 424] on button "Send test email" at bounding box center [741, 424] width 79 height 23
click at [668, 105] on icon at bounding box center [672, 109] width 9 height 9
click at [664, 107] on input at bounding box center [642, 110] width 252 height 21
click at [732, 431] on button "Send test email" at bounding box center [741, 424] width 79 height 23
click at [736, 112] on icon at bounding box center [739, 110] width 6 height 6
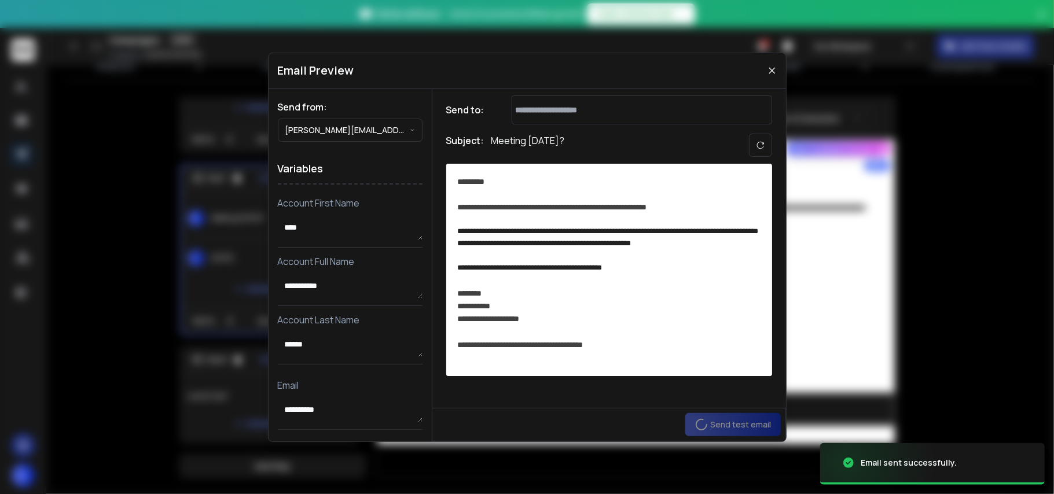
click at [625, 112] on input at bounding box center [642, 110] width 252 height 21
click at [726, 427] on button "Send test email" at bounding box center [741, 424] width 79 height 23
click at [668, 107] on icon at bounding box center [672, 109] width 9 height 9
click at [639, 107] on input at bounding box center [642, 110] width 252 height 21
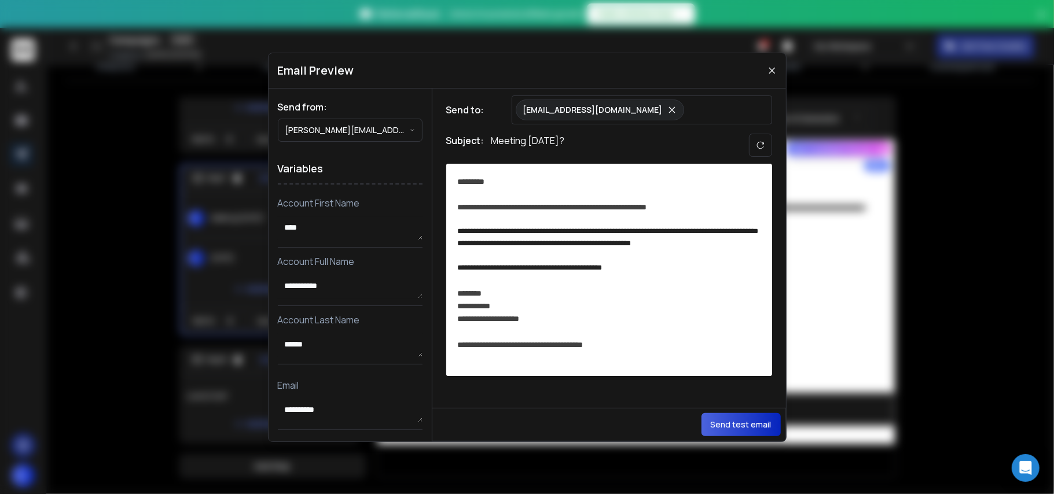
click at [668, 109] on icon at bounding box center [672, 109] width 9 height 9
click at [689, 109] on input at bounding box center [815, 110] width 252 height 21
click at [637, 104] on div "[PERSON_NAME][EMAIL_ADDRESS][DOMAIN_NAME]" at bounding box center [634, 110] width 236 height 21
click at [735, 105] on icon at bounding box center [739, 109] width 9 height 9
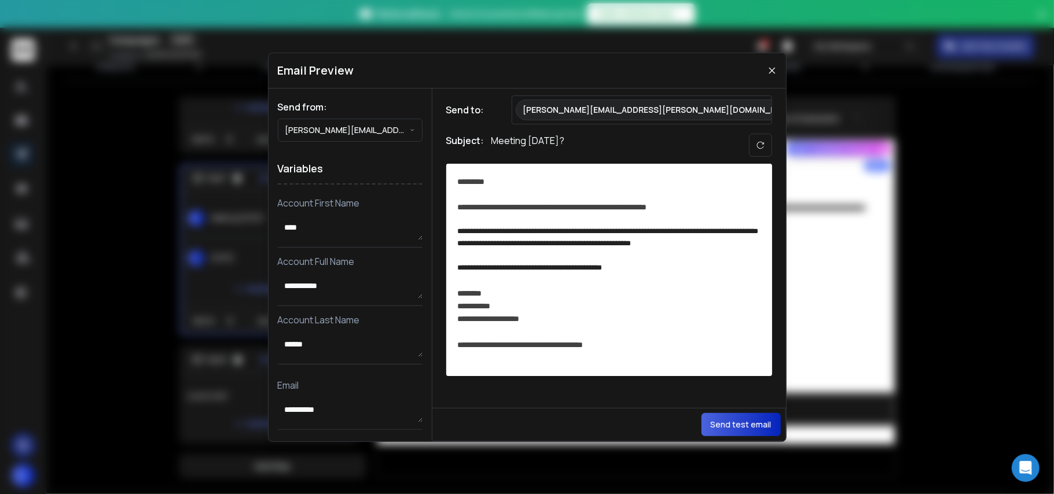
click at [823, 105] on input at bounding box center [949, 110] width 252 height 21
click at [723, 422] on button "Send test email" at bounding box center [741, 424] width 79 height 23
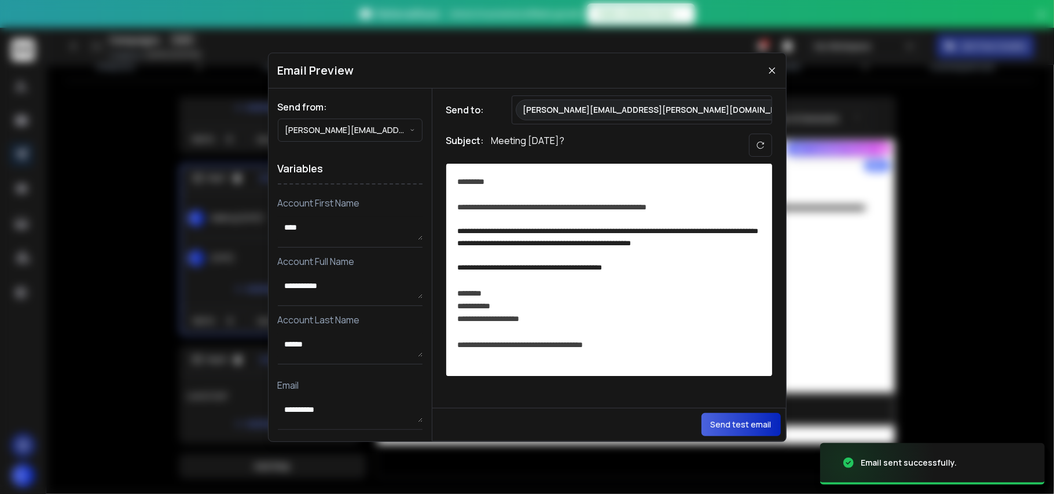
click at [802, 107] on icon at bounding box center [806, 109] width 9 height 9
click at [601, 107] on input at bounding box center [642, 110] width 252 height 21
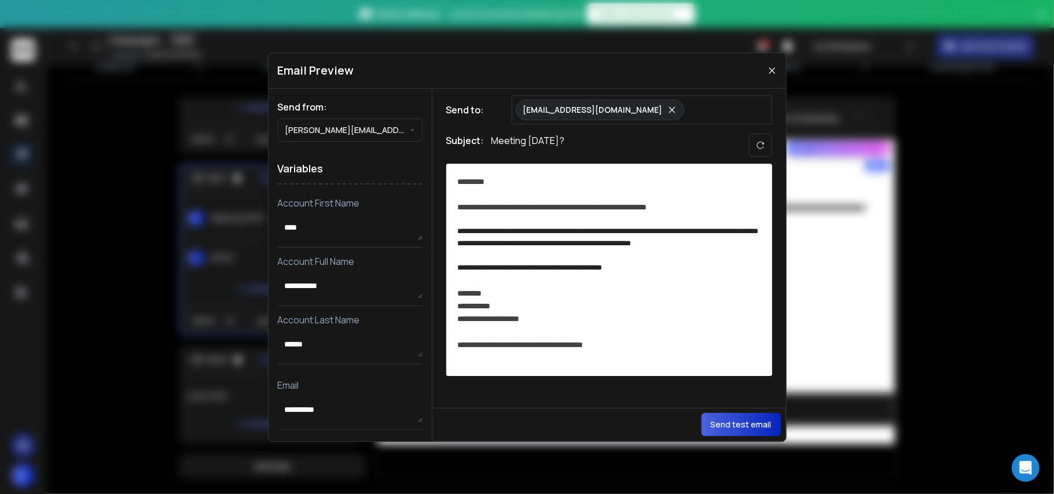
drag, startPoint x: 719, startPoint y: 410, endPoint x: 719, endPoint y: 427, distance: 17.4
click at [719, 413] on div "Send test email" at bounding box center [610, 425] width 354 height 34
click at [717, 434] on button "Send test email" at bounding box center [741, 424] width 79 height 23
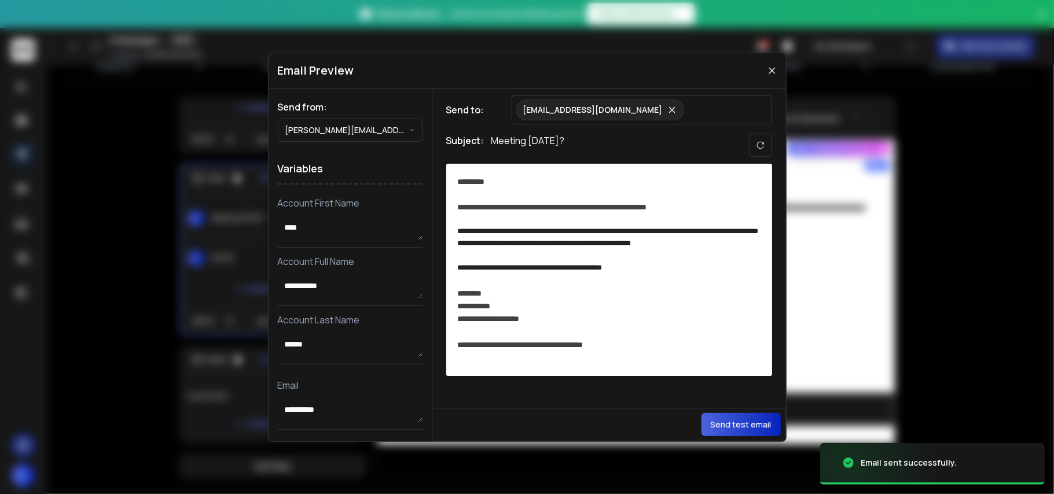
click at [668, 110] on icon at bounding box center [672, 109] width 9 height 9
click at [622, 110] on input at bounding box center [642, 110] width 252 height 21
click at [738, 427] on button "Send test email" at bounding box center [741, 424] width 79 height 23
click at [738, 111] on icon at bounding box center [741, 110] width 6 height 6
click at [758, 111] on input at bounding box center [884, 110] width 252 height 21
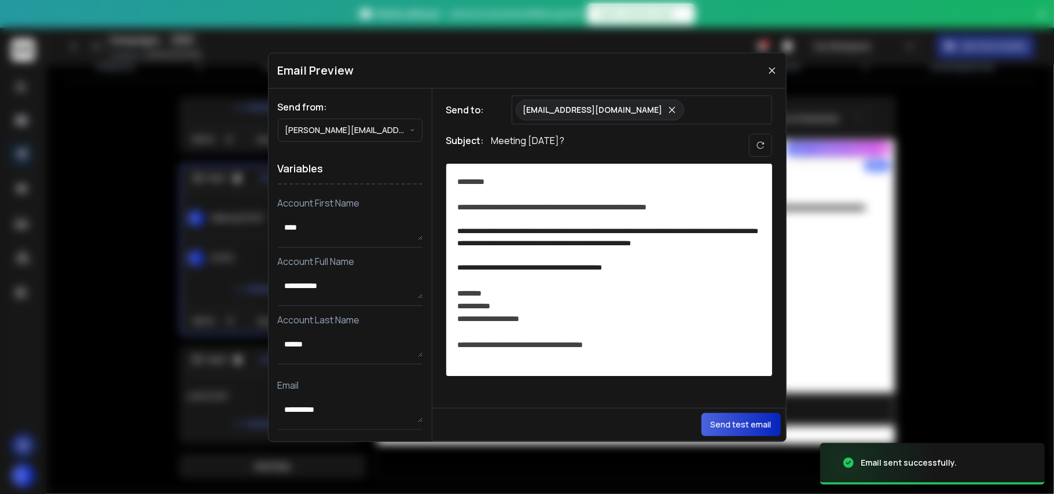
click at [772, 430] on button "Send test email" at bounding box center [741, 424] width 79 height 23
click at [644, 104] on div "[EMAIL_ADDRESS][DOMAIN_NAME]" at bounding box center [600, 110] width 168 height 21
click at [668, 111] on icon at bounding box center [672, 109] width 9 height 9
click at [644, 111] on input at bounding box center [642, 110] width 252 height 21
click at [732, 433] on button "Send test email" at bounding box center [741, 424] width 79 height 23
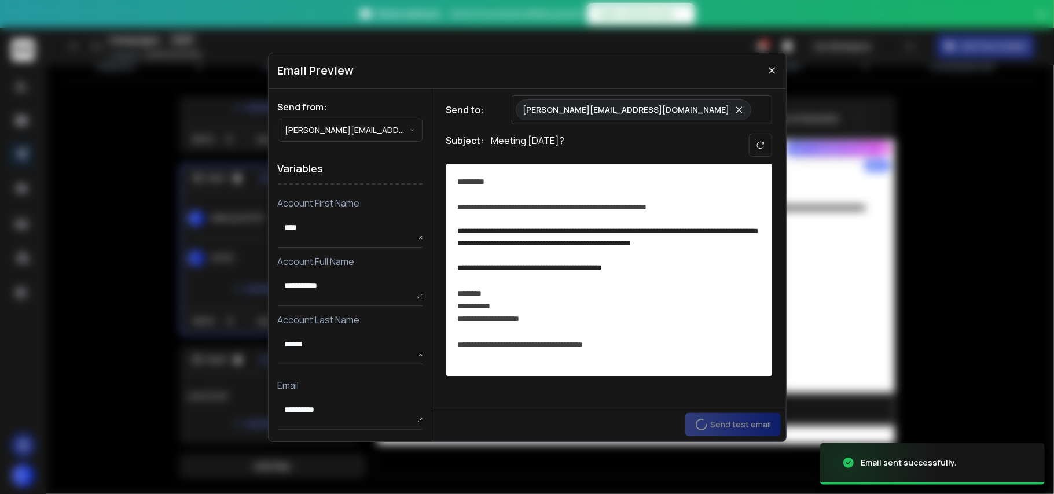
click at [735, 111] on icon at bounding box center [739, 109] width 9 height 9
click at [604, 111] on input at bounding box center [642, 110] width 252 height 21
click at [710, 428] on button "Send test email" at bounding box center [741, 424] width 79 height 23
click at [668, 105] on icon at bounding box center [672, 109] width 9 height 9
drag, startPoint x: 655, startPoint y: 105, endPoint x: 670, endPoint y: 183, distance: 78.9
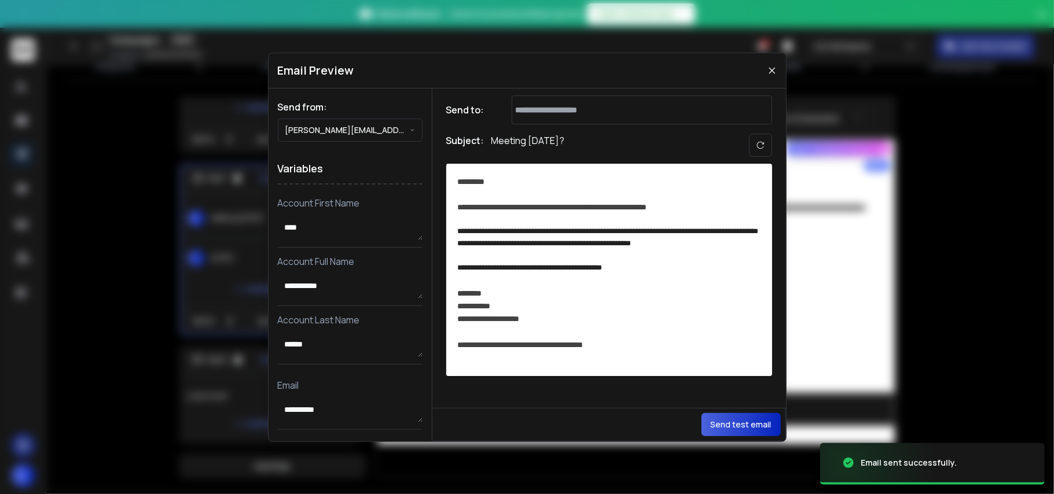
click at [654, 105] on input at bounding box center [642, 110] width 252 height 21
click at [733, 429] on button "Send test email" at bounding box center [741, 424] width 79 height 23
click at [668, 111] on icon at bounding box center [672, 109] width 9 height 9
click at [714, 427] on button "Send test email" at bounding box center [741, 424] width 79 height 23
click at [628, 116] on div "[EMAIL_ADDRESS][DOMAIN_NAME]" at bounding box center [600, 110] width 168 height 21
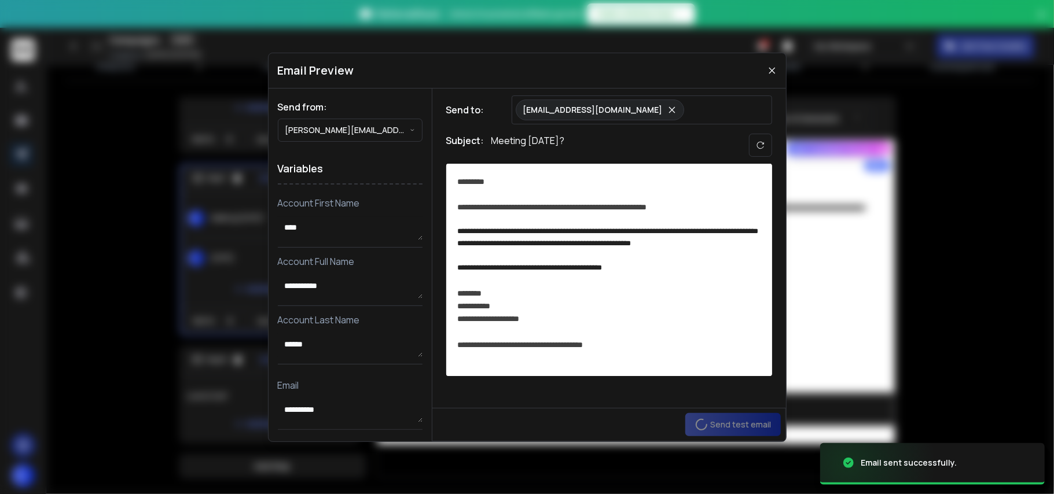
click at [631, 115] on div "[EMAIL_ADDRESS][DOMAIN_NAME]" at bounding box center [600, 110] width 168 height 21
click at [668, 108] on icon at bounding box center [672, 109] width 9 height 9
click at [637, 108] on input at bounding box center [642, 110] width 252 height 21
click at [711, 410] on div "Send test email" at bounding box center [610, 425] width 354 height 34
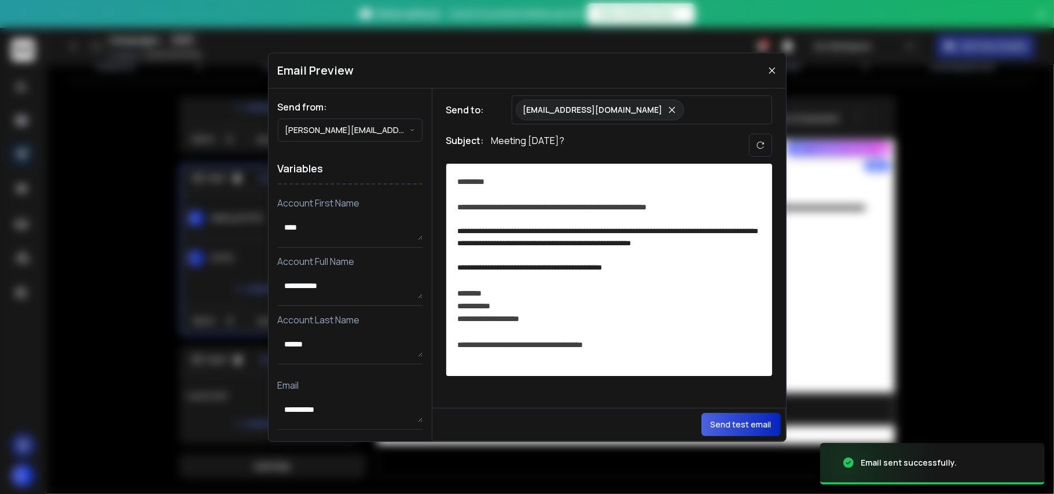
click at [717, 417] on button "Send test email" at bounding box center [741, 424] width 79 height 23
click at [668, 110] on icon at bounding box center [672, 109] width 9 height 9
click at [689, 110] on input at bounding box center [815, 110] width 252 height 21
click at [747, 422] on button "Send test email" at bounding box center [741, 424] width 79 height 23
click at [668, 114] on icon at bounding box center [672, 109] width 9 height 9
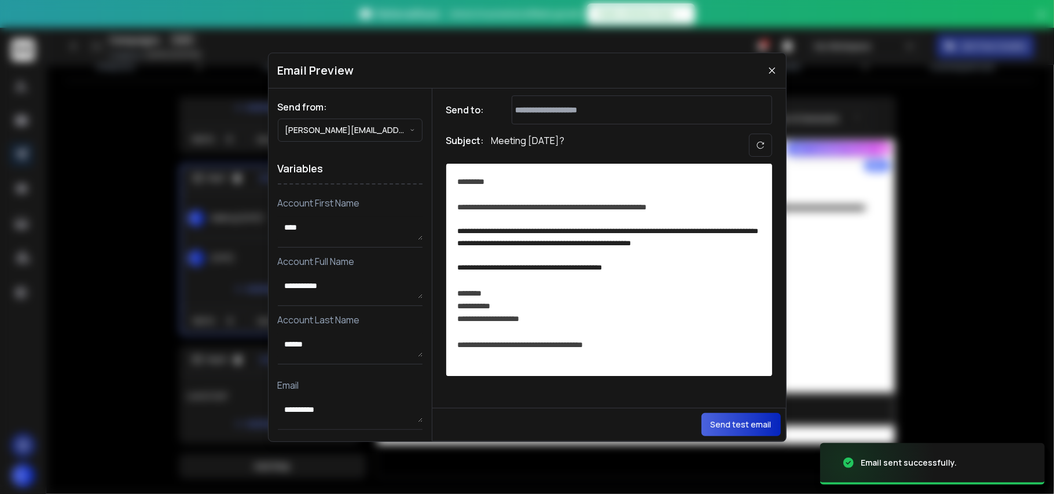
click at [647, 112] on input at bounding box center [642, 110] width 252 height 21
click at [758, 428] on button "Send test email" at bounding box center [741, 424] width 79 height 23
click at [735, 109] on icon at bounding box center [739, 109] width 9 height 9
click at [756, 109] on input at bounding box center [882, 110] width 252 height 21
drag, startPoint x: 734, startPoint y: 427, endPoint x: 718, endPoint y: 417, distance: 19.3
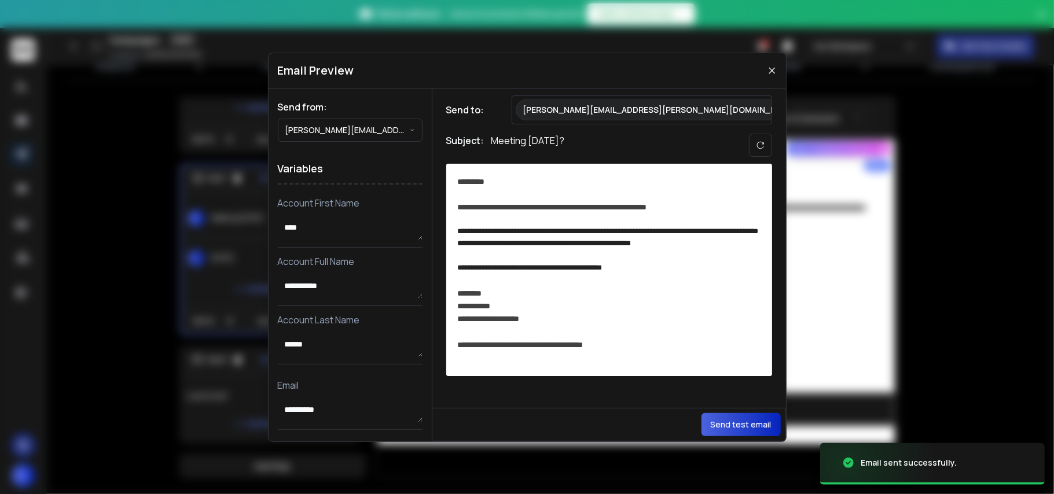
click at [735, 427] on button "Send test email" at bounding box center [741, 424] width 79 height 23
click at [803, 112] on icon at bounding box center [806, 110] width 6 height 6
click at [623, 112] on input at bounding box center [642, 110] width 252 height 21
click at [761, 425] on button "Send test email" at bounding box center [741, 424] width 79 height 23
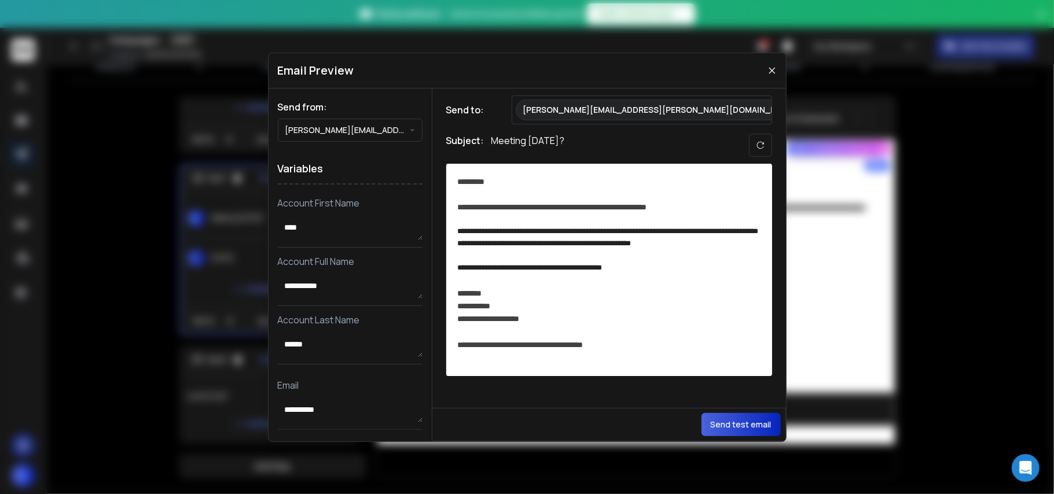
click at [802, 107] on icon at bounding box center [806, 109] width 9 height 9
click at [640, 107] on input at bounding box center [642, 110] width 252 height 21
click at [718, 427] on button "Send test email" at bounding box center [741, 424] width 79 height 23
click at [629, 108] on div "[EMAIL_ADDRESS][DOMAIN_NAME]" at bounding box center [600, 110] width 168 height 21
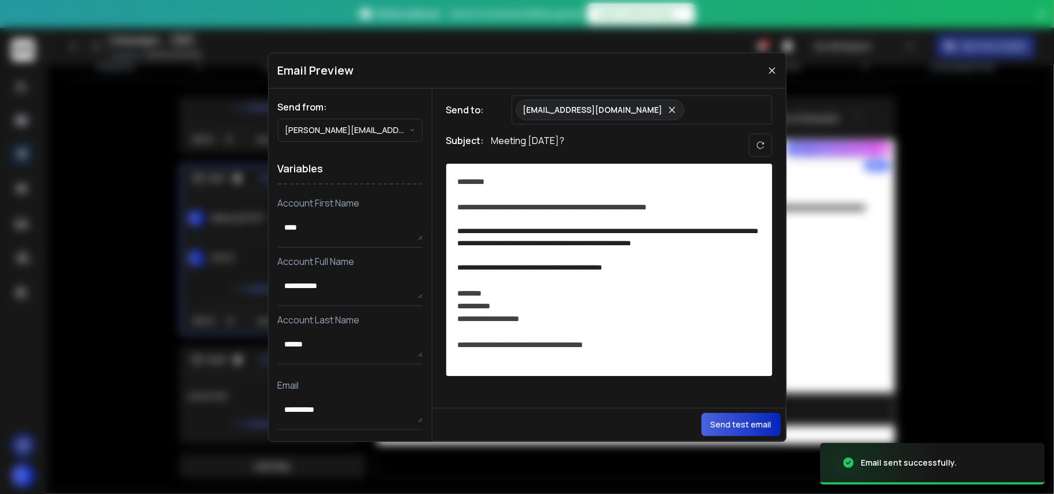
click at [668, 107] on icon at bounding box center [672, 109] width 9 height 9
click at [624, 107] on input at bounding box center [642, 110] width 252 height 21
click at [730, 430] on button "Send test email" at bounding box center [741, 424] width 79 height 23
click at [668, 109] on icon at bounding box center [672, 109] width 9 height 9
click at [605, 109] on div "[EMAIL_ADDRESS][DOMAIN_NAME]" at bounding box center [642, 110] width 261 height 29
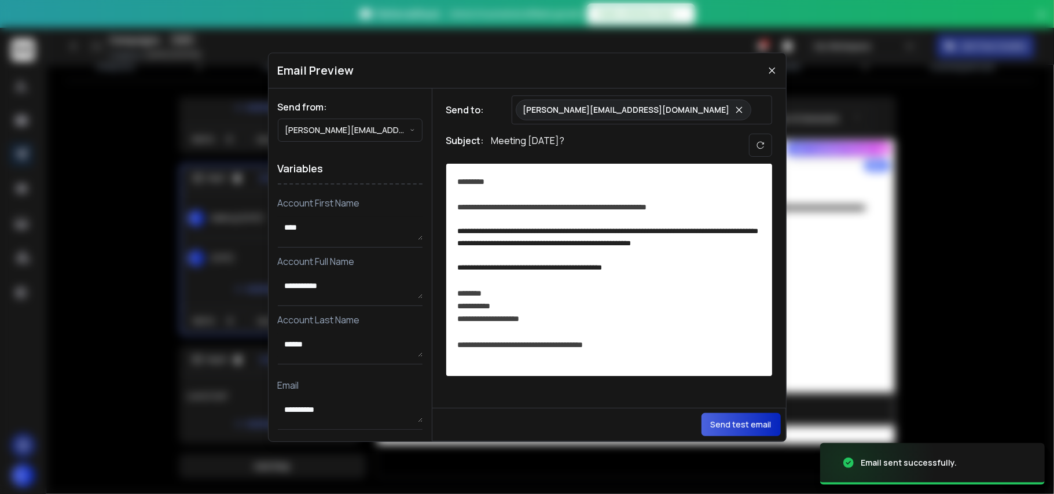
click at [721, 422] on button "Send test email" at bounding box center [741, 424] width 79 height 23
click at [735, 108] on icon at bounding box center [739, 109] width 9 height 9
click at [756, 108] on input at bounding box center [882, 110] width 252 height 21
click at [746, 429] on button "Send test email" at bounding box center [741, 424] width 79 height 23
click at [668, 107] on icon at bounding box center [672, 109] width 9 height 9
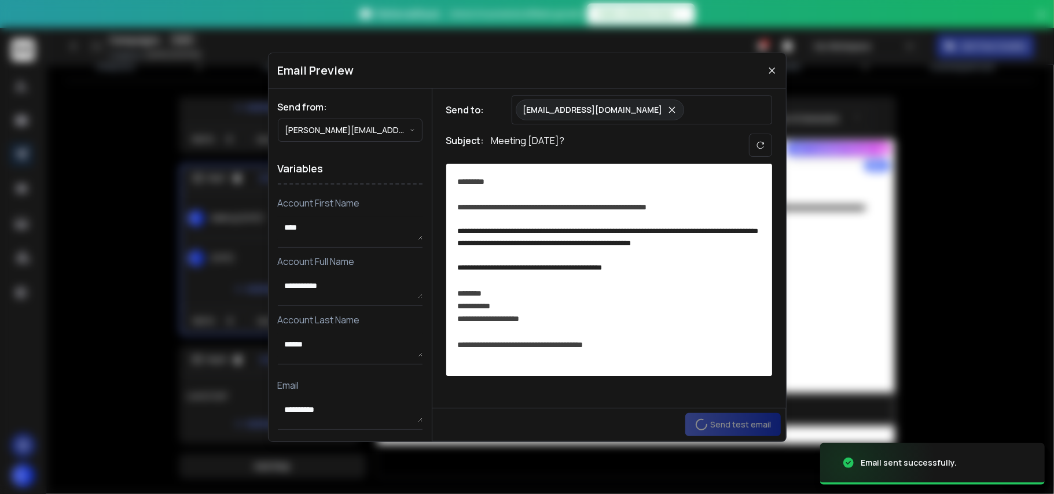
click at [689, 107] on input at bounding box center [815, 110] width 252 height 21
click at [760, 429] on button "Send test email" at bounding box center [741, 424] width 79 height 23
click at [668, 105] on icon at bounding box center [672, 109] width 9 height 9
click at [647, 103] on input at bounding box center [642, 110] width 252 height 21
click at [724, 420] on div "Send test email" at bounding box center [610, 425] width 354 height 34
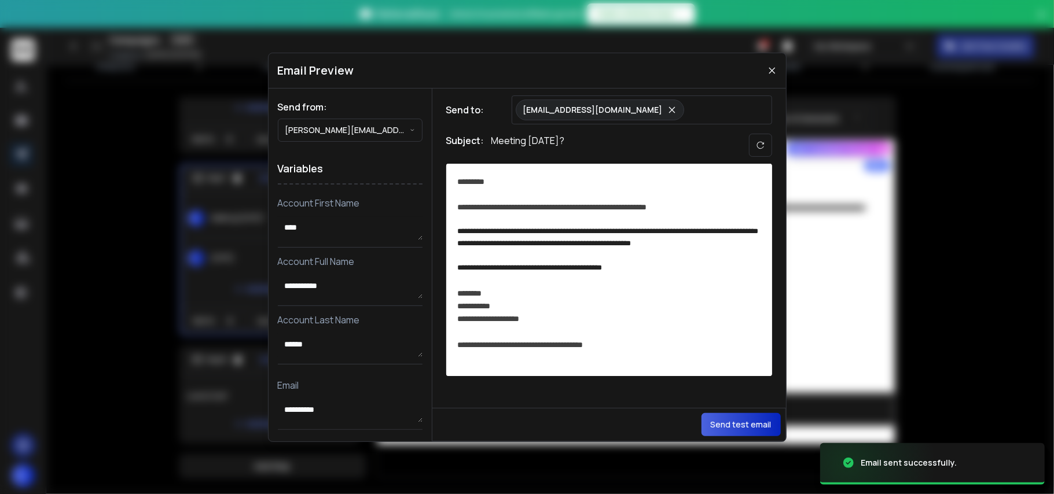
click at [724, 420] on button "Send test email" at bounding box center [741, 424] width 79 height 23
click at [668, 110] on icon at bounding box center [672, 109] width 9 height 9
click at [629, 110] on input at bounding box center [642, 110] width 252 height 21
click at [668, 108] on icon at bounding box center [672, 109] width 9 height 9
click at [644, 108] on input at bounding box center [642, 110] width 252 height 21
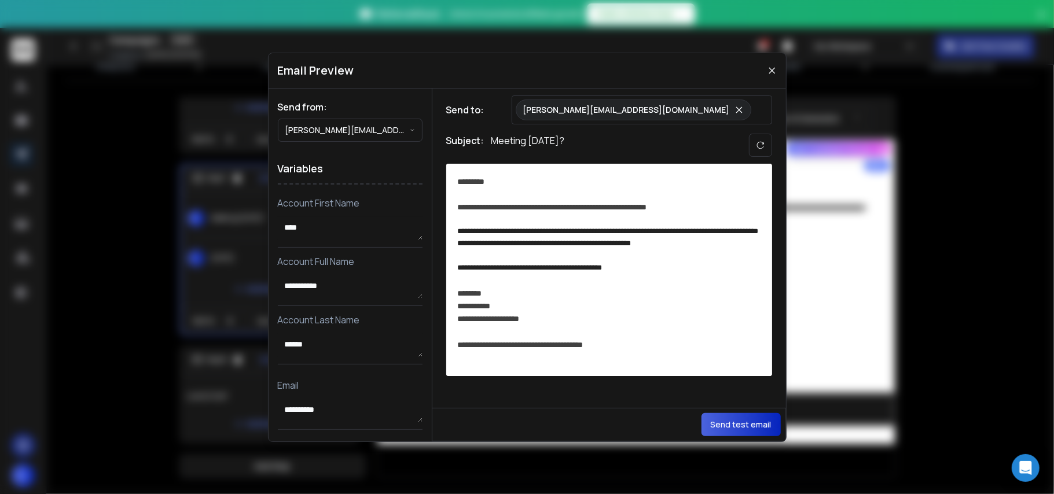
click at [719, 426] on button "Send test email" at bounding box center [741, 424] width 79 height 23
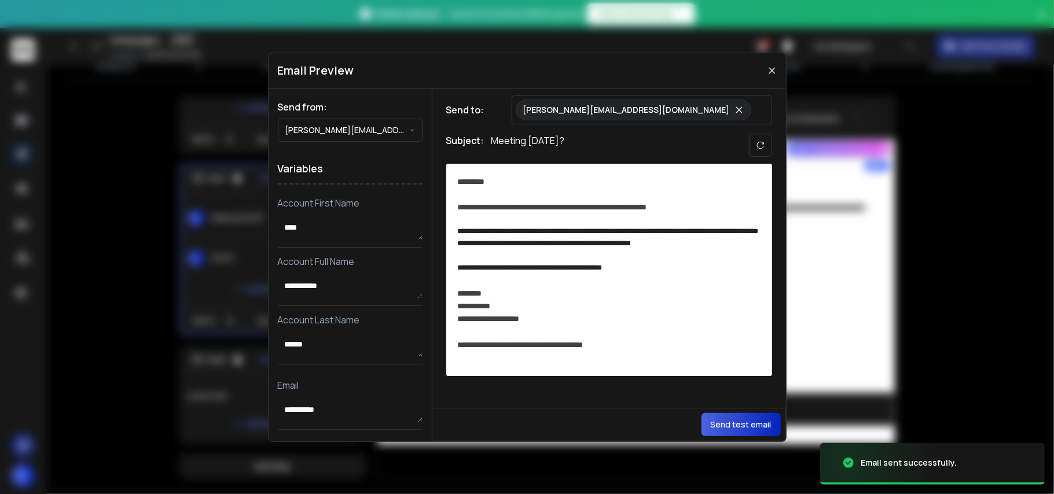
click at [735, 109] on icon at bounding box center [739, 109] width 9 height 9
click at [631, 109] on input at bounding box center [642, 110] width 252 height 21
click at [752, 411] on div "Send test email" at bounding box center [610, 425] width 354 height 34
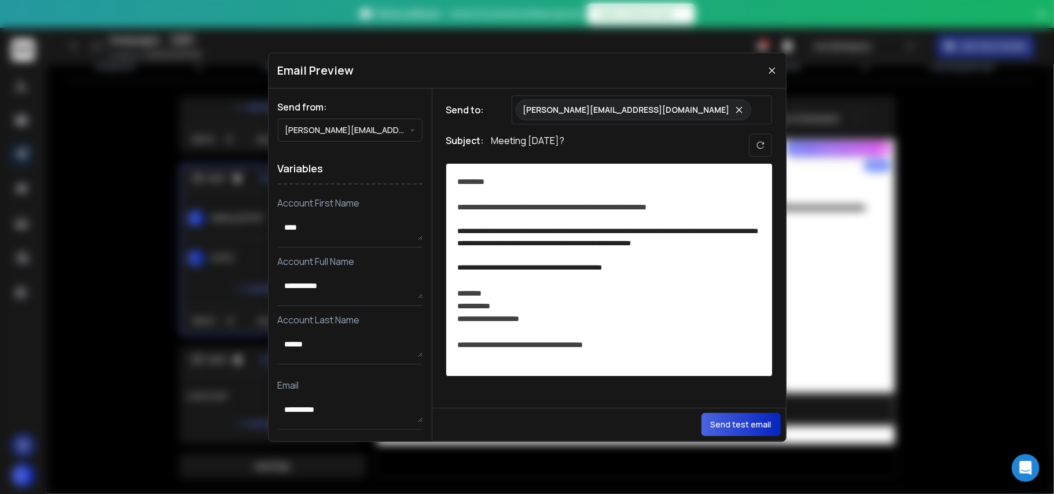
click at [735, 109] on icon at bounding box center [739, 109] width 9 height 9
click at [741, 418] on button "Send test email" at bounding box center [741, 424] width 79 height 23
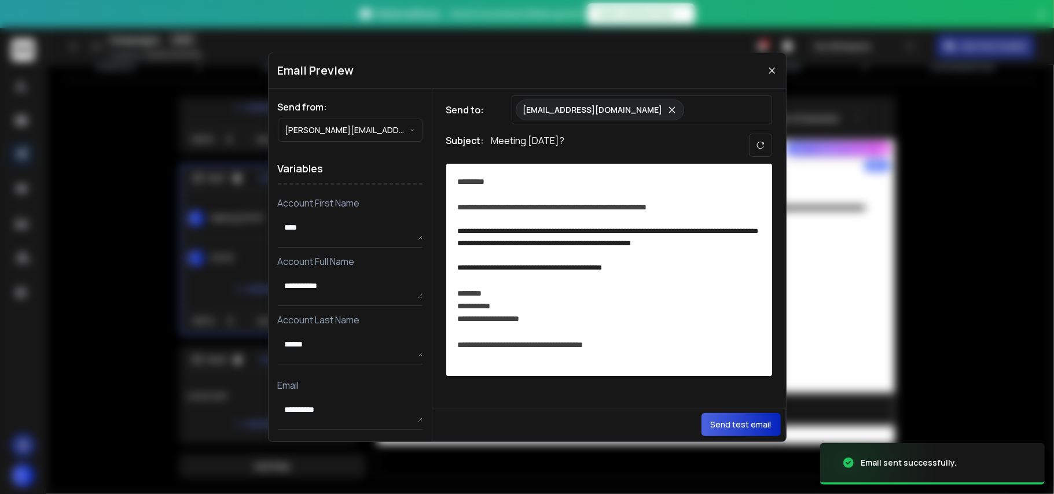
click at [668, 108] on icon at bounding box center [672, 109] width 9 height 9
click at [713, 418] on button "Send test email" at bounding box center [741, 424] width 79 height 23
click at [669, 109] on icon at bounding box center [672, 110] width 6 height 6
click at [640, 109] on input at bounding box center [642, 110] width 252 height 21
drag, startPoint x: 716, startPoint y: 424, endPoint x: 677, endPoint y: 406, distance: 43.5
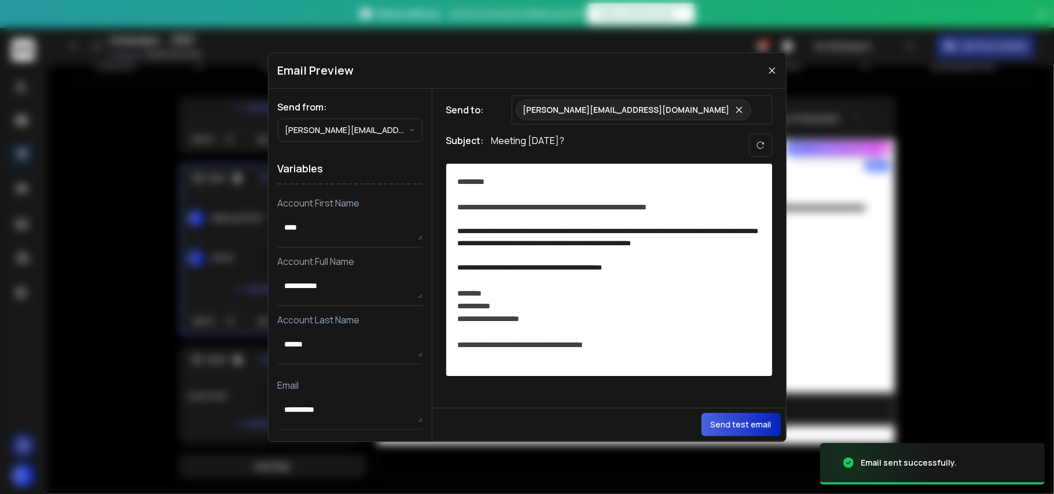
click at [716, 425] on button "Send test email" at bounding box center [741, 424] width 79 height 23
click at [735, 111] on icon at bounding box center [739, 109] width 9 height 9
click at [756, 108] on input at bounding box center [882, 110] width 252 height 21
click at [732, 420] on button "Send test email" at bounding box center [741, 424] width 79 height 23
click at [735, 108] on icon at bounding box center [739, 109] width 9 height 9
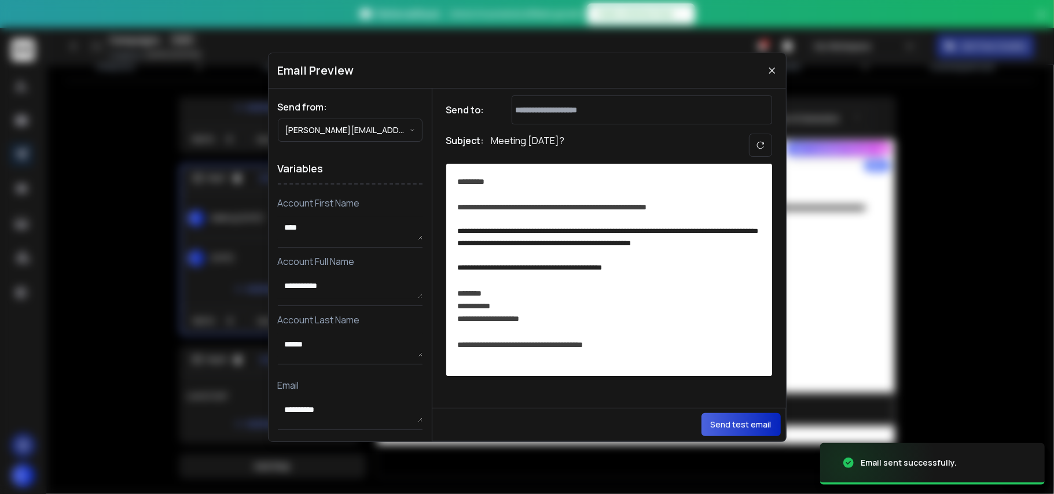
click at [595, 108] on input at bounding box center [642, 110] width 252 height 21
click at [736, 433] on button "Send test email" at bounding box center [741, 424] width 79 height 23
click at [668, 110] on icon at bounding box center [672, 109] width 9 height 9
click at [689, 110] on input at bounding box center [815, 110] width 252 height 21
click at [723, 426] on button "Send test email" at bounding box center [741, 424] width 79 height 23
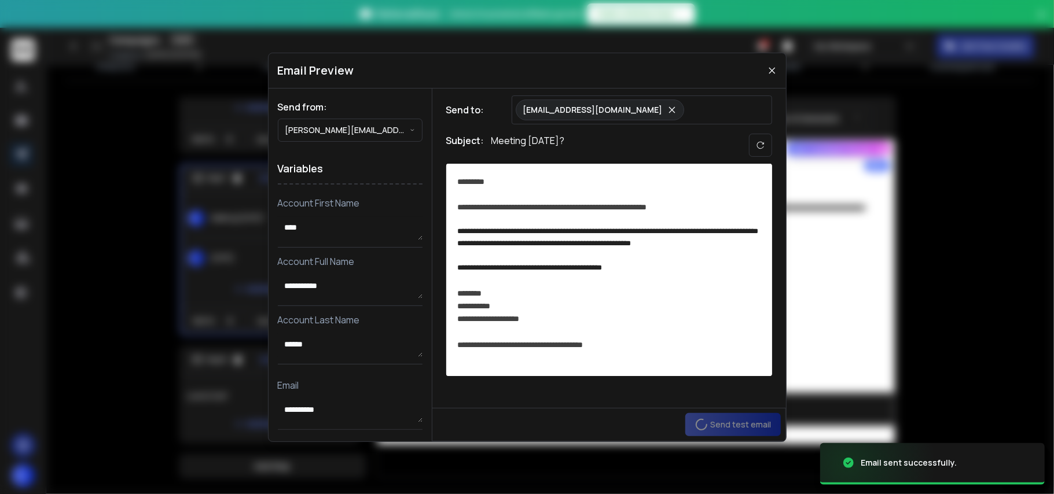
click at [650, 105] on div "[EMAIL_ADDRESS][DOMAIN_NAME]" at bounding box center [600, 110] width 168 height 21
click at [650, 109] on div "[EMAIL_ADDRESS][DOMAIN_NAME]" at bounding box center [600, 110] width 168 height 21
click at [668, 109] on icon at bounding box center [672, 109] width 9 height 9
click at [689, 109] on input at bounding box center [815, 110] width 252 height 21
click at [740, 431] on button "Send test email" at bounding box center [741, 424] width 79 height 23
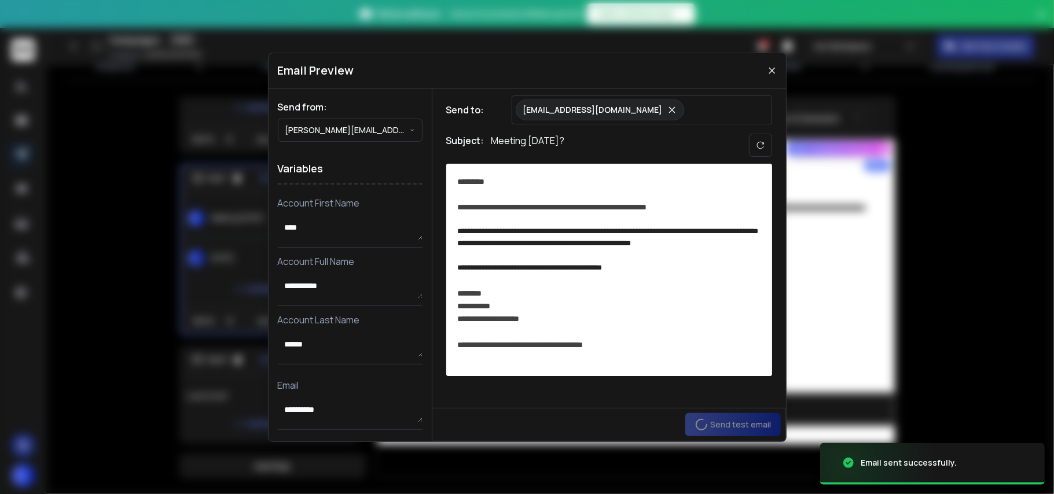
click at [668, 111] on icon at bounding box center [672, 109] width 9 height 9
drag, startPoint x: 654, startPoint y: 111, endPoint x: 661, endPoint y: 126, distance: 15.8
click at [689, 112] on input at bounding box center [815, 110] width 252 height 21
click at [768, 427] on button "Send test email" at bounding box center [741, 424] width 79 height 23
click at [609, 112] on div "[EMAIL_ADDRESS][DOMAIN_NAME]" at bounding box center [600, 110] width 168 height 21
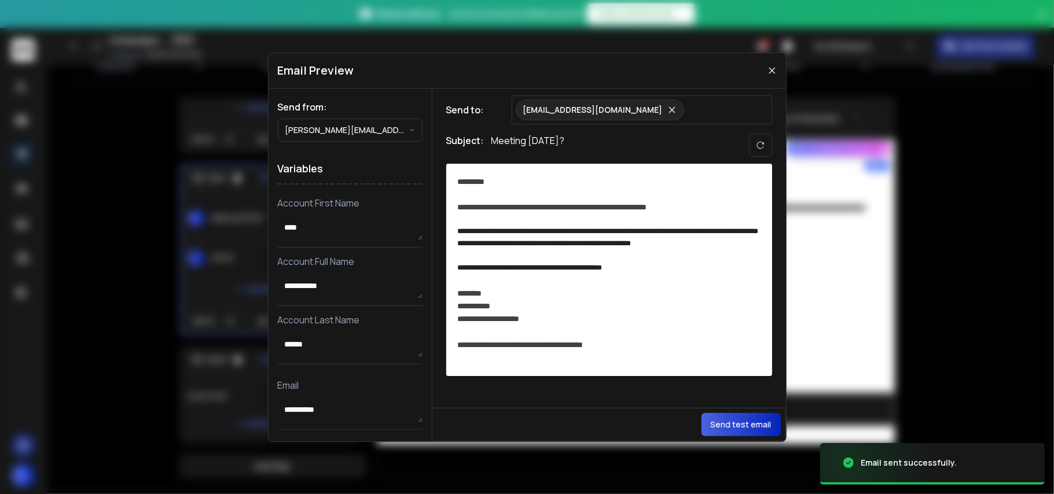
click at [668, 109] on icon at bounding box center [672, 109] width 9 height 9
click at [617, 109] on div "[EMAIL_ADDRESS][DOMAIN_NAME]" at bounding box center [642, 110] width 261 height 29
click at [725, 422] on button "Send test email" at bounding box center [741, 424] width 79 height 23
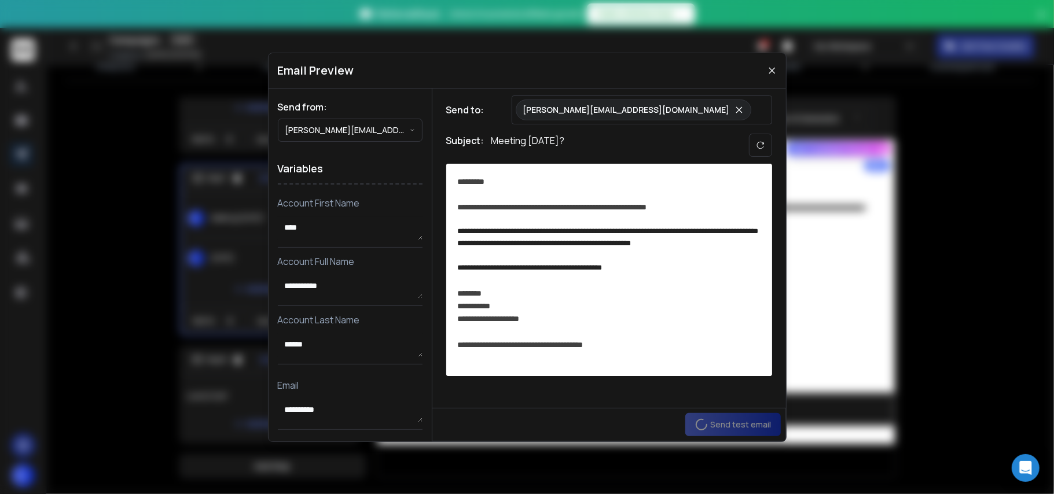
click at [735, 111] on icon at bounding box center [739, 109] width 9 height 9
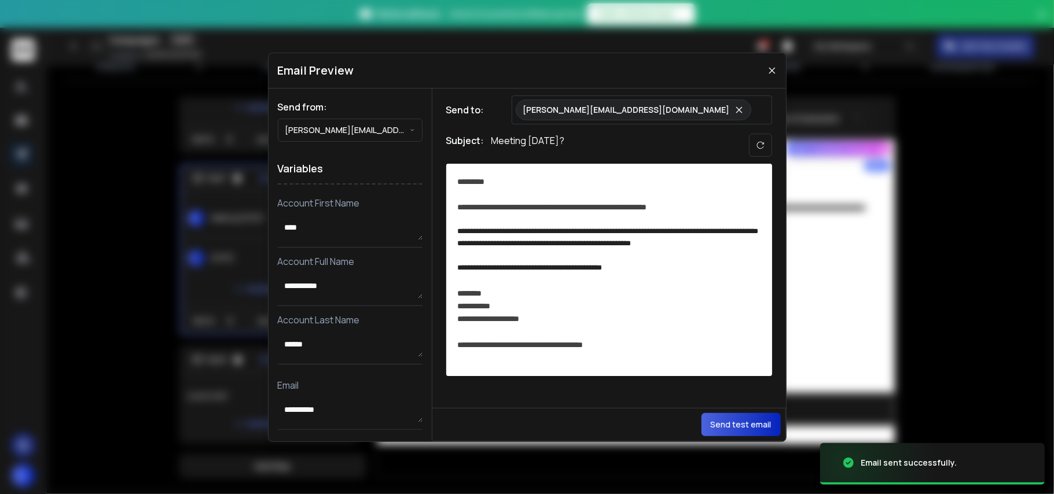
click at [746, 432] on button "Send test email" at bounding box center [741, 424] width 79 height 23
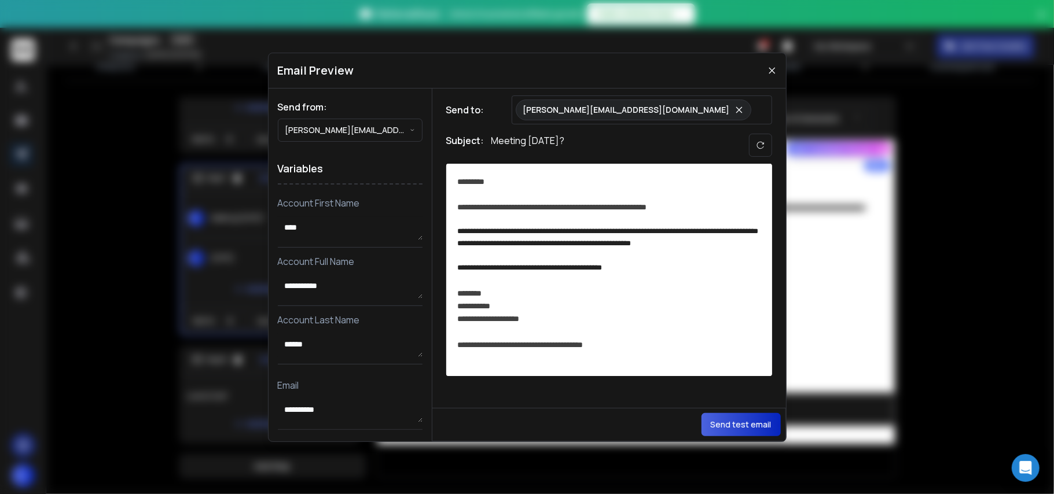
click at [769, 70] on icon at bounding box center [772, 70] width 9 height 9
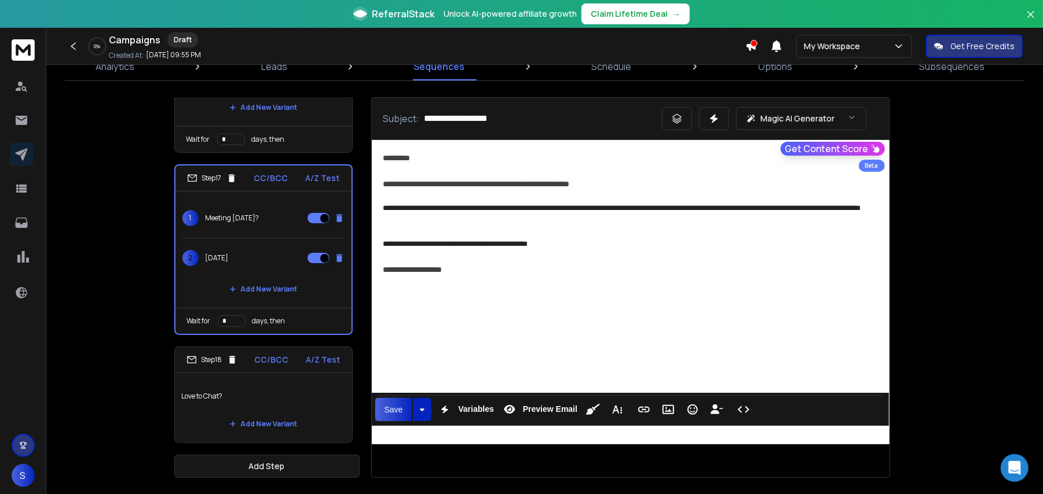
drag, startPoint x: 396, startPoint y: 413, endPoint x: 335, endPoint y: 375, distance: 72.3
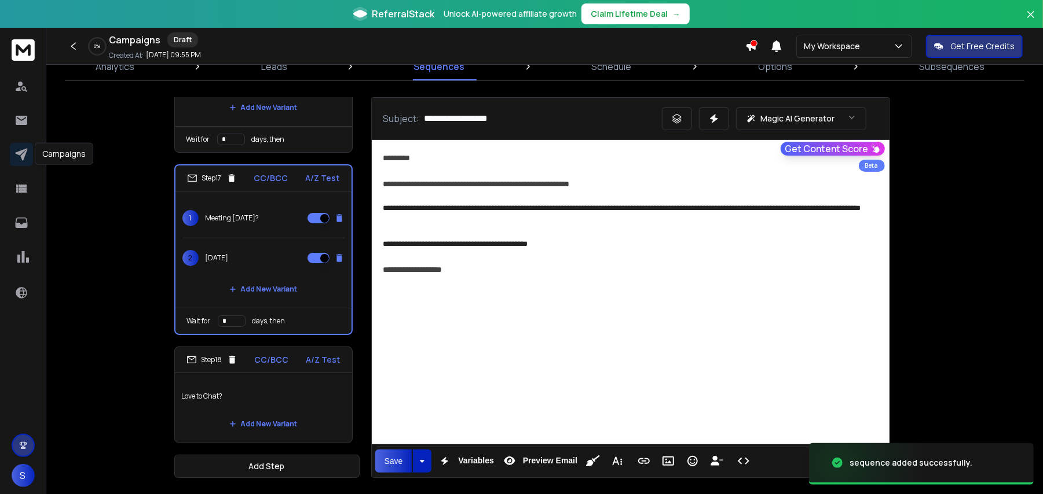
click at [12, 156] on link at bounding box center [21, 154] width 23 height 23
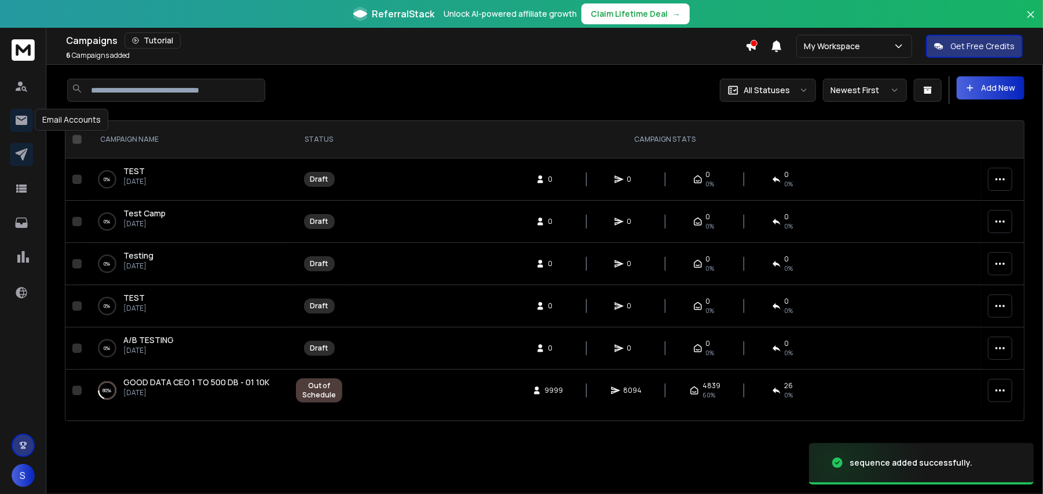
click at [25, 127] on link at bounding box center [21, 120] width 23 height 23
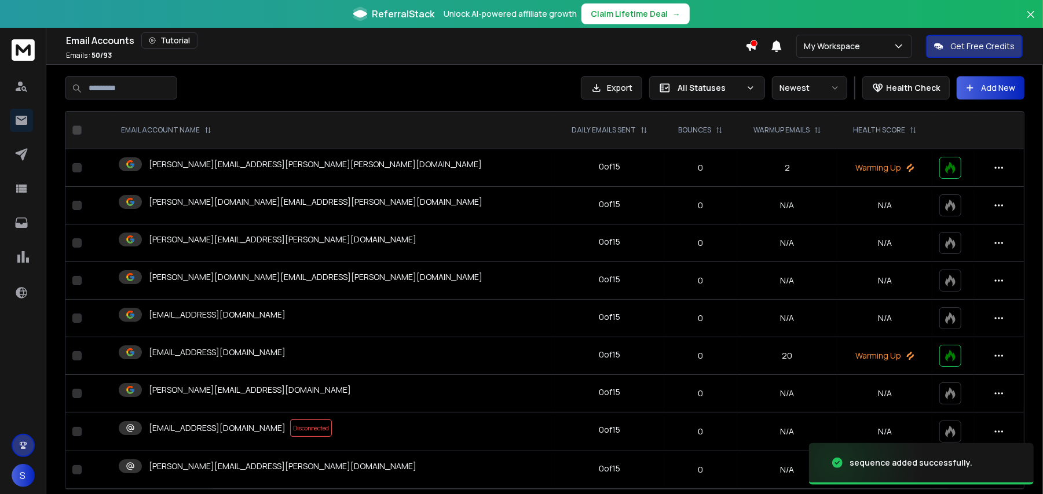
click at [998, 84] on button "Add New" at bounding box center [990, 87] width 68 height 23
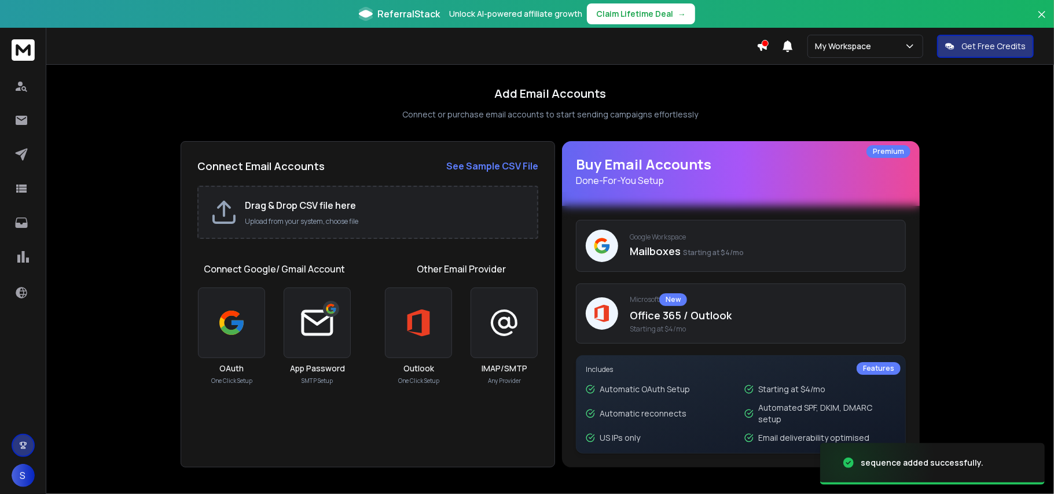
click at [309, 329] on icon at bounding box center [317, 323] width 35 height 35
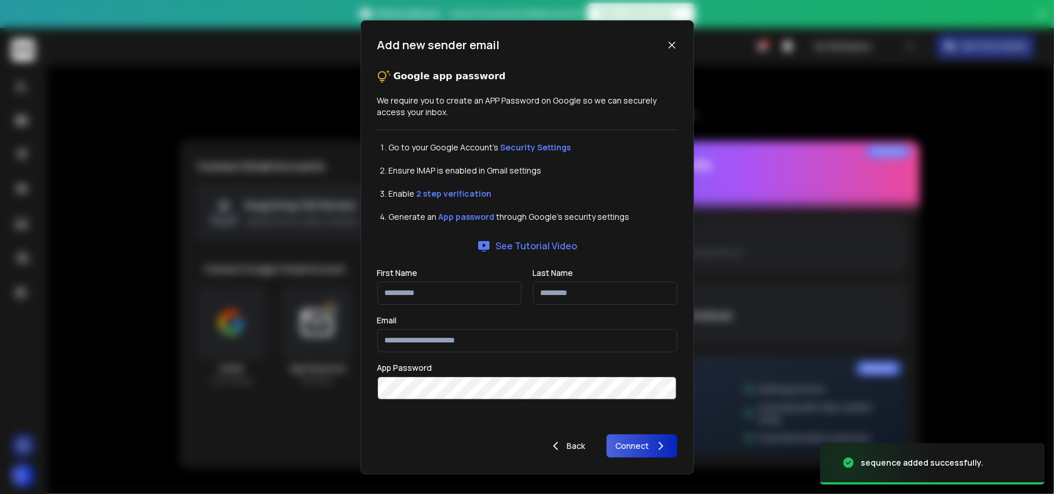
click at [443, 339] on input "email" at bounding box center [528, 340] width 300 height 23
paste input "**********"
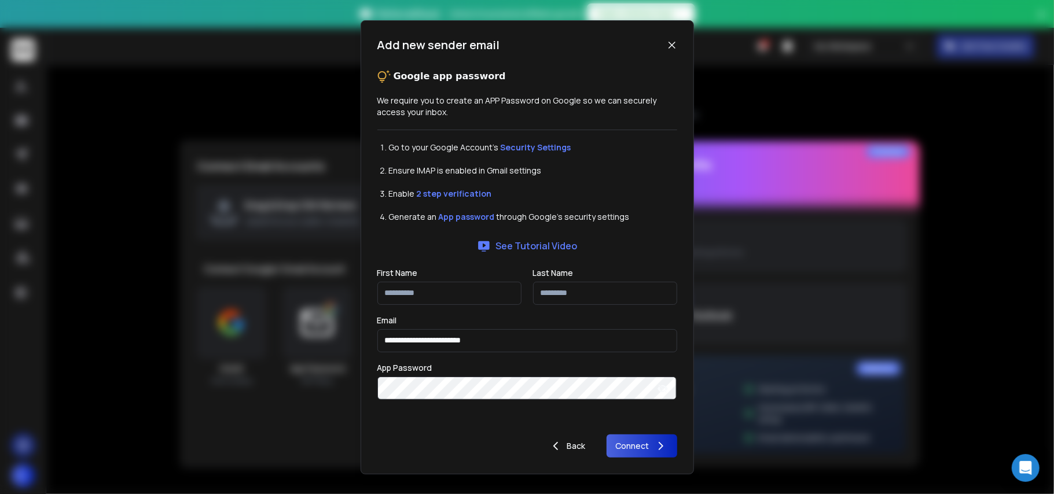
drag, startPoint x: 450, startPoint y: 339, endPoint x: 334, endPoint y: 345, distance: 115.9
click at [334, 345] on div "**********" at bounding box center [527, 248] width 1054 height 478
type input "**********"
click at [438, 302] on input "text" at bounding box center [450, 293] width 144 height 23
paste input "**********"
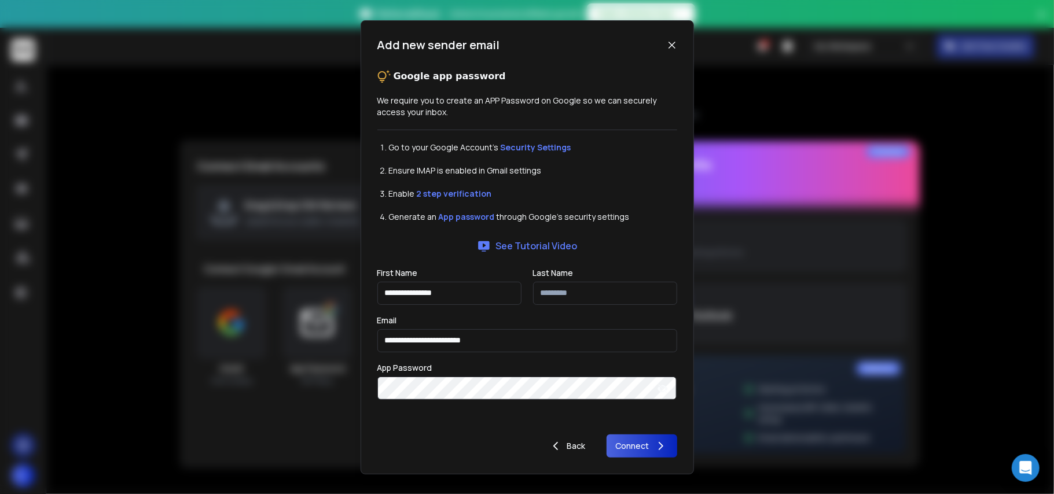
drag, startPoint x: 418, startPoint y: 297, endPoint x: 468, endPoint y: 296, distance: 50.4
click at [468, 296] on input "**********" at bounding box center [450, 293] width 144 height 23
drag, startPoint x: 415, startPoint y: 297, endPoint x: 488, endPoint y: 288, distance: 73.5
click at [476, 293] on input "**********" at bounding box center [450, 293] width 144 height 23
type input "********"
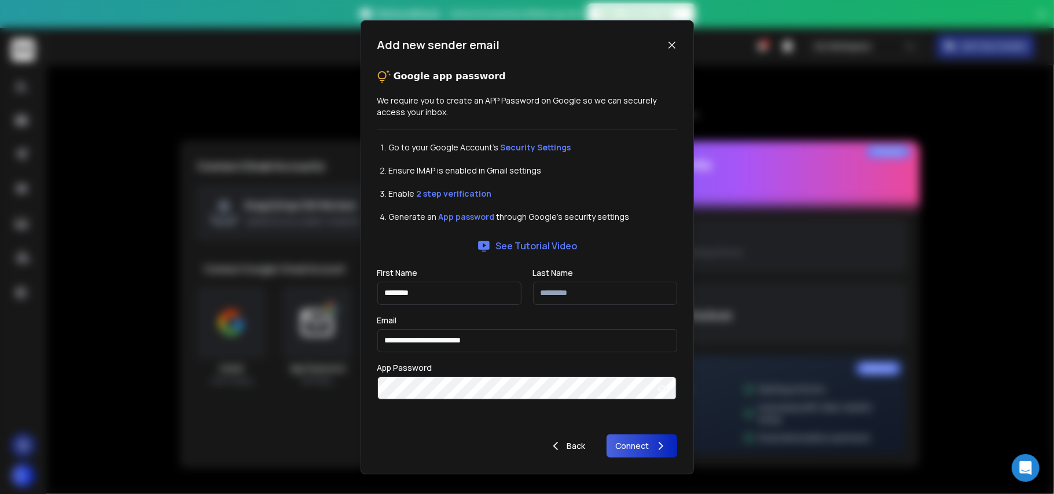
click at [598, 288] on input "text" at bounding box center [605, 293] width 144 height 23
paste input "********"
click at [544, 294] on input "********" at bounding box center [605, 293] width 144 height 23
type input "********"
click at [404, 291] on input "********" at bounding box center [450, 293] width 144 height 23
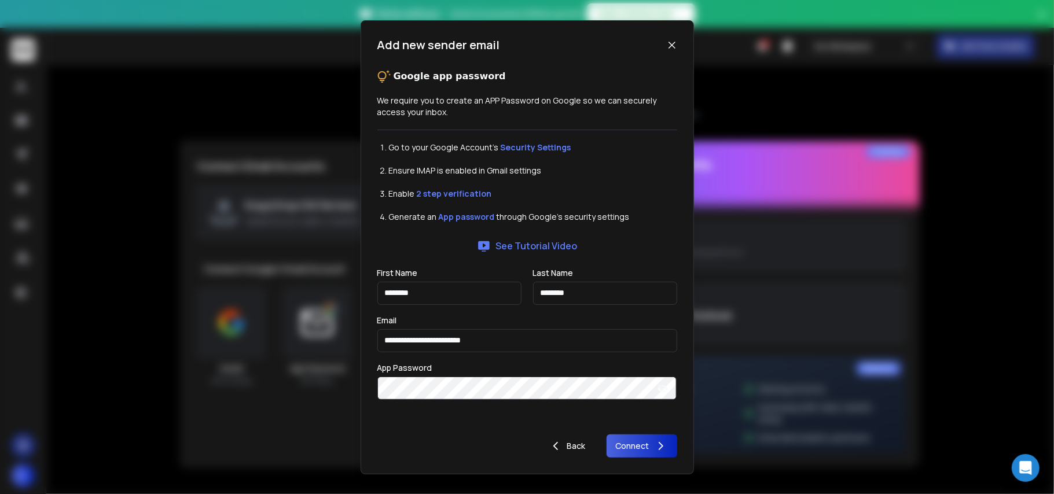
drag, startPoint x: 403, startPoint y: 293, endPoint x: 479, endPoint y: 299, distance: 76.6
click at [474, 302] on input "********" at bounding box center [450, 293] width 144 height 23
type input "****"
click at [650, 450] on button "Connect" at bounding box center [642, 446] width 71 height 23
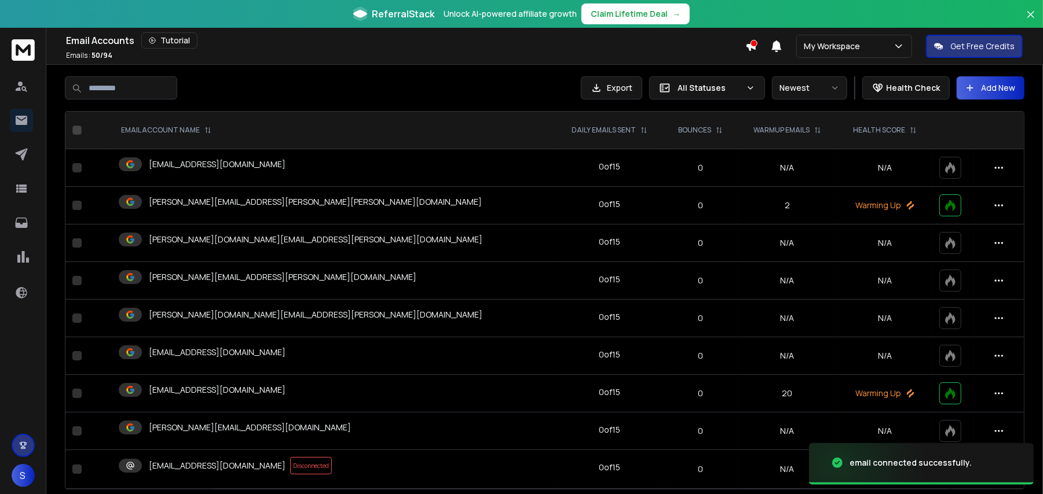
click at [185, 165] on p "[EMAIL_ADDRESS][DOMAIN_NAME]" at bounding box center [217, 165] width 137 height 12
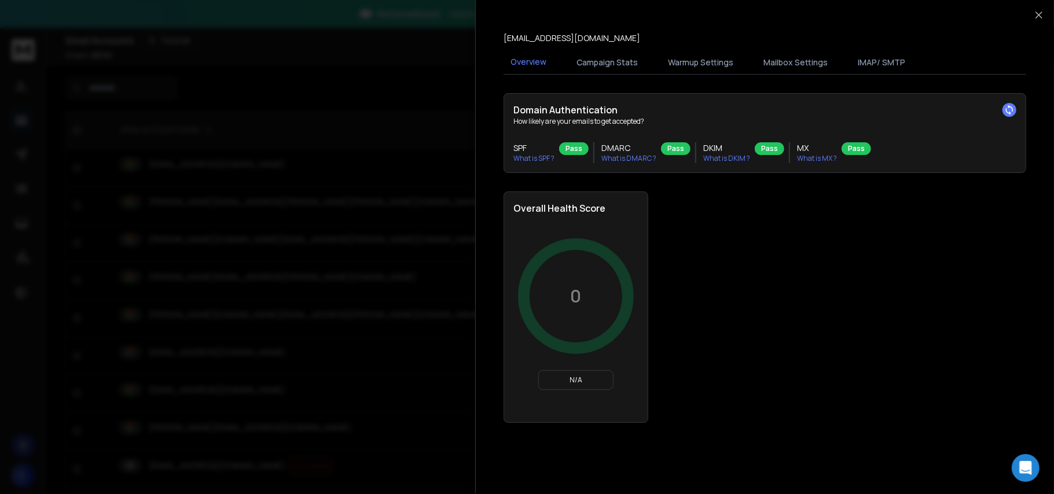
click at [774, 58] on button "Mailbox Settings" at bounding box center [796, 62] width 78 height 25
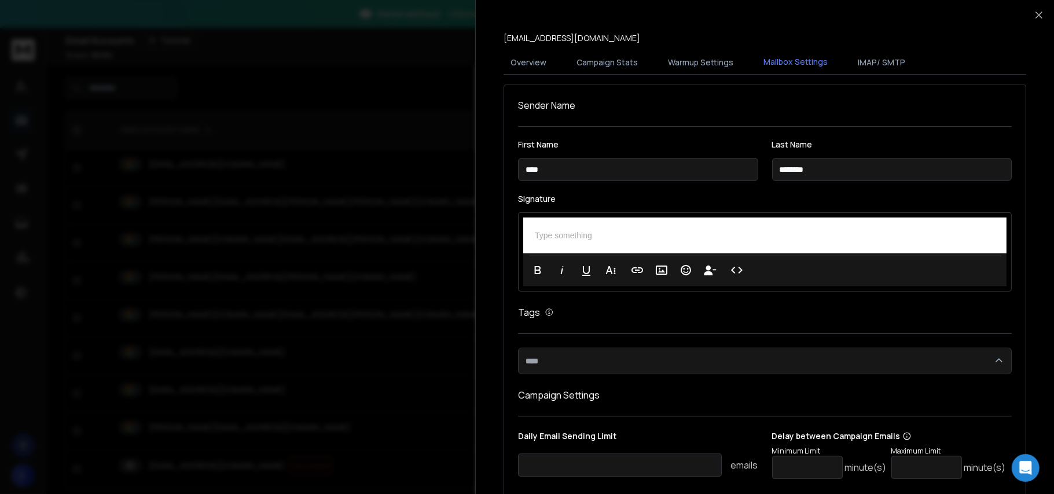
click at [600, 240] on div at bounding box center [765, 235] width 460 height 13
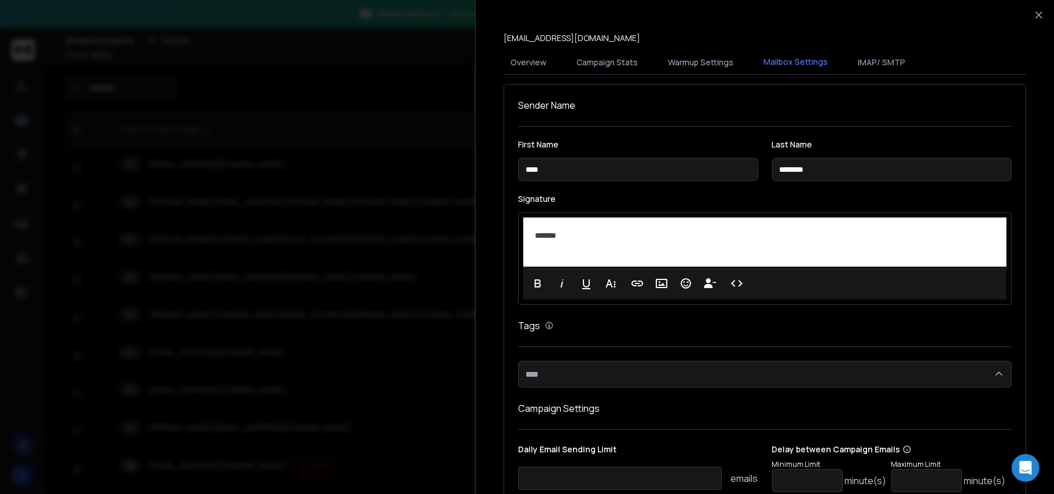
click at [610, 151] on div "First Name ****" at bounding box center [638, 161] width 240 height 41
click at [605, 158] on input "****" at bounding box center [638, 169] width 240 height 23
click at [573, 245] on div at bounding box center [765, 248] width 460 height 13
click at [809, 160] on input "********" at bounding box center [892, 169] width 240 height 23
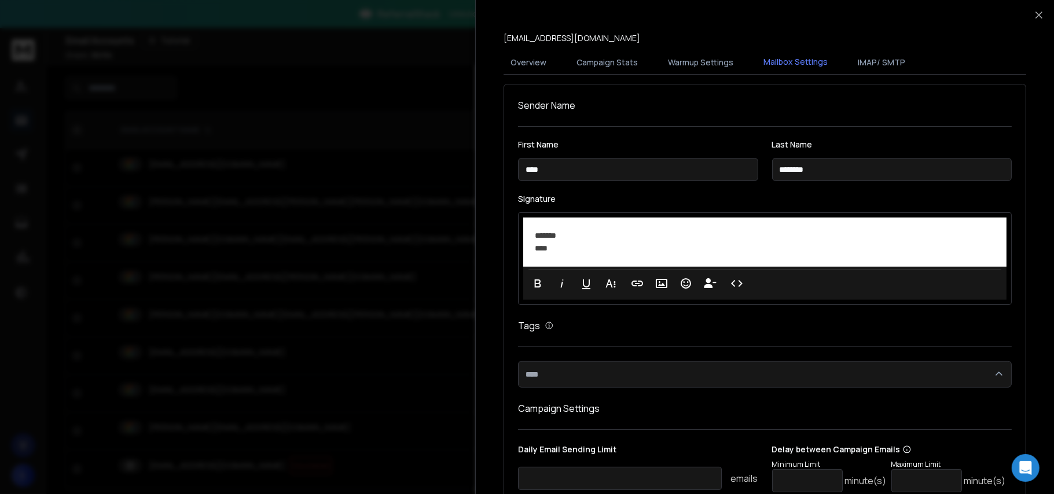
click at [811, 160] on input "********" at bounding box center [892, 169] width 240 height 23
click at [811, 163] on input "********" at bounding box center [892, 169] width 240 height 23
click at [604, 234] on div "*******" at bounding box center [763, 235] width 456 height 13
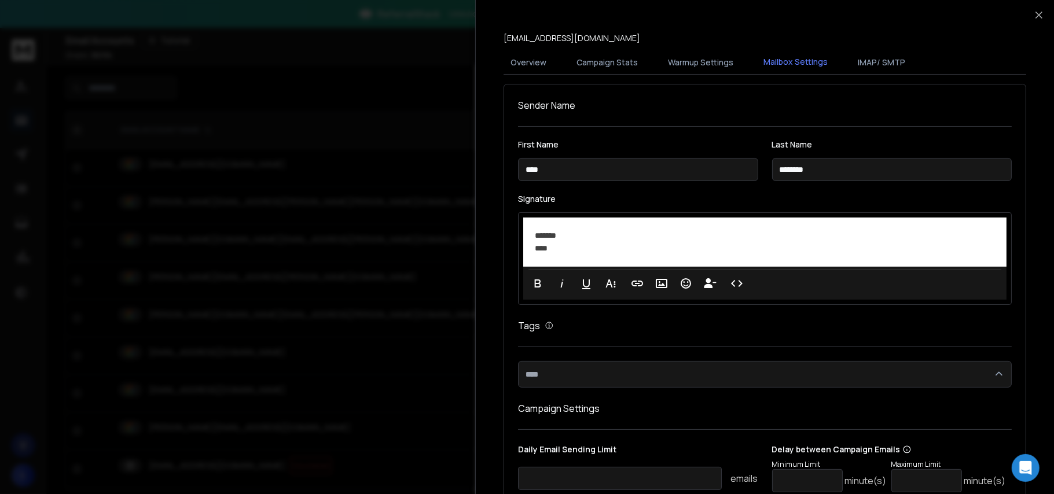
click at [603, 247] on div "****" at bounding box center [763, 248] width 456 height 13
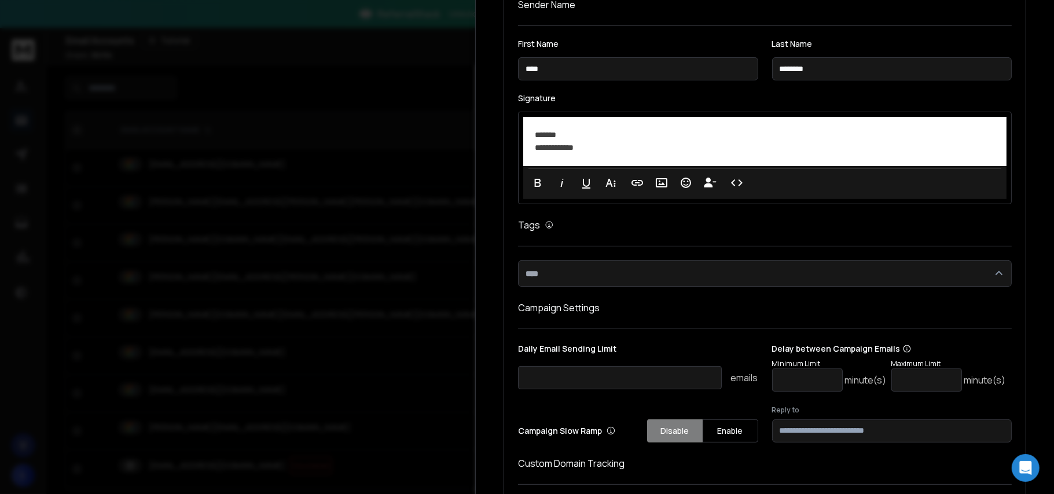
scroll to position [213, 0]
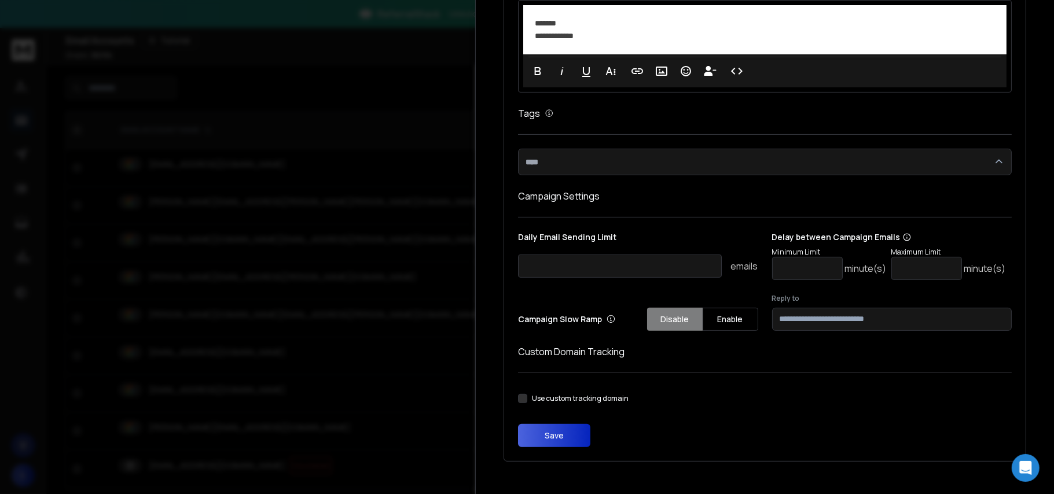
click at [573, 430] on button "Save" at bounding box center [554, 435] width 72 height 23
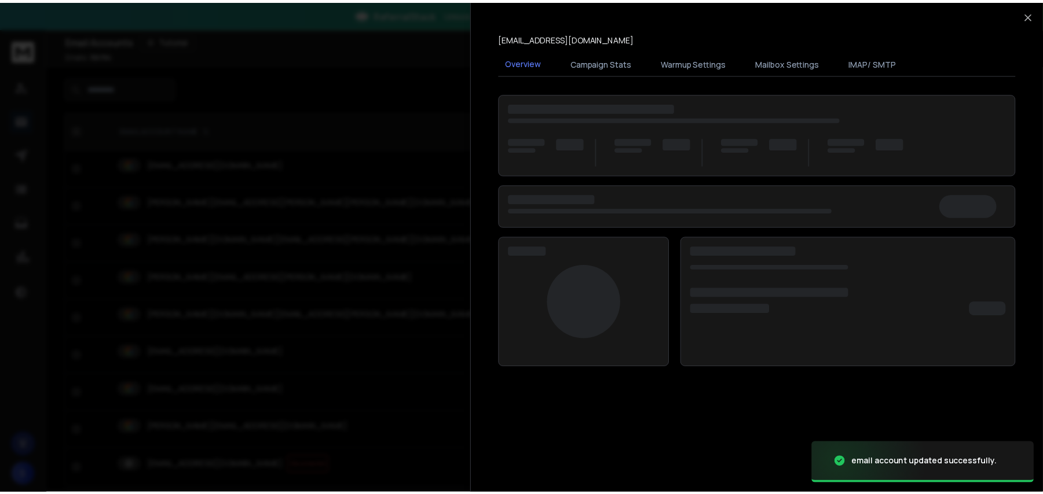
scroll to position [0, 0]
